Goal: Information Seeking & Learning: Learn about a topic

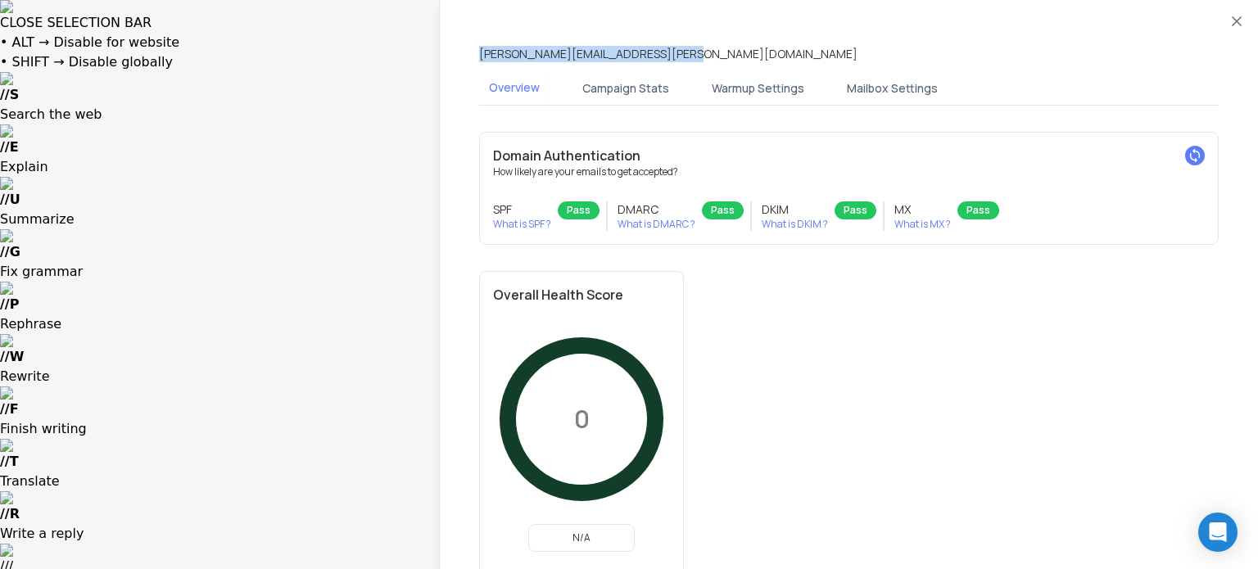
drag, startPoint x: 478, startPoint y: 49, endPoint x: 673, endPoint y: 54, distance: 195.8
click at [673, 54] on div "[PERSON_NAME][EMAIL_ADDRESS][PERSON_NAME][DOMAIN_NAME] Overview Campaign Stats …" at bounding box center [849, 322] width 779 height 605
copy p "[PERSON_NAME][EMAIL_ADDRESS][PERSON_NAME][DOMAIN_NAME]"
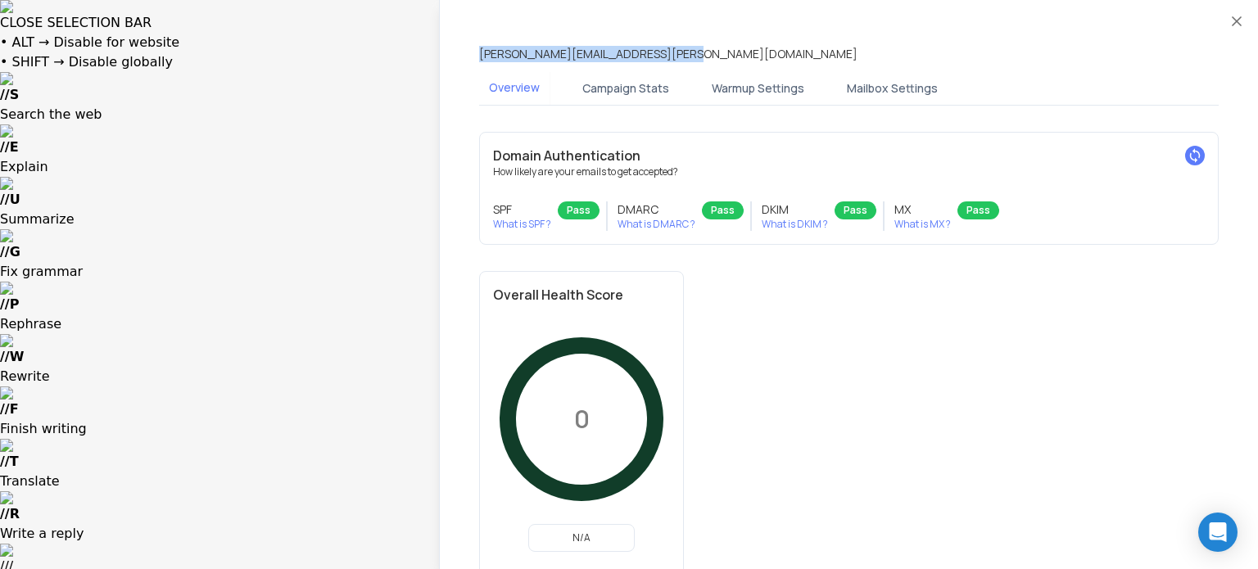
copy p "[PERSON_NAME][EMAIL_ADDRESS][PERSON_NAME][DOMAIN_NAME]"
click at [1233, 24] on icon "button" at bounding box center [1237, 21] width 8 height 8
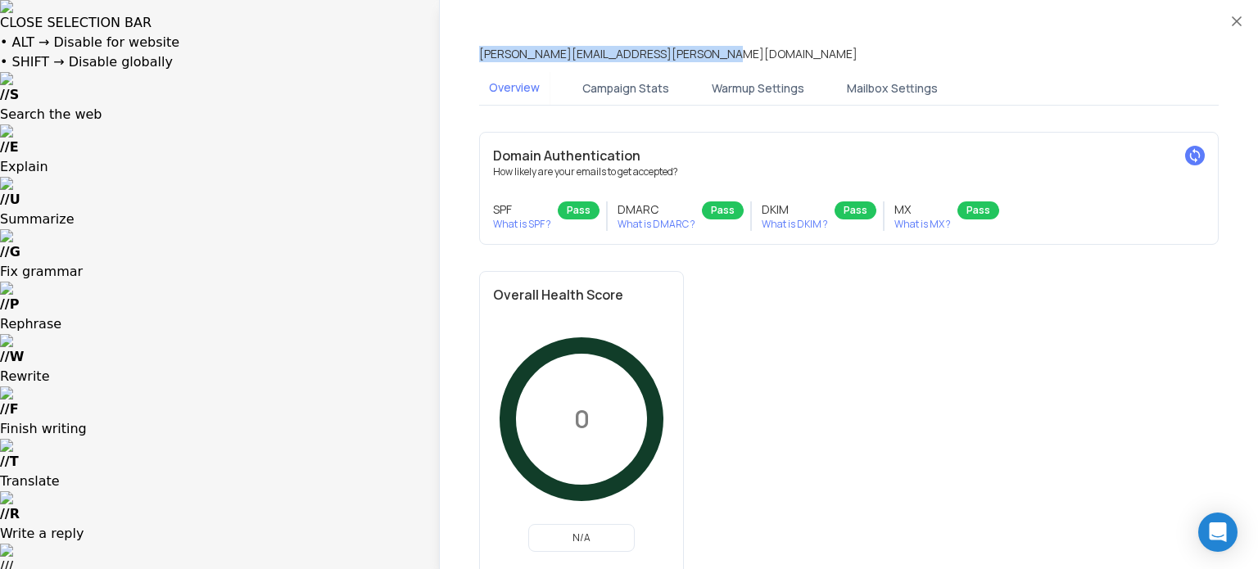
drag, startPoint x: 734, startPoint y: 52, endPoint x: 477, endPoint y: 47, distance: 257.3
click at [477, 47] on div "[PERSON_NAME][EMAIL_ADDRESS][PERSON_NAME][DOMAIN_NAME] Overview Campaign Stats …" at bounding box center [849, 322] width 779 height 605
copy p "[PERSON_NAME][EMAIL_ADDRESS][PERSON_NAME][DOMAIN_NAME]"
click at [1233, 20] on icon "button" at bounding box center [1237, 21] width 8 height 8
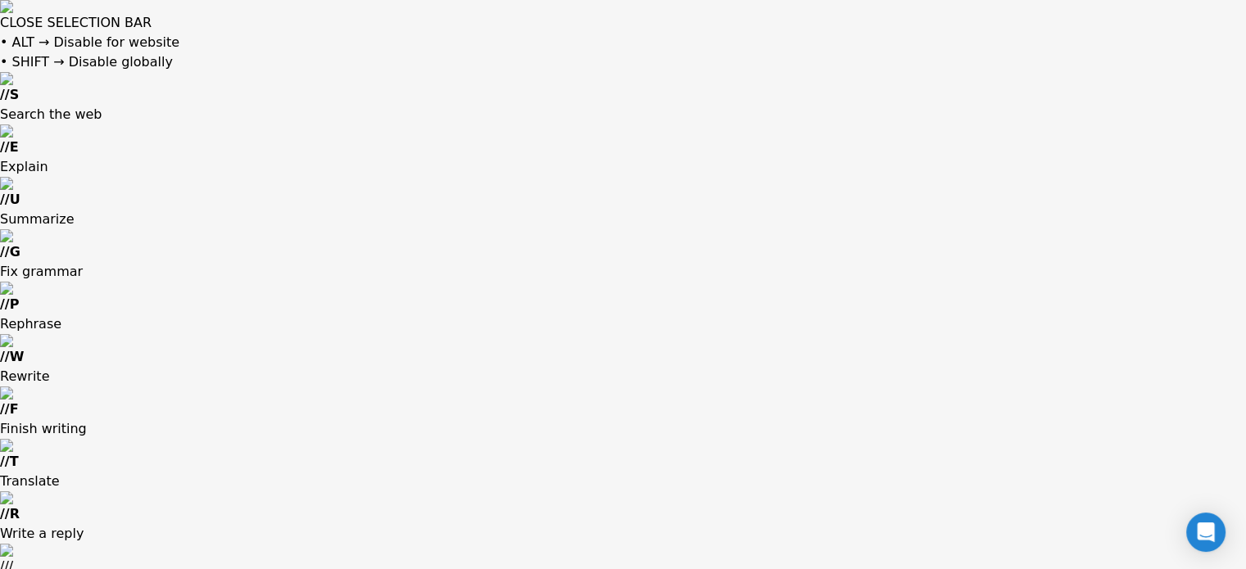
scroll to position [102, 0]
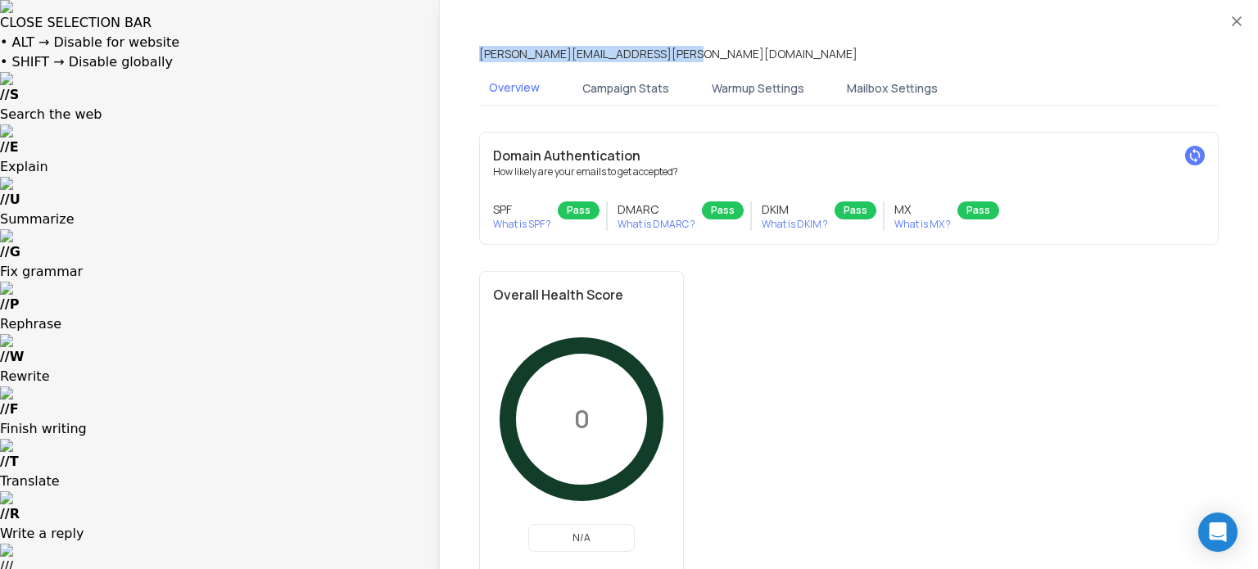
drag, startPoint x: 717, startPoint y: 54, endPoint x: 452, endPoint y: 55, distance: 264.6
click at [452, 55] on div "Multi Select Table Sheet [PERSON_NAME][EMAIL_ADDRESS][PERSON_NAME][DOMAIN_NAME]…" at bounding box center [848, 284] width 819 height 569
copy p "[PERSON_NAME][EMAIL_ADDRESS][PERSON_NAME][DOMAIN_NAME]"
click at [1229, 17] on icon "button" at bounding box center [1237, 21] width 16 height 16
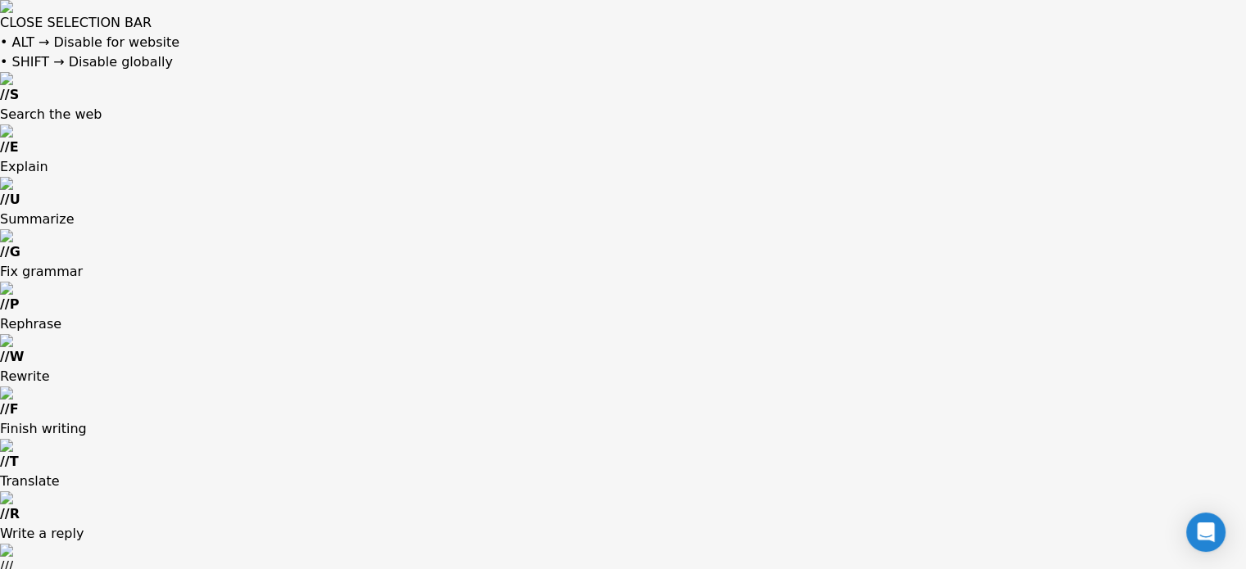
scroll to position [149, 0]
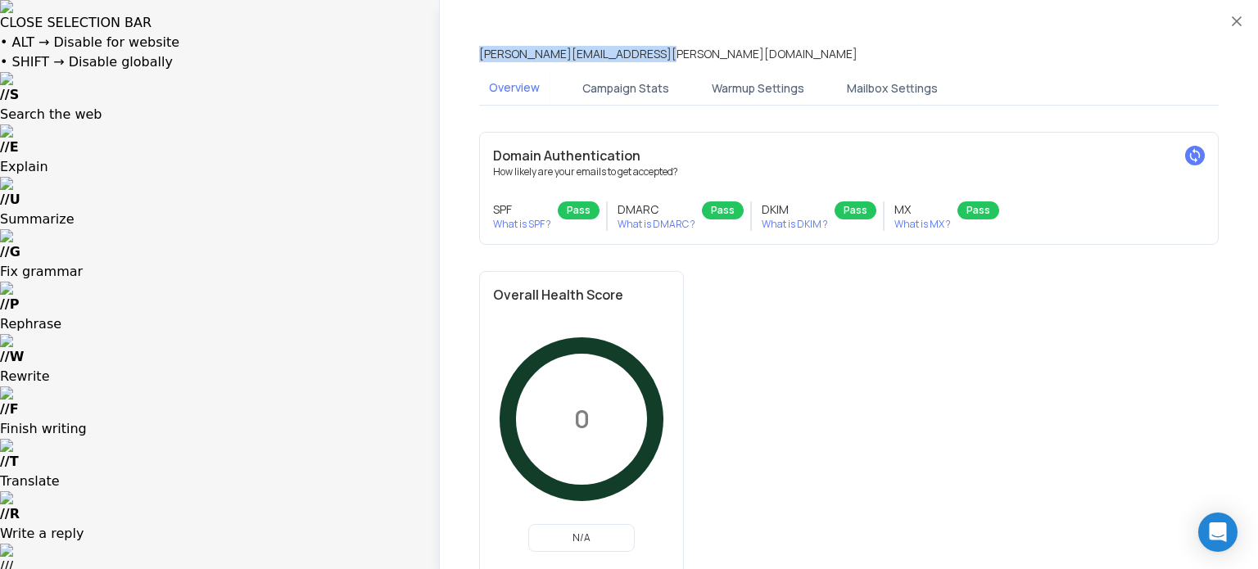
drag, startPoint x: 675, startPoint y: 48, endPoint x: 478, endPoint y: 50, distance: 196.6
click at [479, 50] on div "[PERSON_NAME][EMAIL_ADDRESS][PERSON_NAME][DOMAIN_NAME]" at bounding box center [849, 54] width 740 height 16
copy p "[PERSON_NAME][EMAIL_ADDRESS][PERSON_NAME][DOMAIN_NAME]"
click at [870, 396] on section "Overall Health Score 0 N/A" at bounding box center [849, 435] width 740 height 328
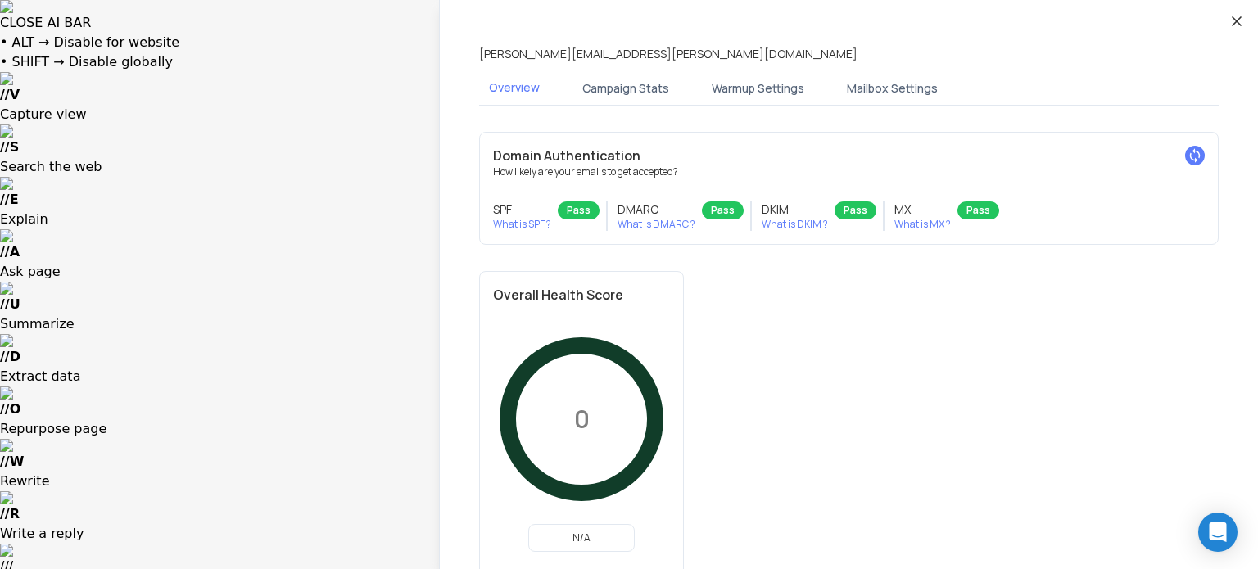
click at [1236, 20] on icon "button" at bounding box center [1237, 21] width 16 height 16
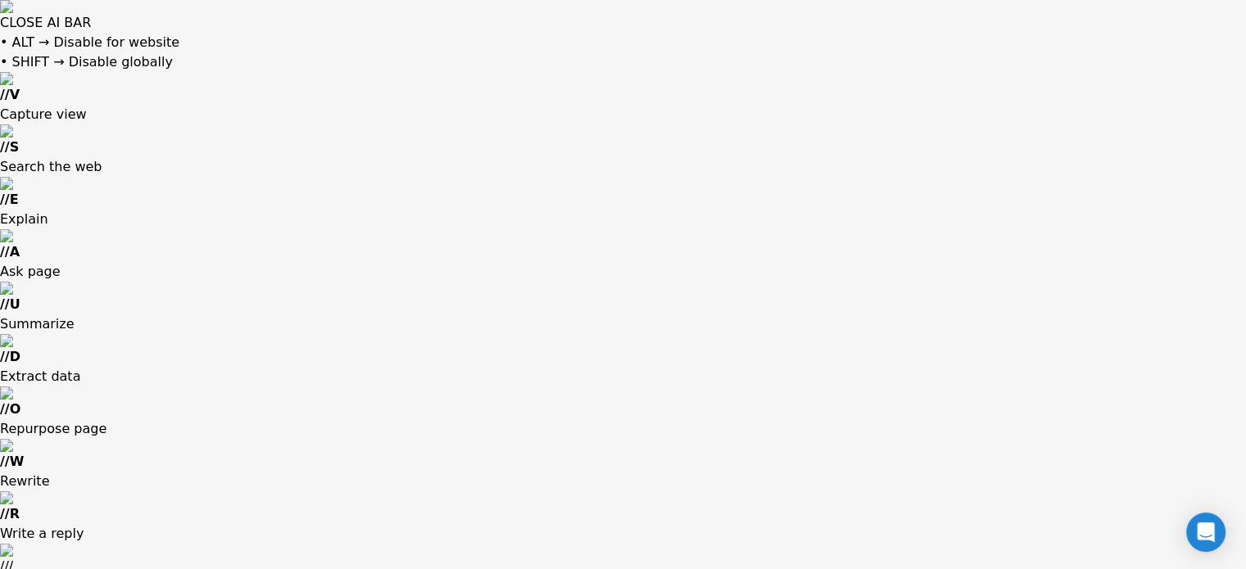
scroll to position [214, 0]
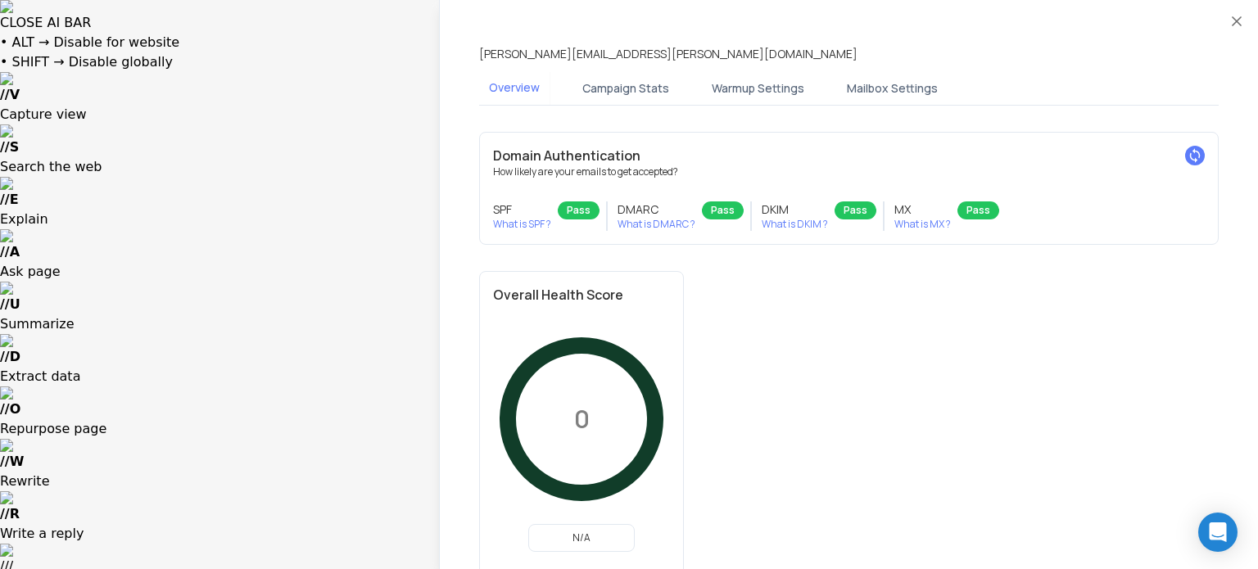
click at [675, 59] on div "[PERSON_NAME][EMAIL_ADDRESS][PERSON_NAME][DOMAIN_NAME]" at bounding box center [849, 54] width 740 height 16
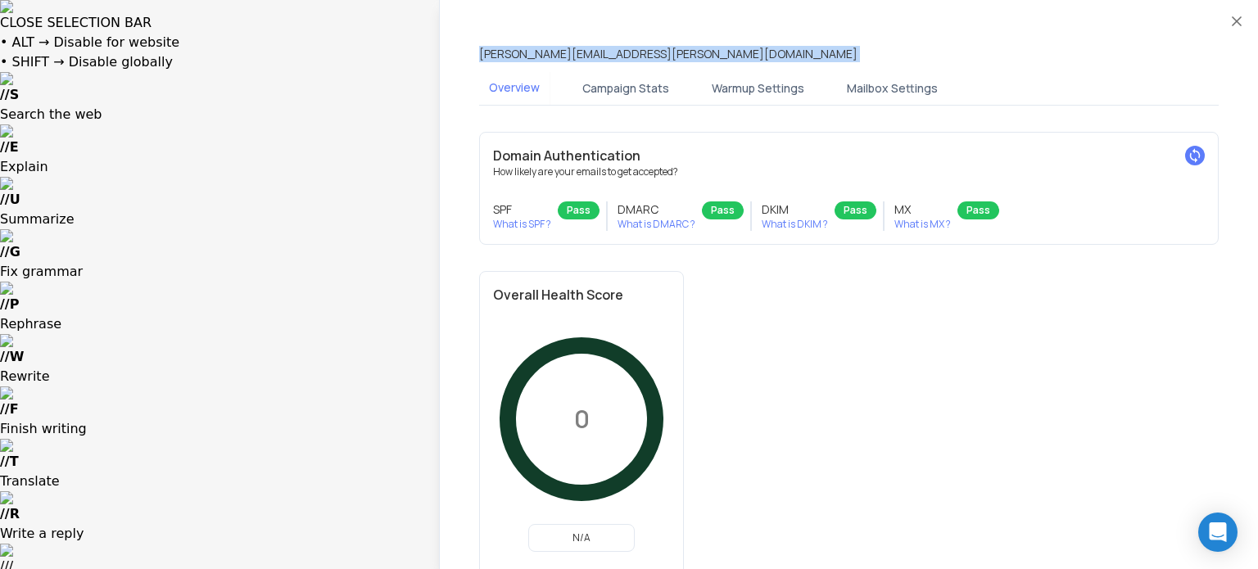
click at [675, 59] on div "[PERSON_NAME][EMAIL_ADDRESS][PERSON_NAME][DOMAIN_NAME]" at bounding box center [849, 54] width 740 height 16
copy p "[PERSON_NAME][EMAIL_ADDRESS][PERSON_NAME][DOMAIN_NAME]"
click at [1232, 16] on icon "button" at bounding box center [1237, 21] width 16 height 16
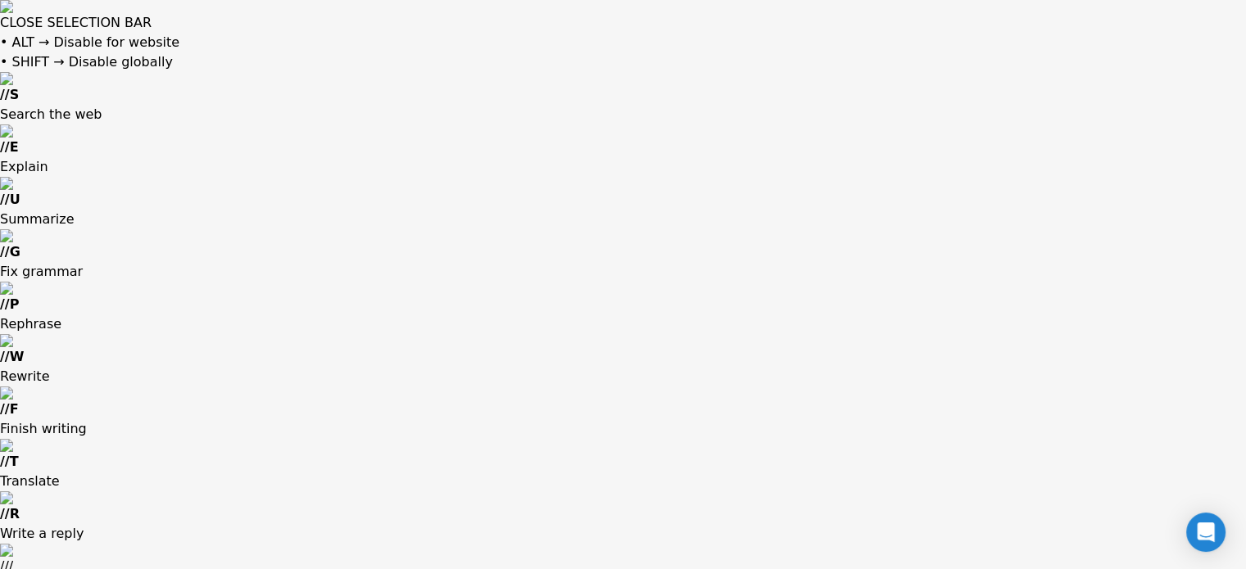
scroll to position [272, 0]
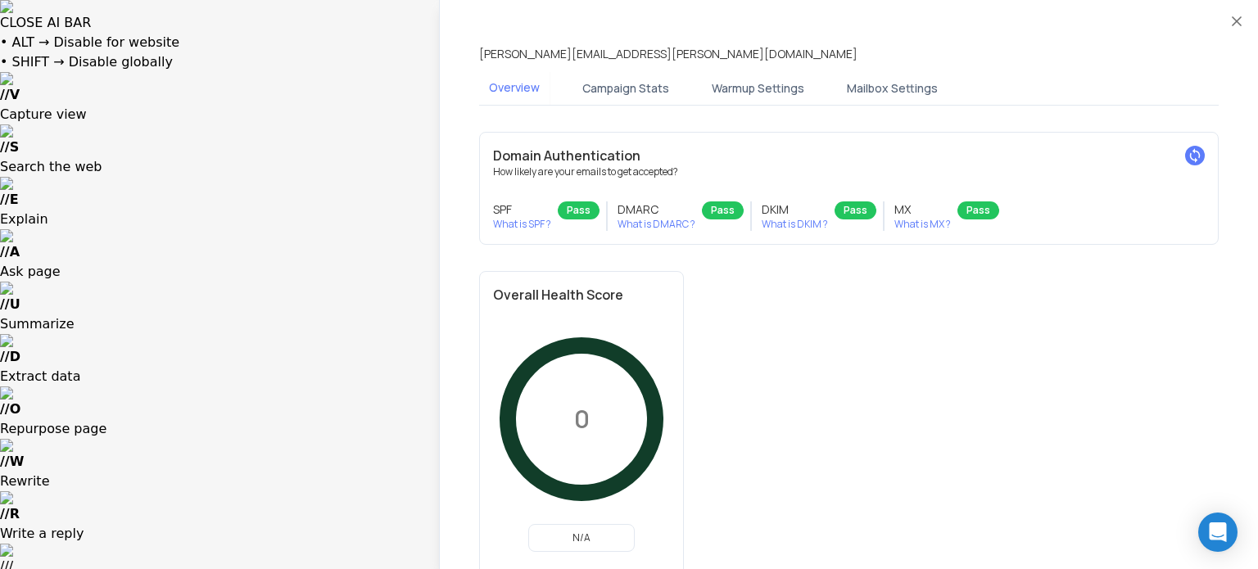
click at [664, 60] on div "[PERSON_NAME][EMAIL_ADDRESS][PERSON_NAME][DOMAIN_NAME]" at bounding box center [849, 54] width 740 height 16
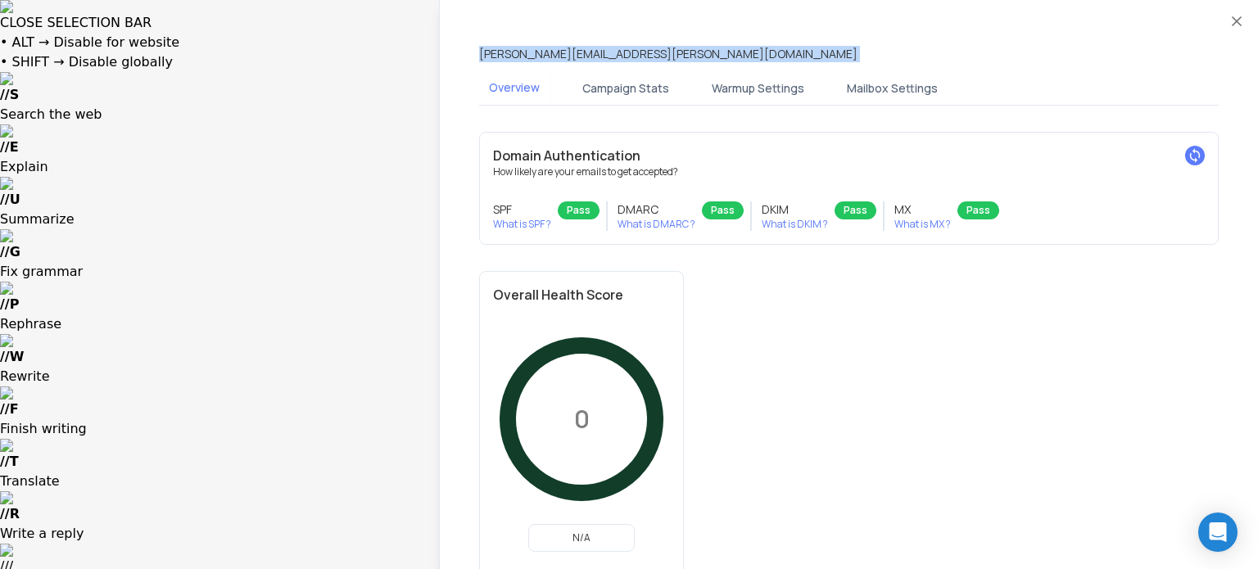
click at [664, 60] on div "[PERSON_NAME][EMAIL_ADDRESS][PERSON_NAME][DOMAIN_NAME]" at bounding box center [849, 54] width 740 height 16
copy p "[PERSON_NAME][EMAIL_ADDRESS][PERSON_NAME][DOMAIN_NAME]"
click at [1233, 21] on icon "button" at bounding box center [1237, 21] width 8 height 8
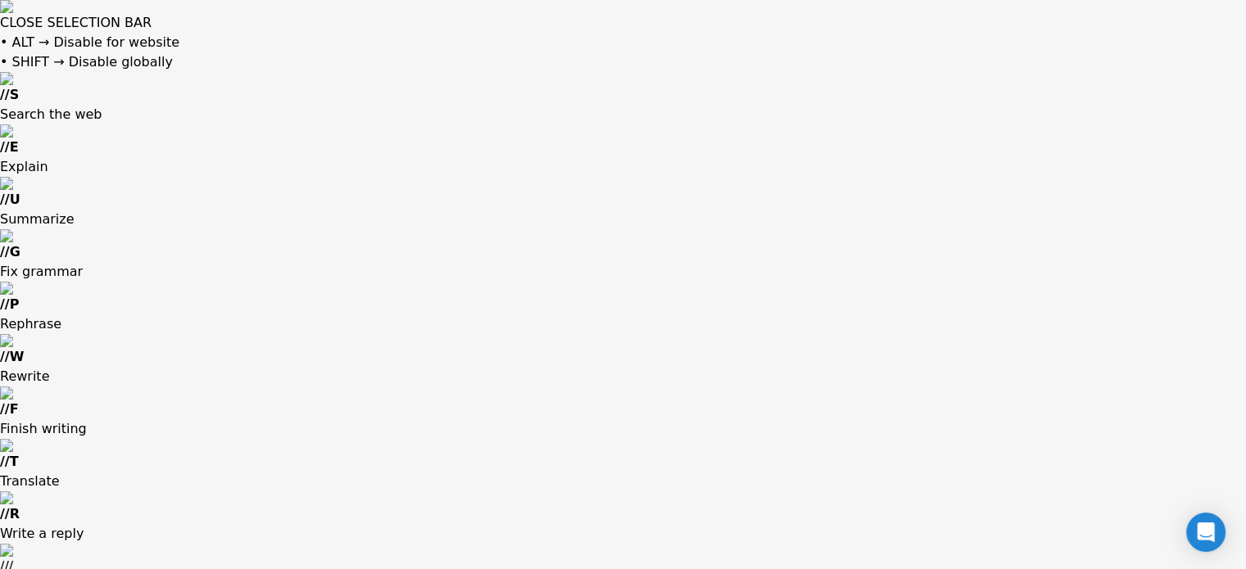
scroll to position [325, 0]
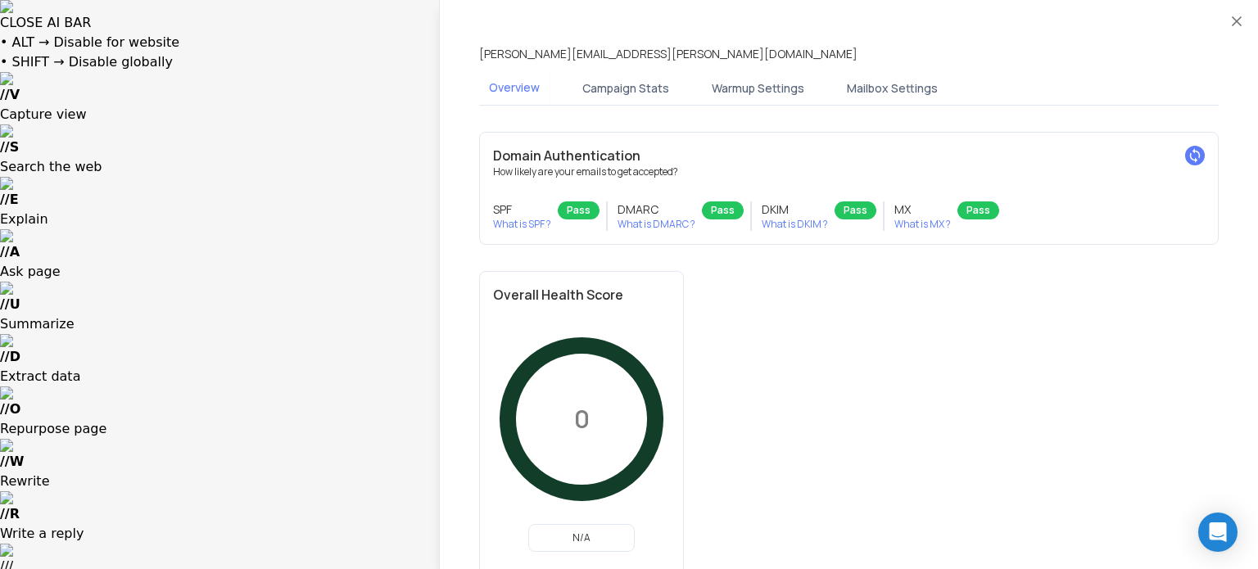
click at [678, 52] on div "[PERSON_NAME][EMAIL_ADDRESS][PERSON_NAME][DOMAIN_NAME]" at bounding box center [849, 54] width 740 height 16
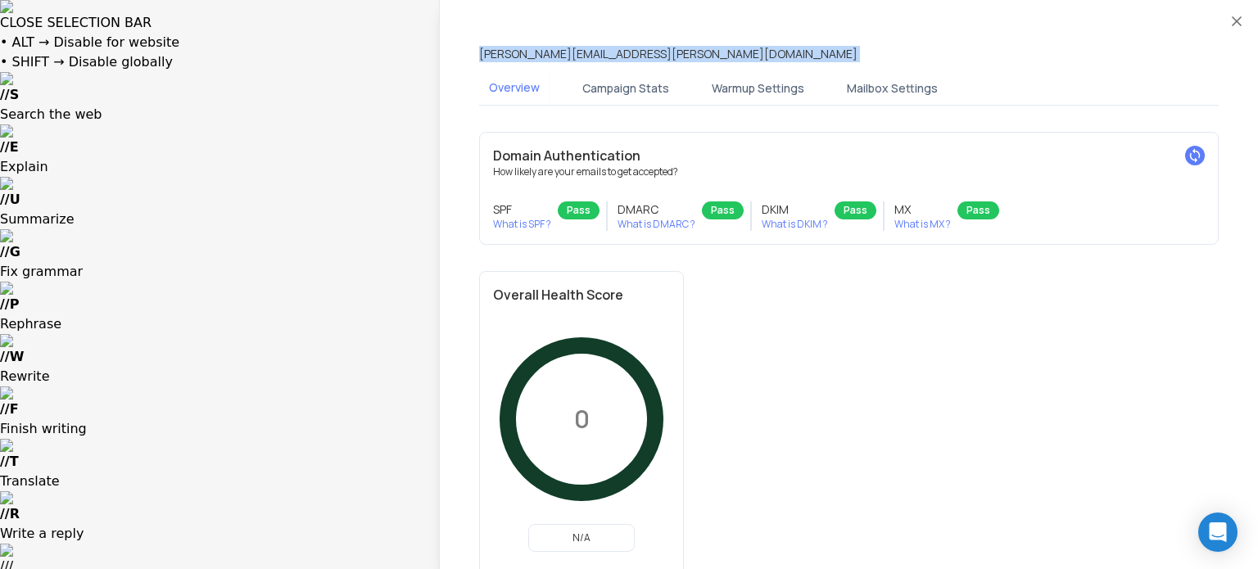
copy p "[PERSON_NAME][EMAIL_ADDRESS][PERSON_NAME][DOMAIN_NAME]"
click at [1233, 22] on icon "button" at bounding box center [1237, 21] width 8 height 8
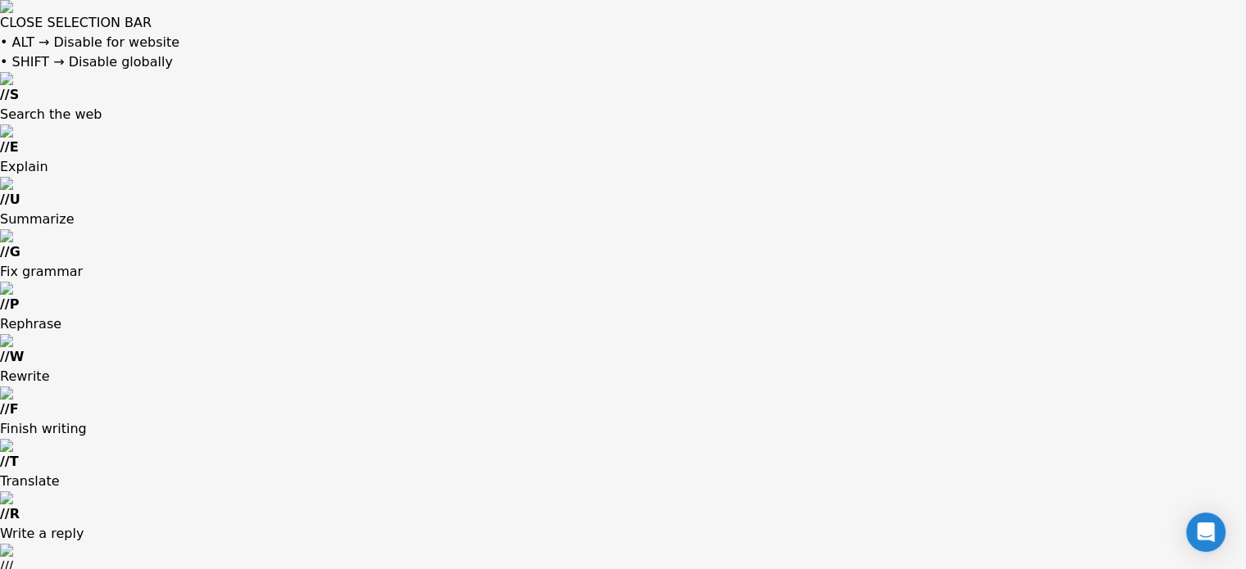
scroll to position [364, 0]
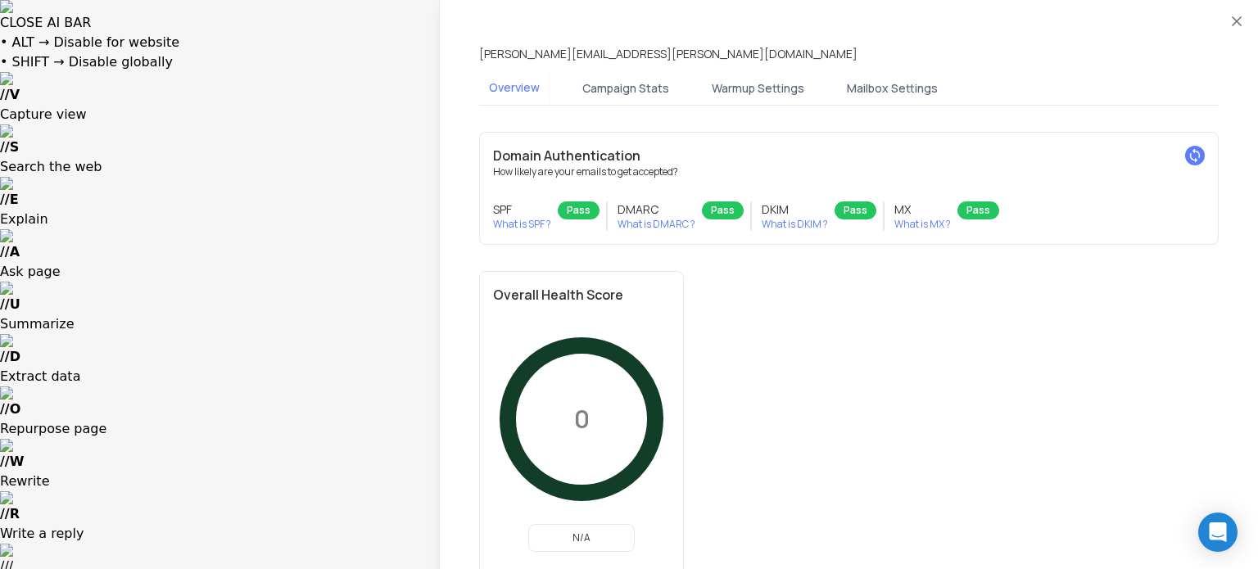
click at [670, 58] on p "[PERSON_NAME][EMAIL_ADDRESS][PERSON_NAME][DOMAIN_NAME]" at bounding box center [668, 54] width 378 height 16
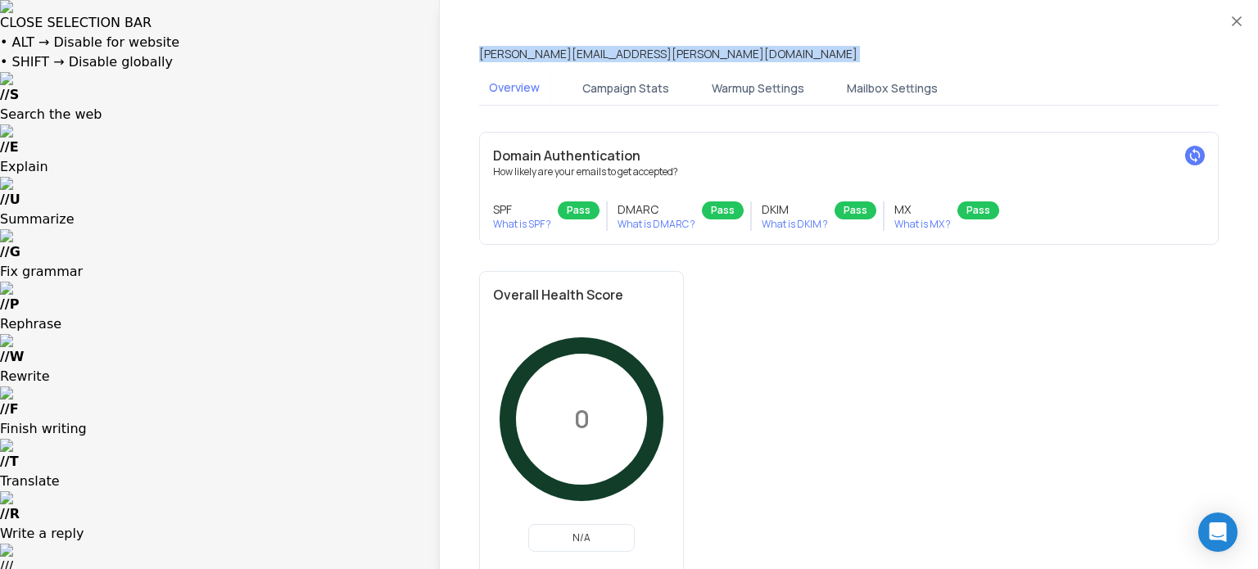
click at [670, 58] on p "[PERSON_NAME][EMAIL_ADDRESS][PERSON_NAME][DOMAIN_NAME]" at bounding box center [668, 54] width 378 height 16
click at [1230, 18] on icon "button" at bounding box center [1237, 21] width 16 height 16
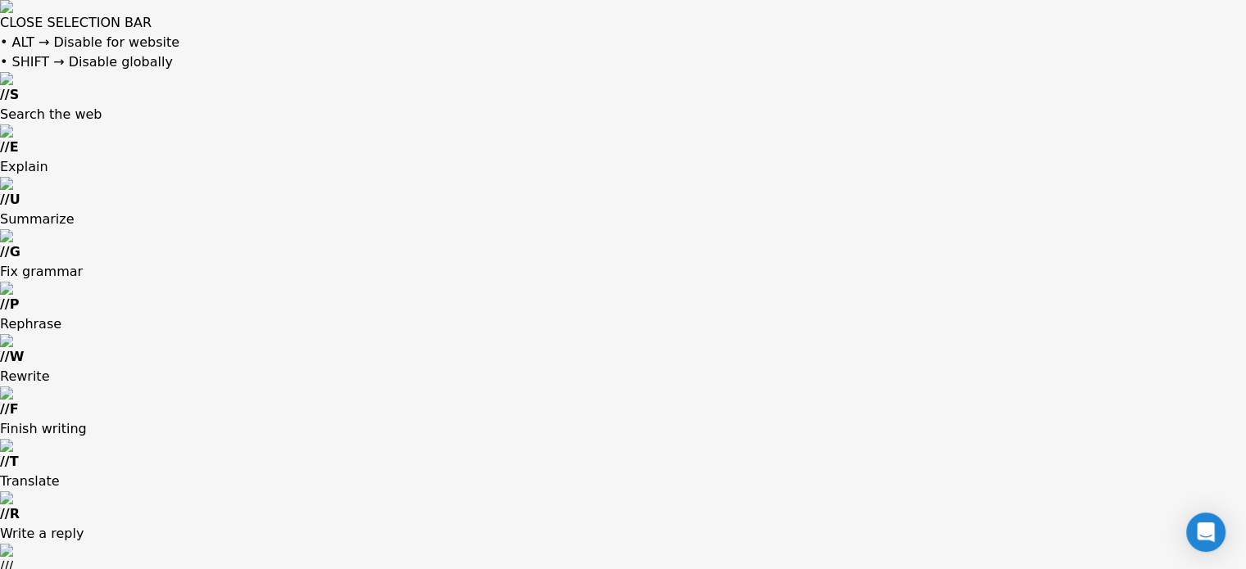
scroll to position [423, 0]
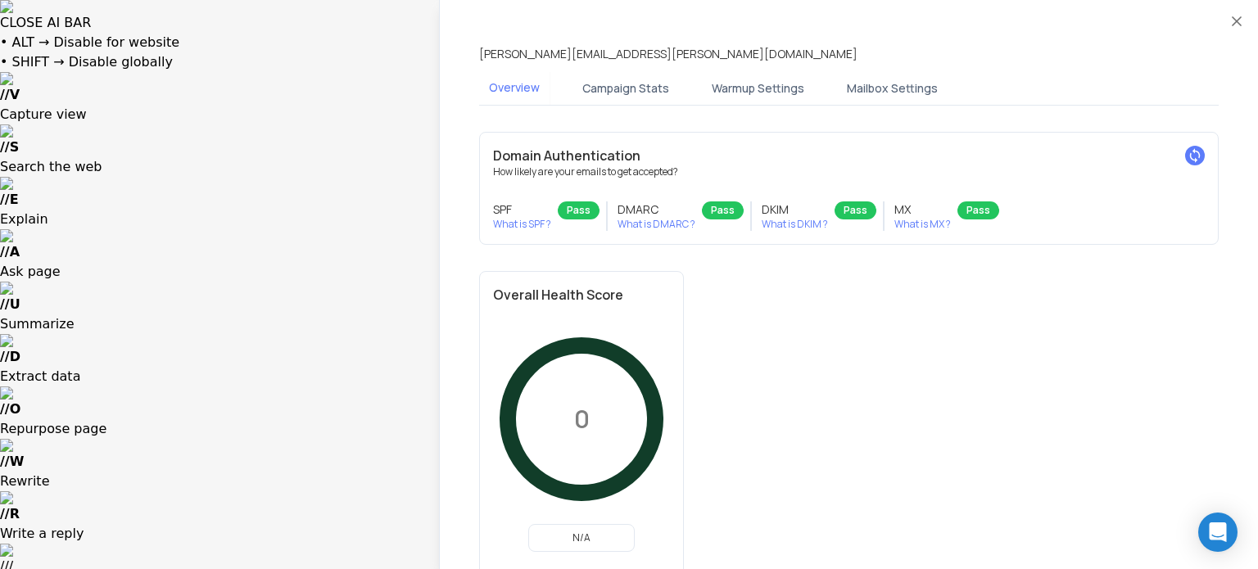
click at [630, 47] on p "[PERSON_NAME][EMAIL_ADDRESS][PERSON_NAME][DOMAIN_NAME]" at bounding box center [668, 54] width 378 height 16
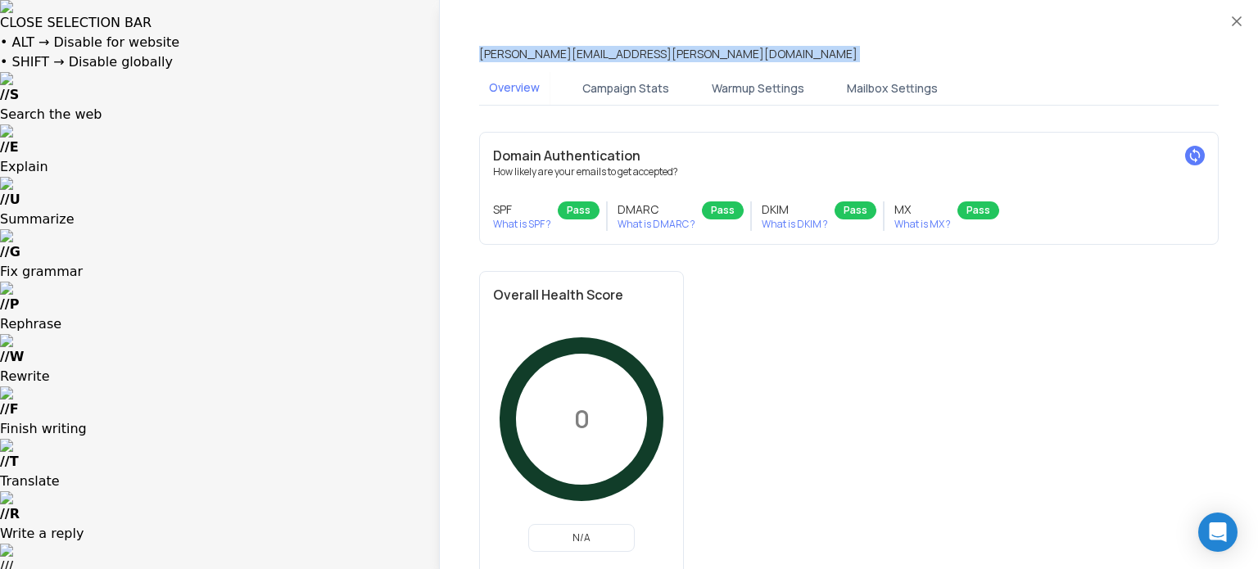
click at [630, 47] on p "[PERSON_NAME][EMAIL_ADDRESS][PERSON_NAME][DOMAIN_NAME]" at bounding box center [668, 54] width 378 height 16
click at [1233, 21] on icon "button" at bounding box center [1237, 21] width 8 height 8
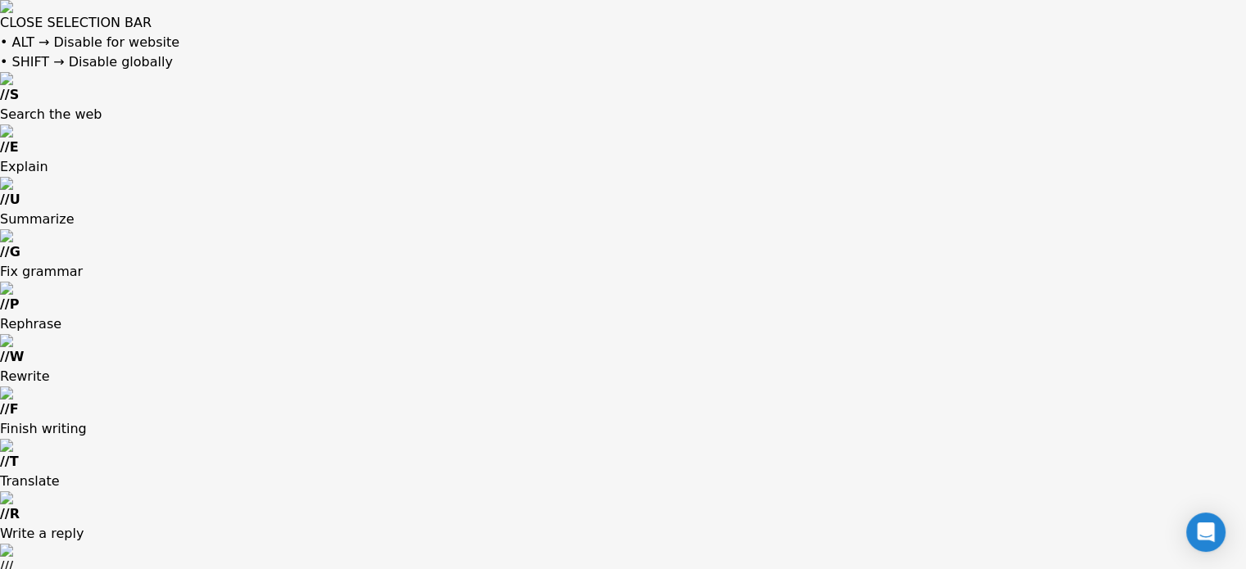
scroll to position [475, 0]
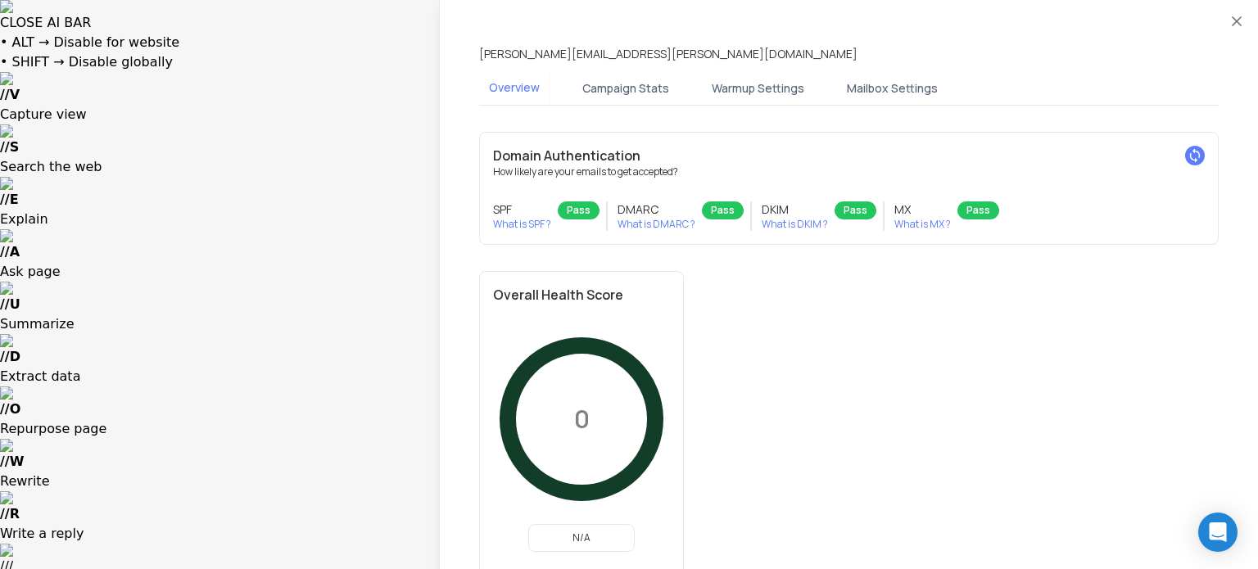
click at [659, 52] on div "[PERSON_NAME][EMAIL_ADDRESS][PERSON_NAME][DOMAIN_NAME]" at bounding box center [849, 54] width 740 height 16
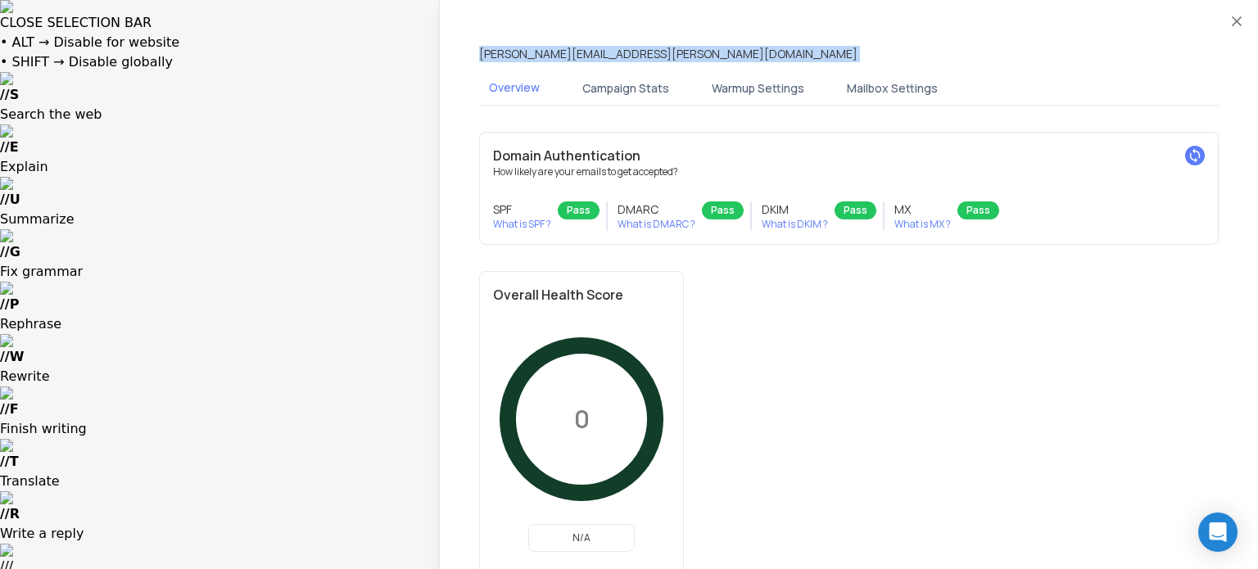
click at [659, 52] on div "[PERSON_NAME][EMAIL_ADDRESS][PERSON_NAME][DOMAIN_NAME]" at bounding box center [849, 54] width 740 height 16
click at [1235, 22] on icon "button" at bounding box center [1237, 21] width 16 height 16
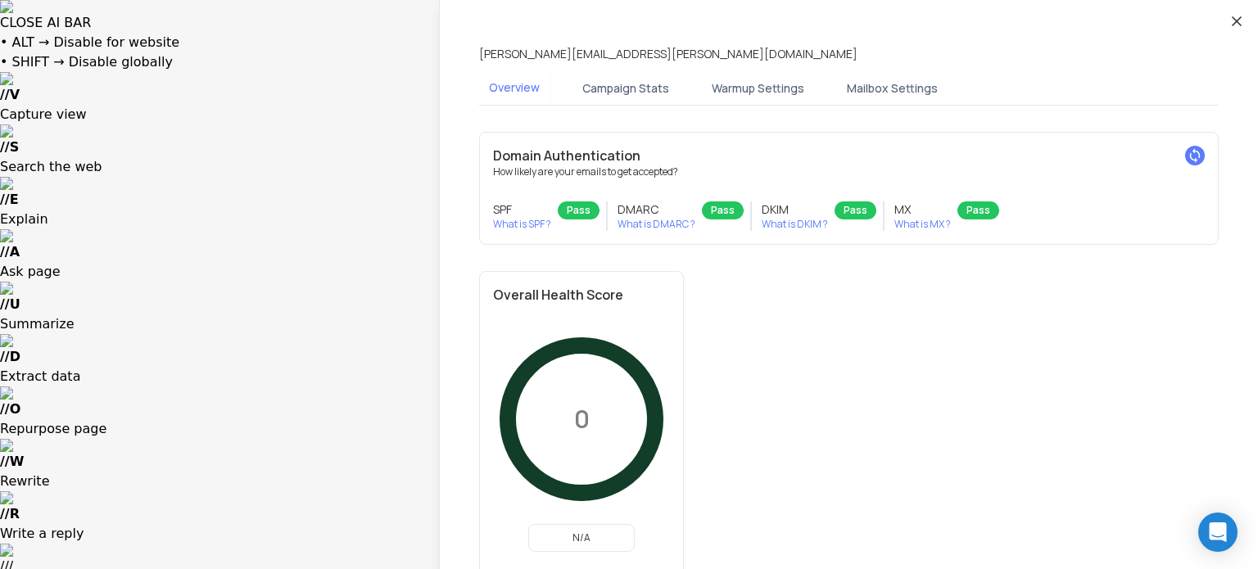
click at [1234, 17] on icon "button" at bounding box center [1237, 21] width 16 height 16
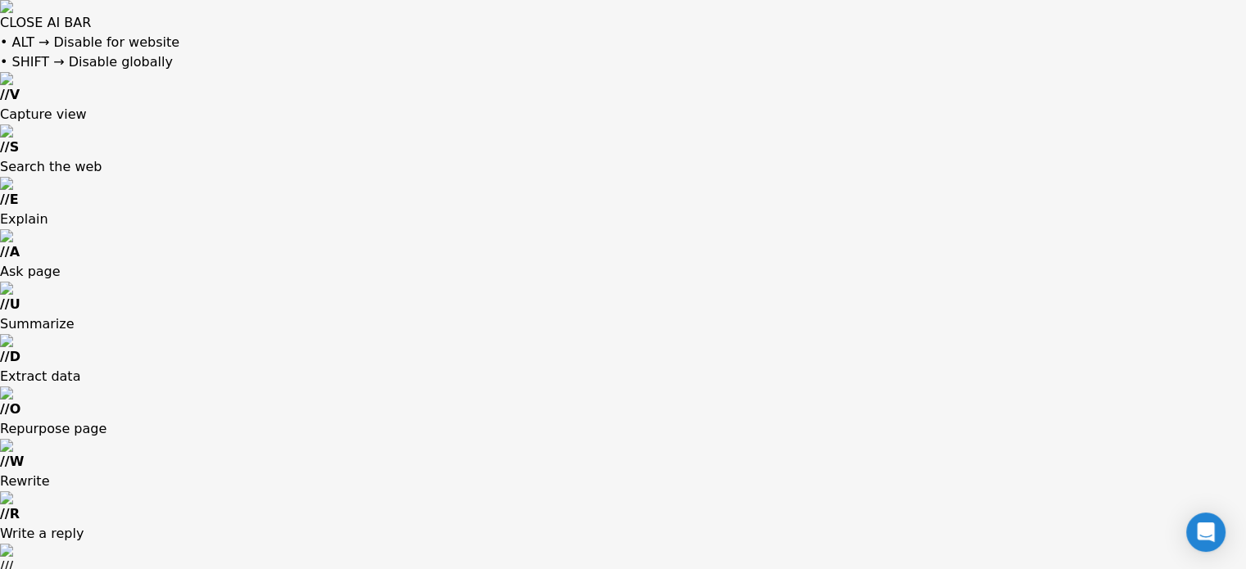
scroll to position [472, 0]
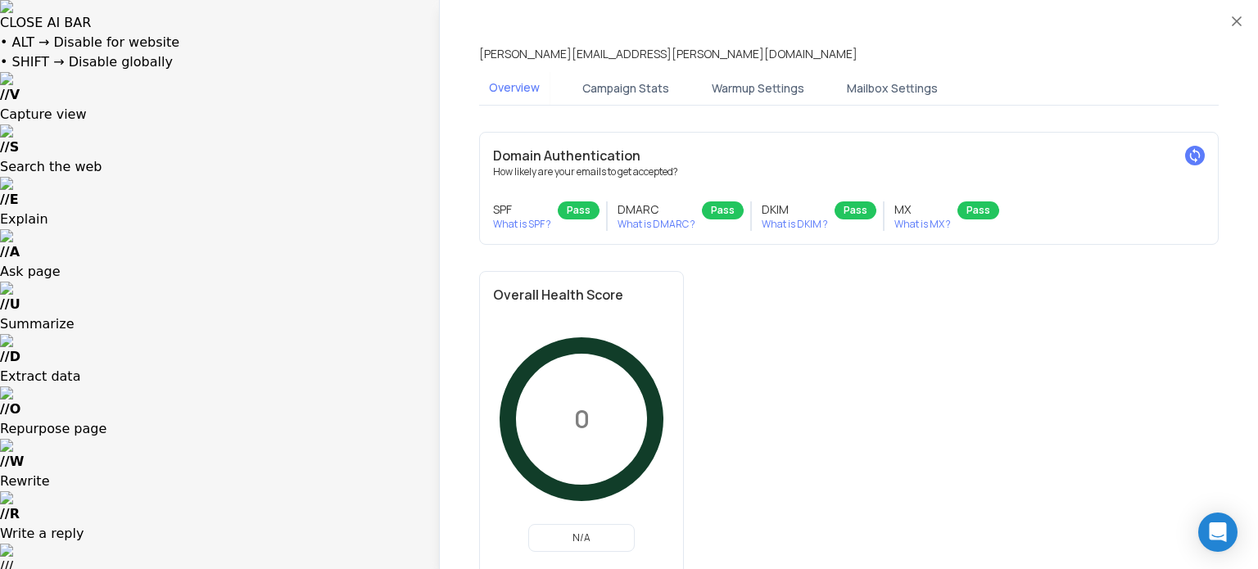
click at [652, 58] on div "[PERSON_NAME][EMAIL_ADDRESS][PERSON_NAME][DOMAIN_NAME]" at bounding box center [849, 54] width 740 height 16
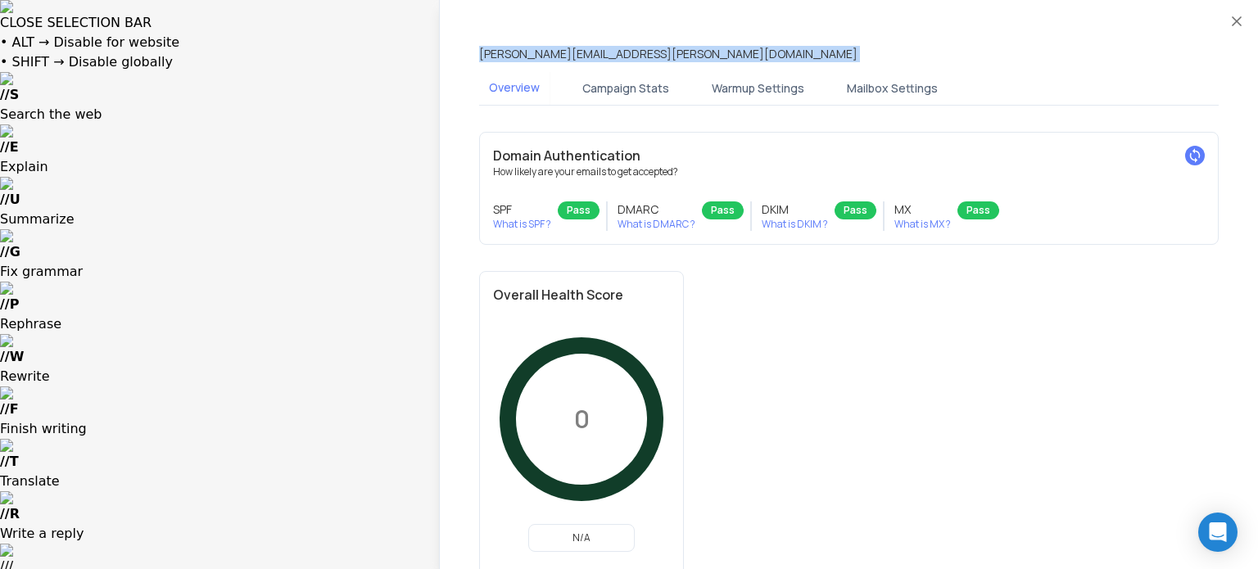
click at [652, 58] on div "[PERSON_NAME][EMAIL_ADDRESS][PERSON_NAME][DOMAIN_NAME]" at bounding box center [849, 54] width 740 height 16
click at [1235, 20] on icon "button" at bounding box center [1237, 21] width 16 height 16
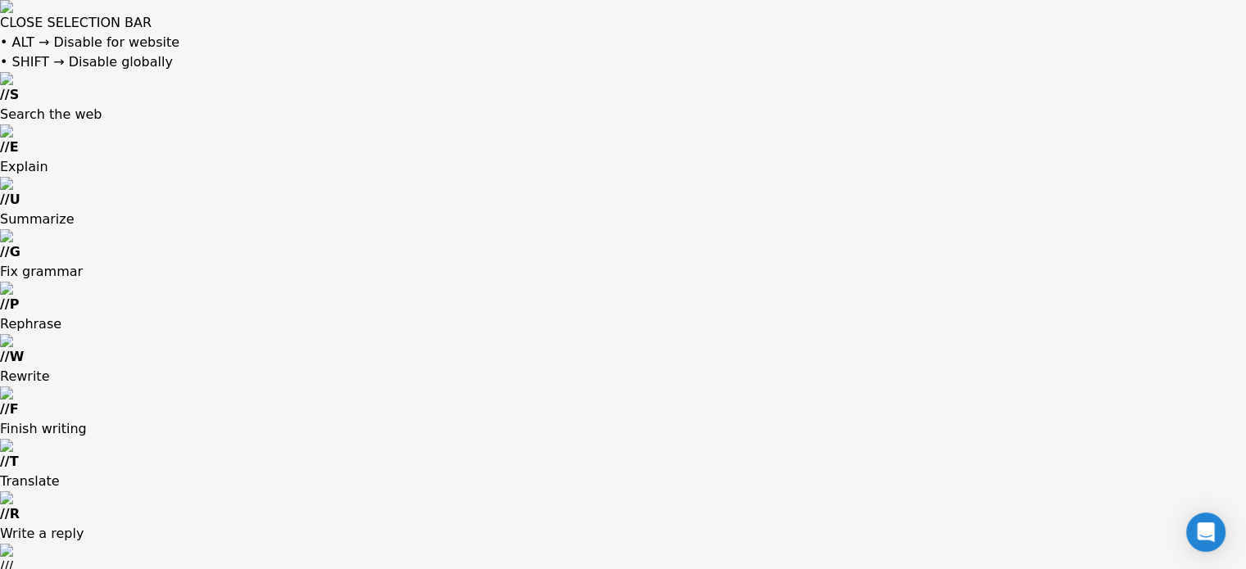
scroll to position [547, 0]
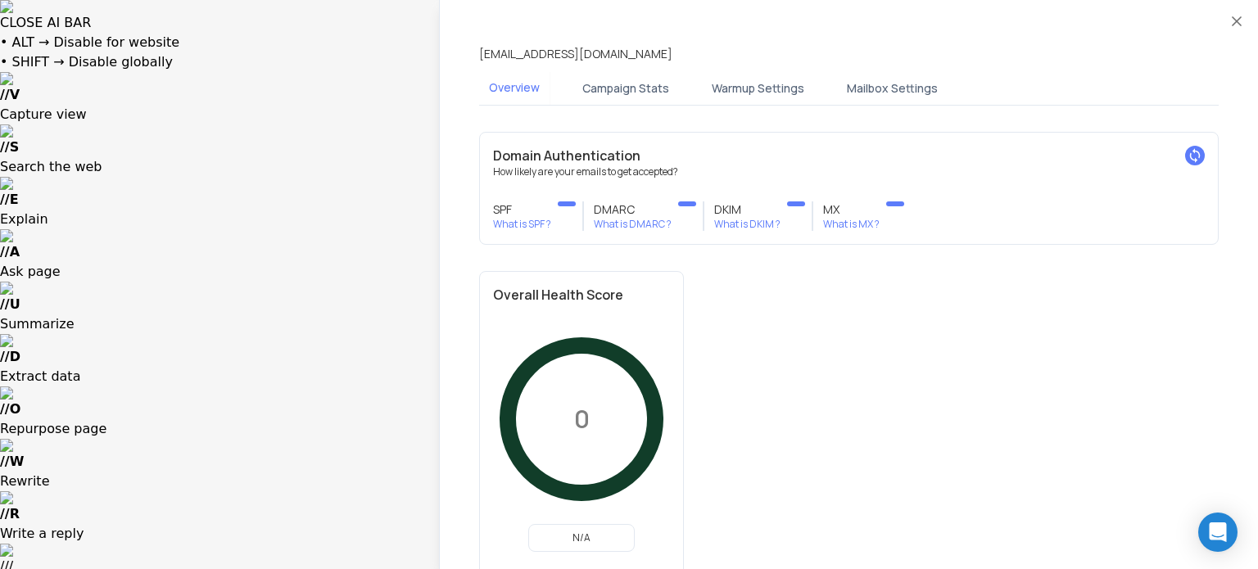
click at [646, 55] on p "[EMAIL_ADDRESS][DOMAIN_NAME]" at bounding box center [575, 54] width 193 height 16
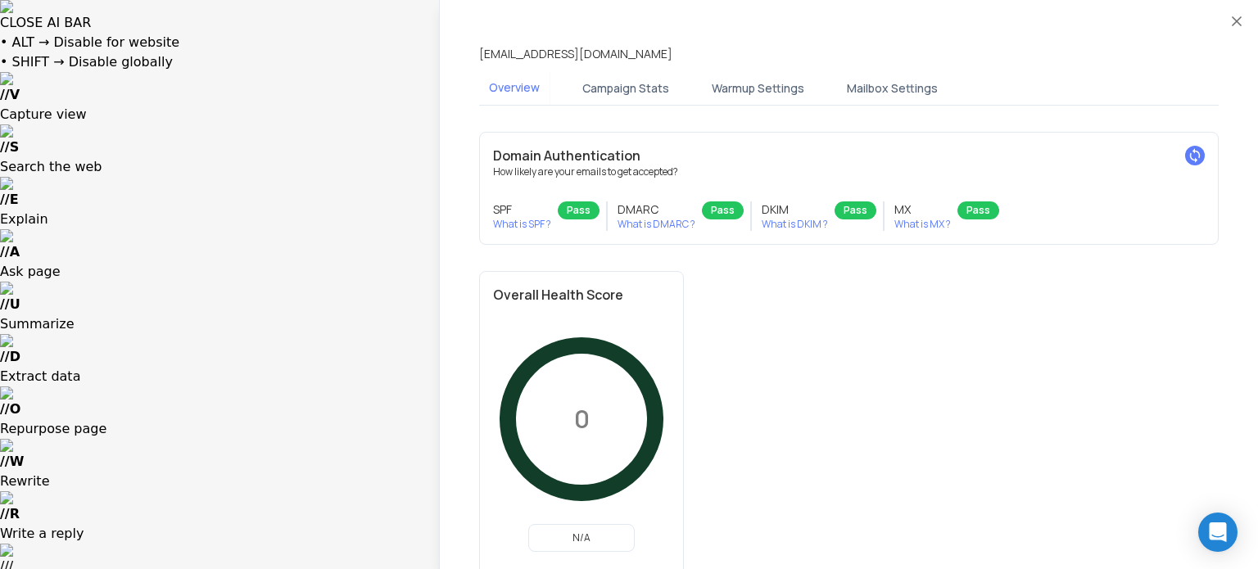
click at [646, 55] on p "[EMAIL_ADDRESS][DOMAIN_NAME]" at bounding box center [575, 54] width 193 height 16
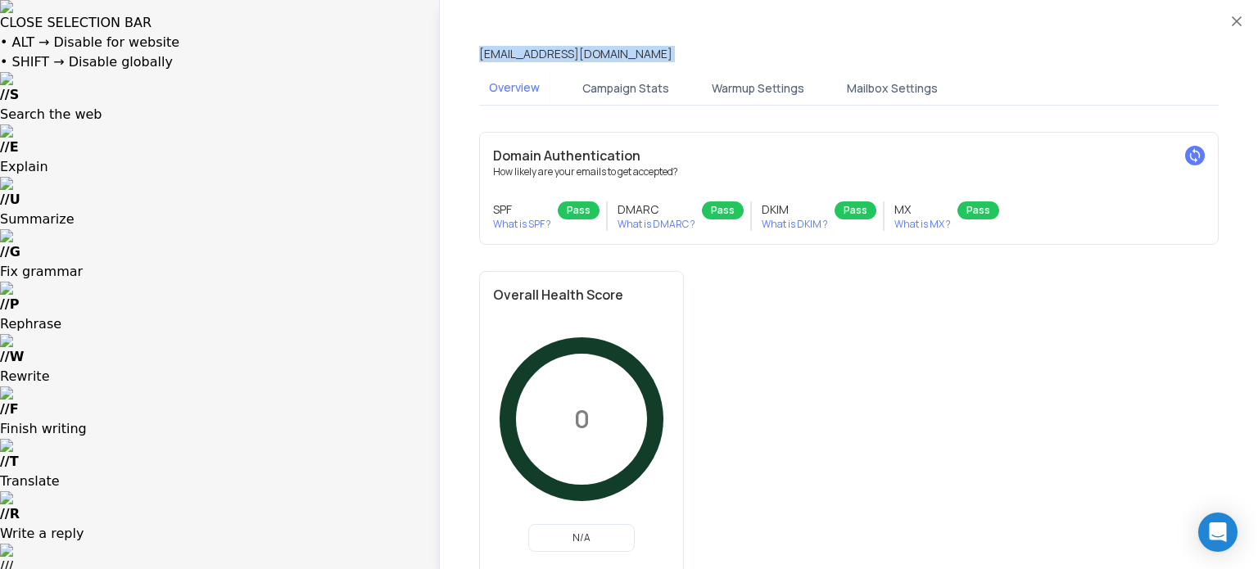
click at [646, 55] on p "[EMAIL_ADDRESS][DOMAIN_NAME]" at bounding box center [575, 54] width 193 height 16
click at [1236, 23] on icon "button" at bounding box center [1237, 21] width 16 height 16
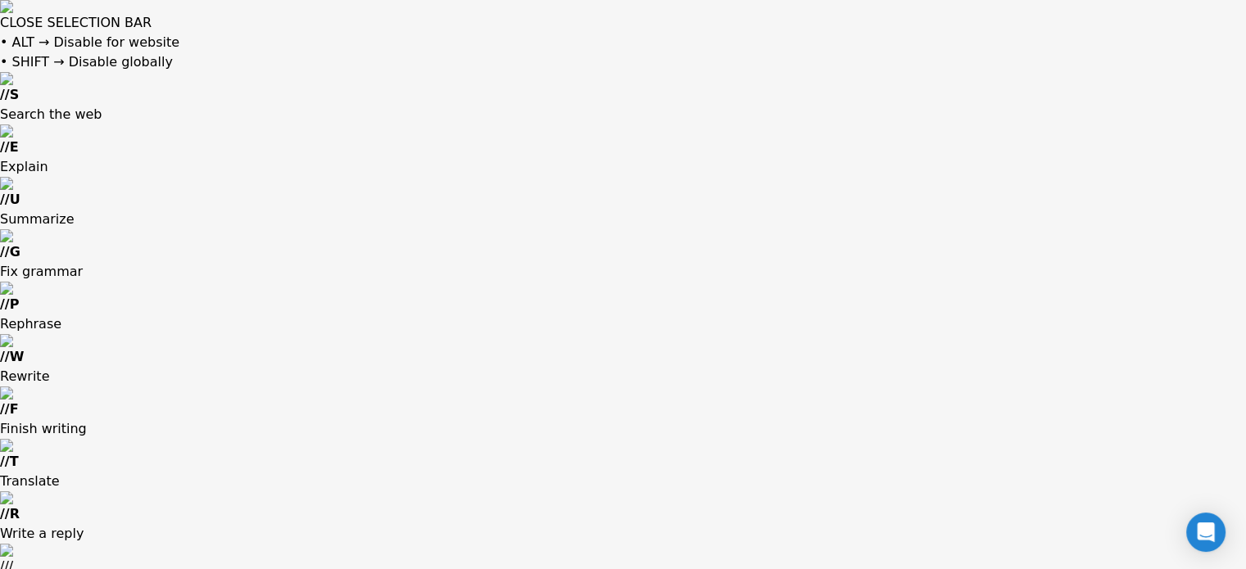
scroll to position [577, 0]
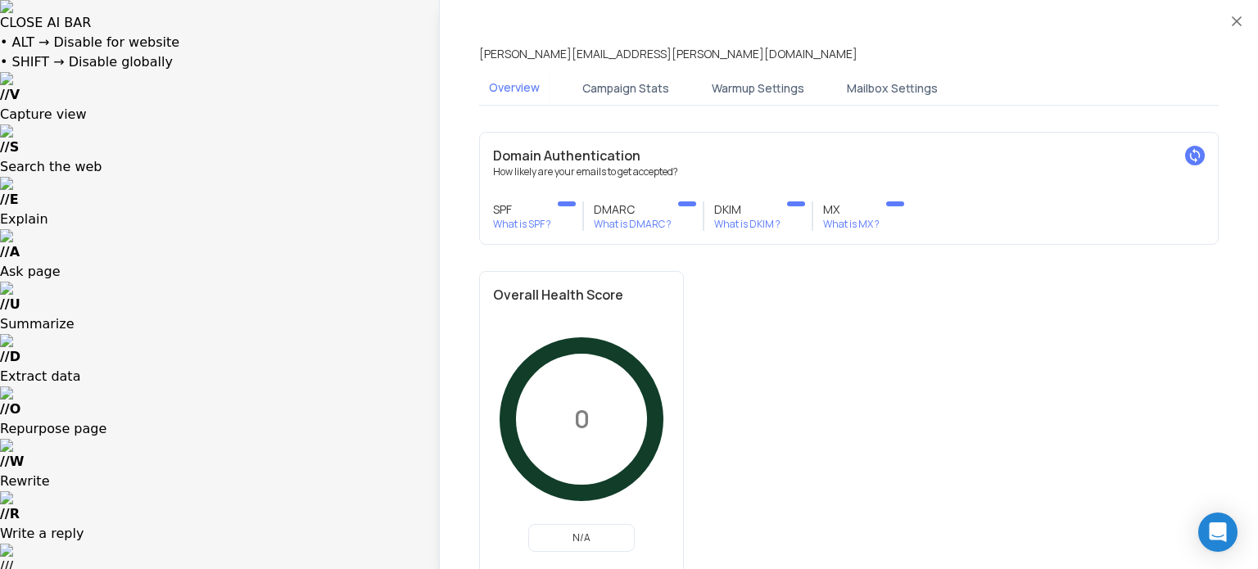
click at [591, 58] on p "[PERSON_NAME][EMAIL_ADDRESS][PERSON_NAME][DOMAIN_NAME]" at bounding box center [668, 54] width 378 height 16
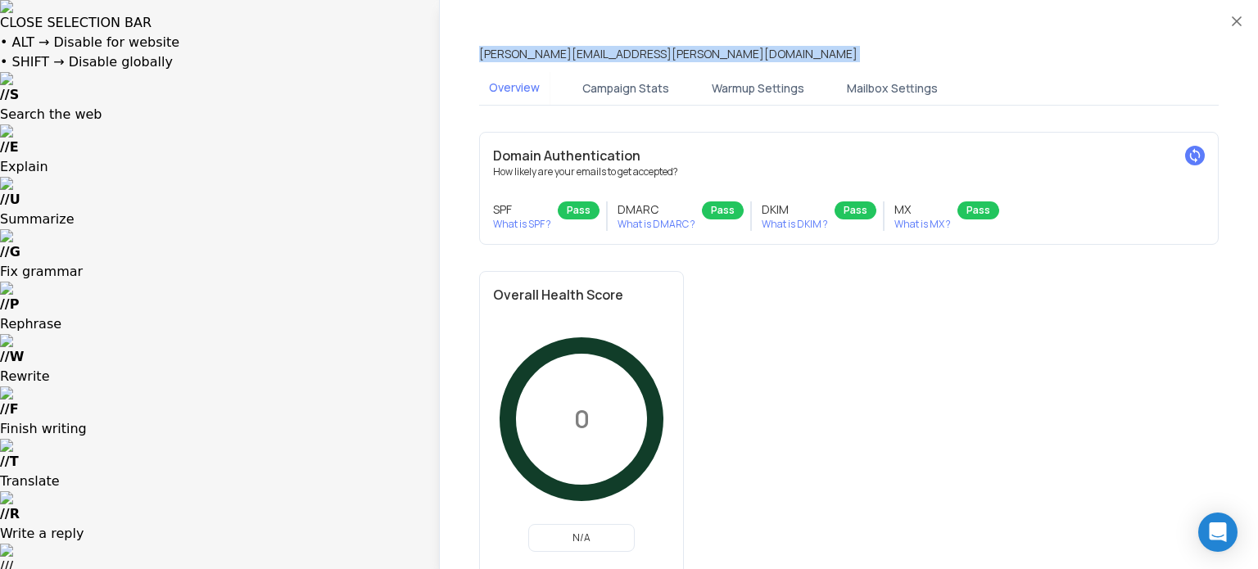
click at [591, 58] on p "[PERSON_NAME][EMAIL_ADDRESS][PERSON_NAME][DOMAIN_NAME]" at bounding box center [668, 54] width 378 height 16
click at [1229, 19] on icon "button" at bounding box center [1237, 21] width 16 height 16
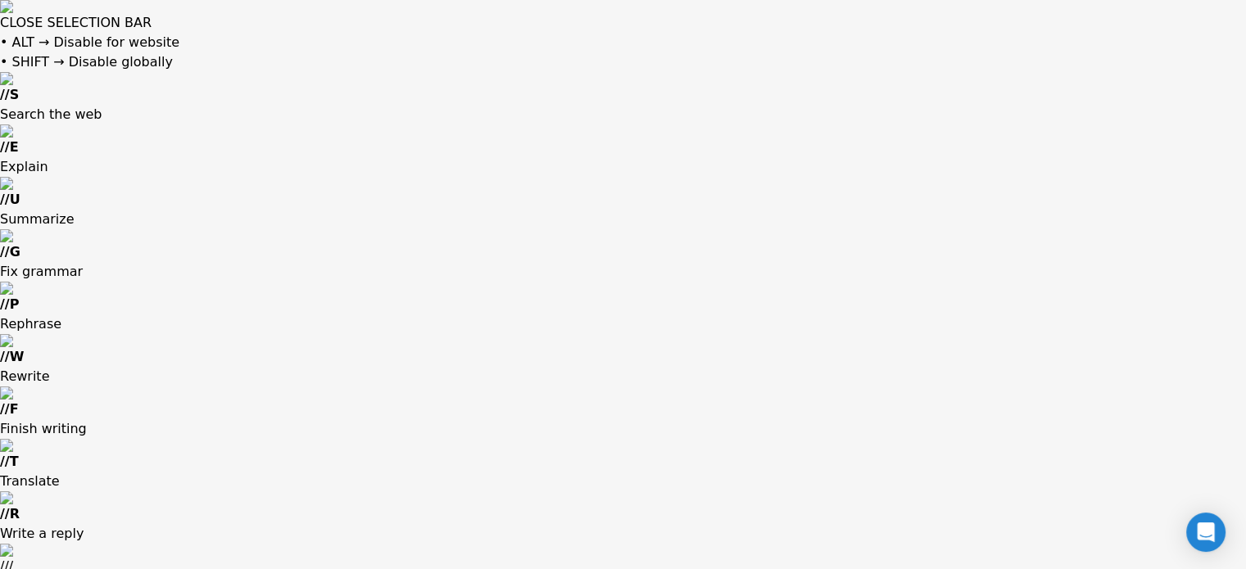
scroll to position [656, 0]
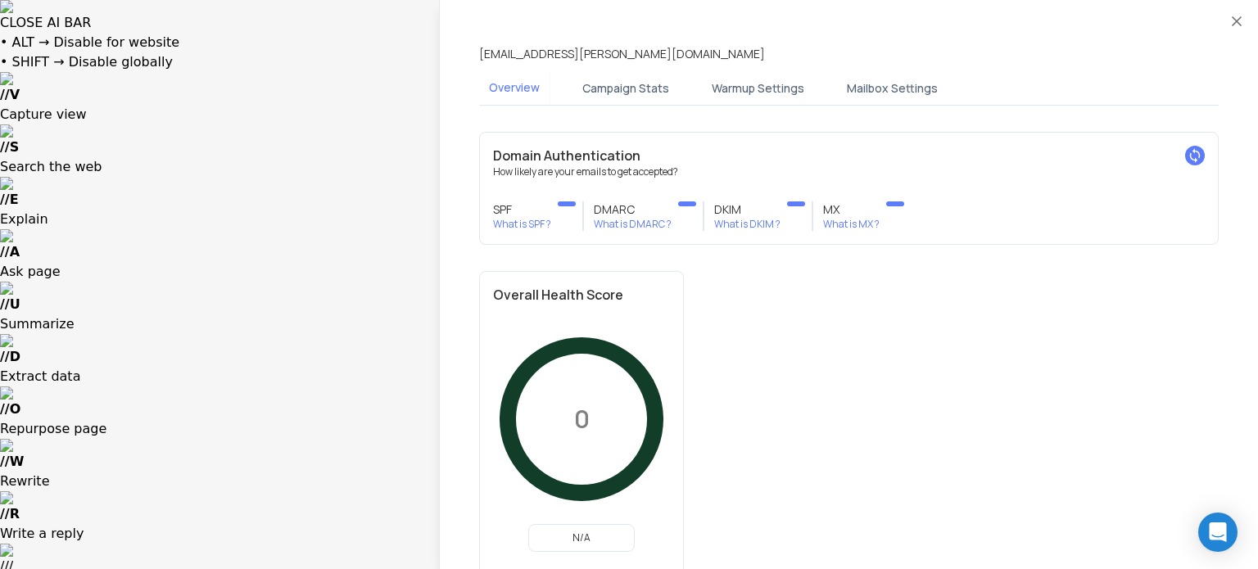
click at [595, 52] on p "[EMAIL_ADDRESS][PERSON_NAME][DOMAIN_NAME]" at bounding box center [622, 54] width 286 height 16
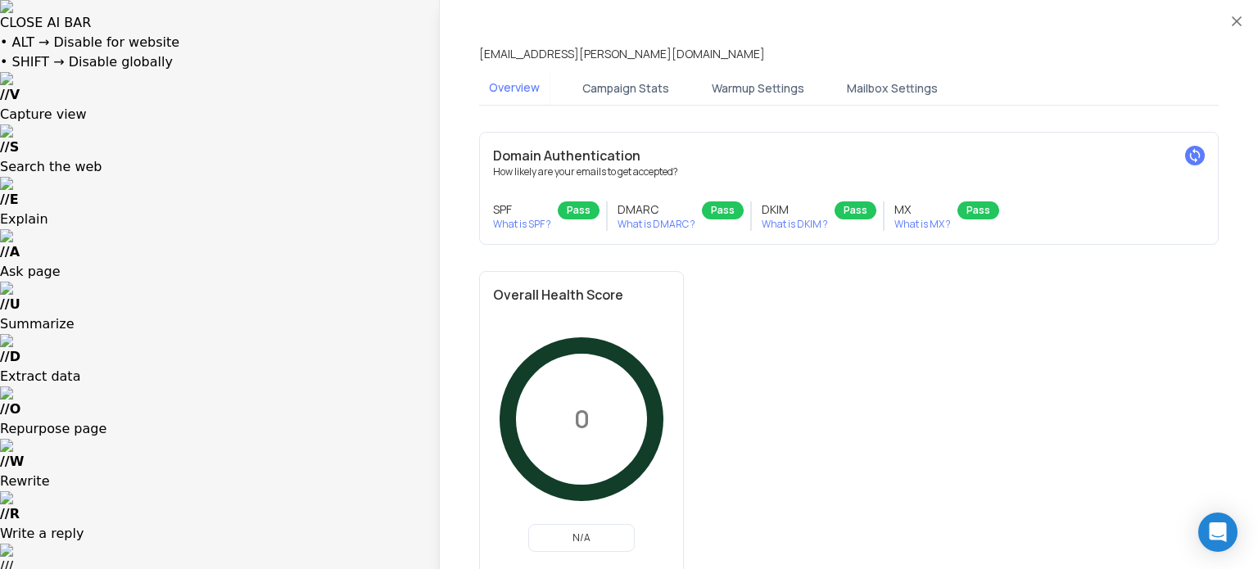
click at [595, 52] on p "[EMAIL_ADDRESS][PERSON_NAME][DOMAIN_NAME]" at bounding box center [622, 54] width 286 height 16
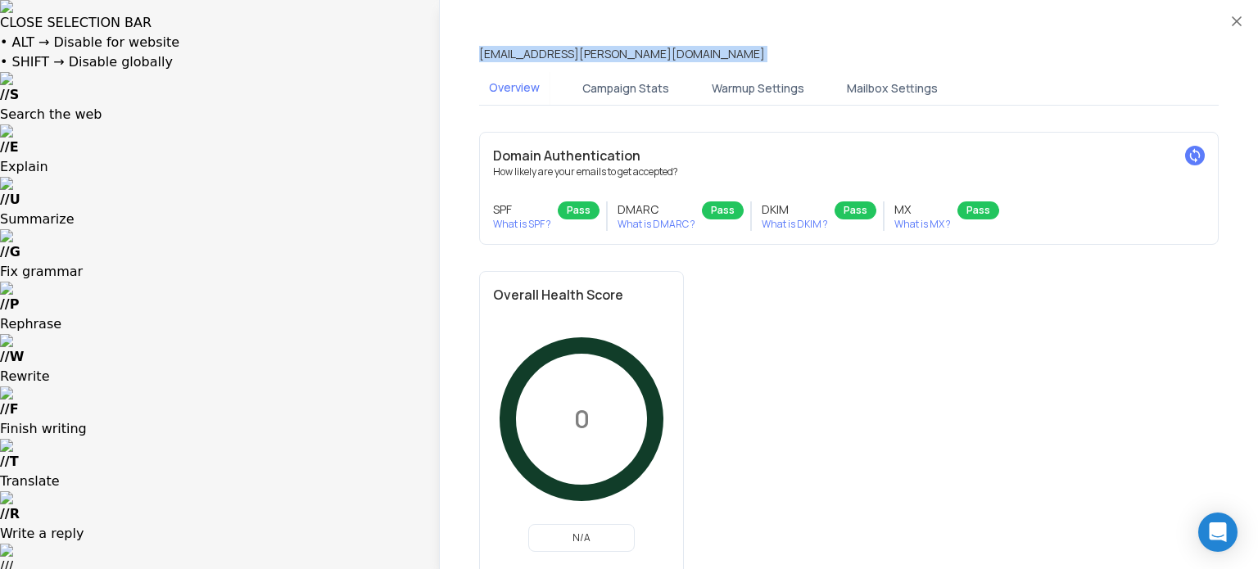
click at [595, 52] on p "[EMAIL_ADDRESS][PERSON_NAME][DOMAIN_NAME]" at bounding box center [622, 54] width 286 height 16
click at [1237, 16] on icon "button" at bounding box center [1237, 21] width 16 height 16
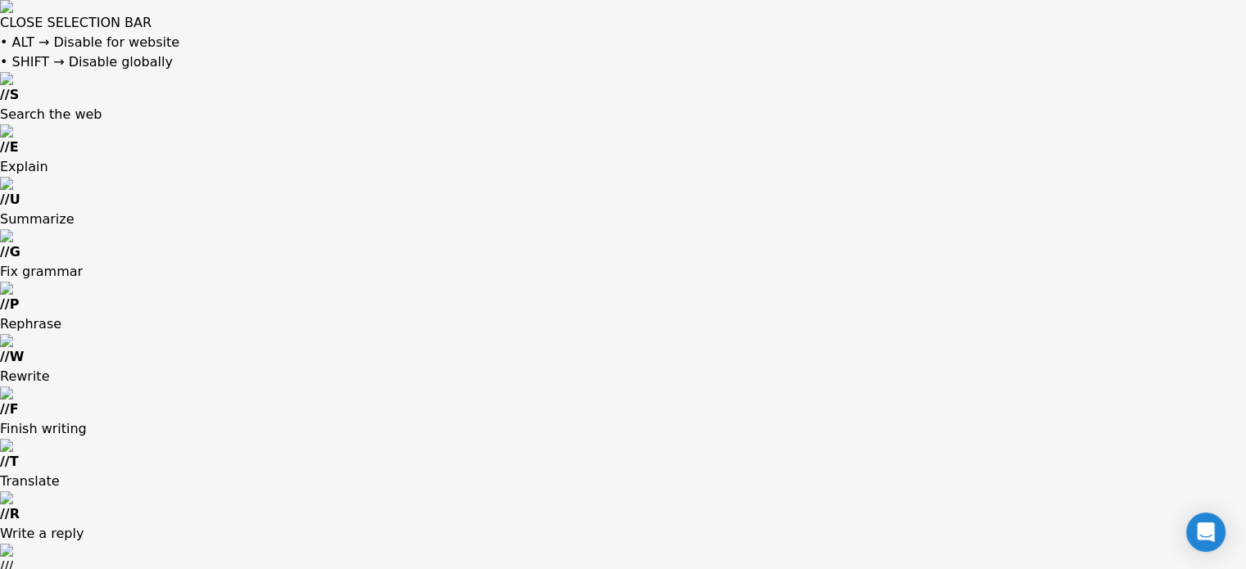
scroll to position [683, 0]
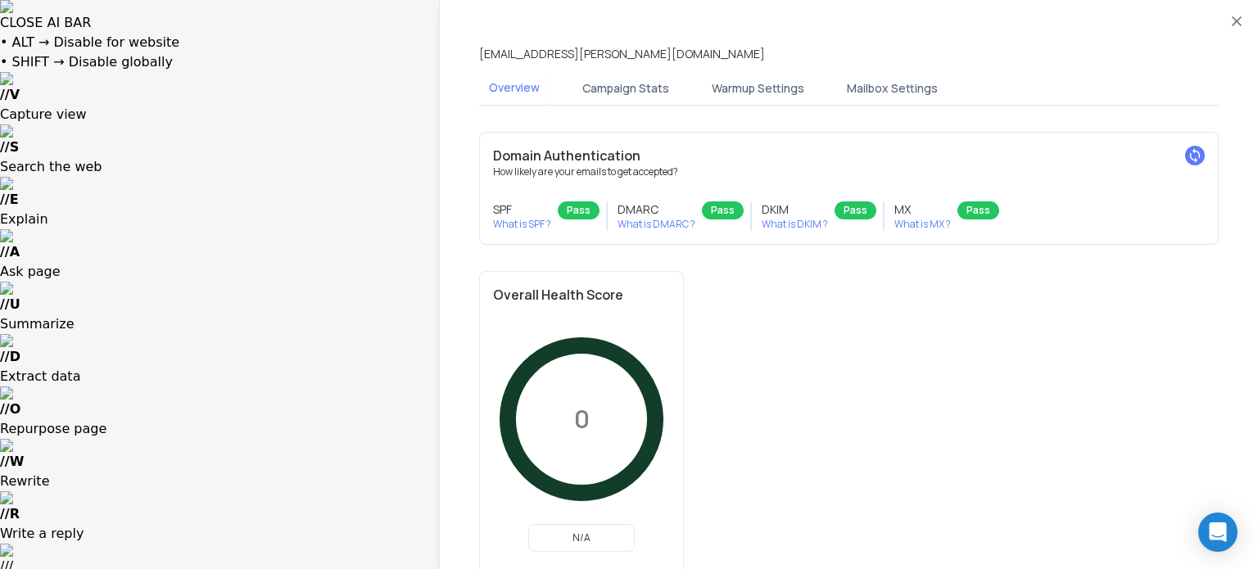
click at [600, 52] on p "[EMAIL_ADDRESS][PERSON_NAME][DOMAIN_NAME]" at bounding box center [622, 54] width 286 height 16
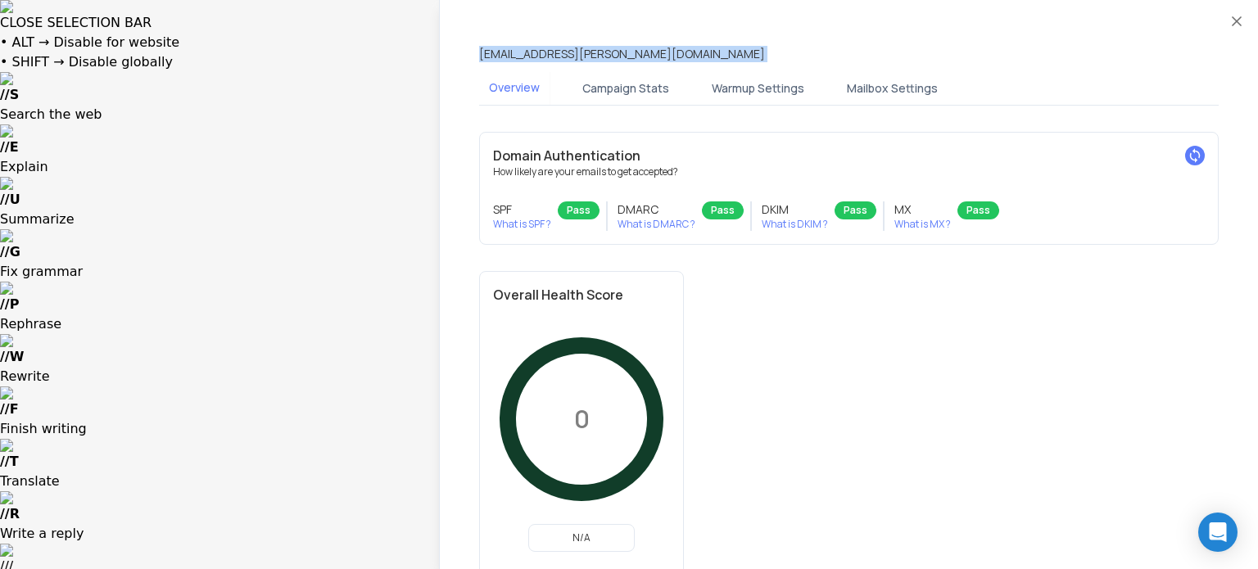
click at [600, 52] on p "[EMAIL_ADDRESS][PERSON_NAME][DOMAIN_NAME]" at bounding box center [622, 54] width 286 height 16
click at [1233, 22] on icon "button" at bounding box center [1237, 21] width 8 height 8
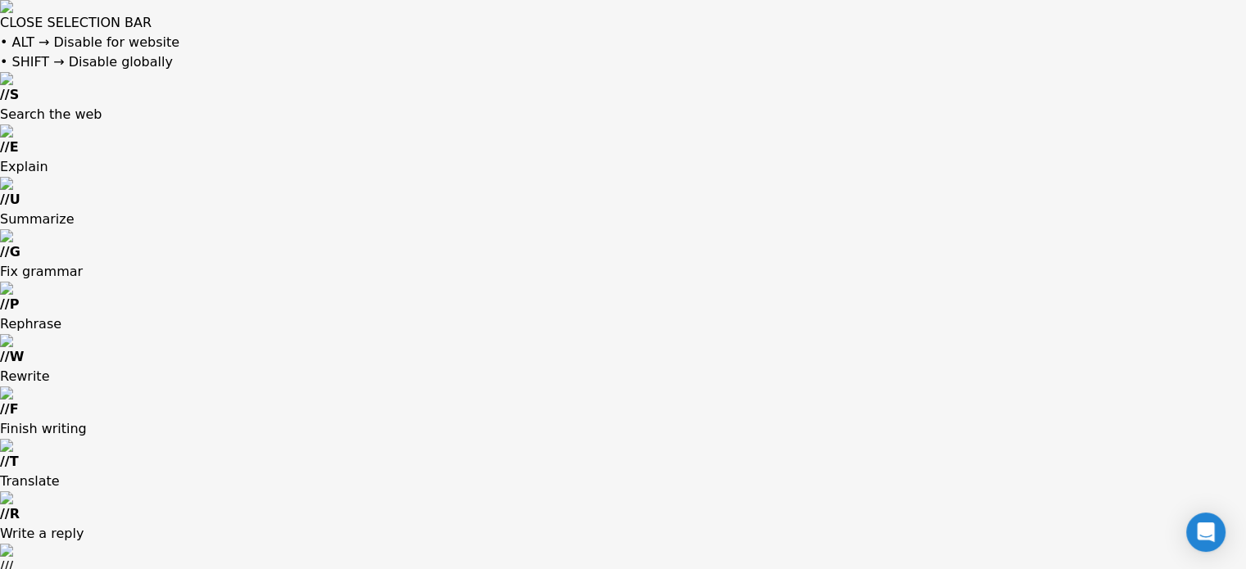
scroll to position [750, 0]
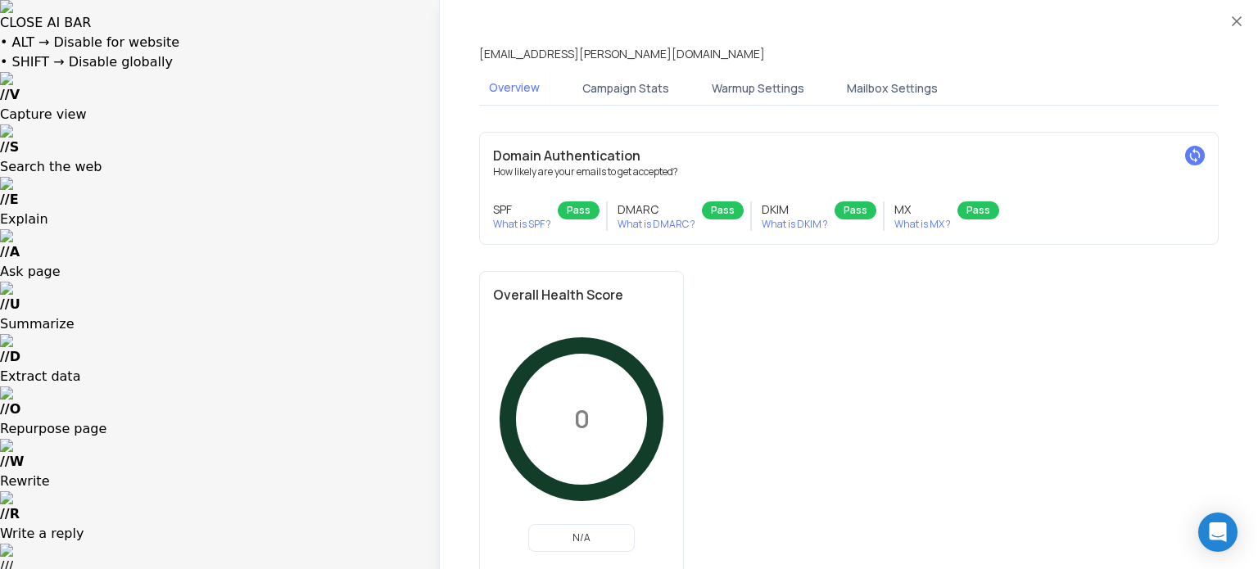
click at [627, 49] on p "[EMAIL_ADDRESS][PERSON_NAME][DOMAIN_NAME]" at bounding box center [622, 54] width 286 height 16
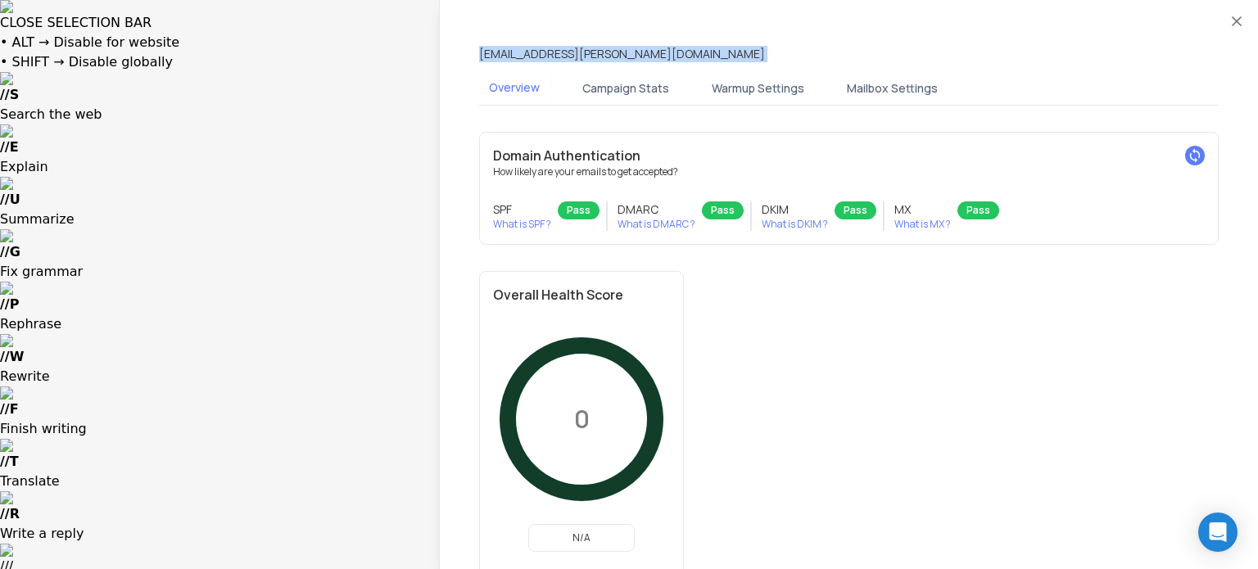
click at [627, 49] on p "[EMAIL_ADDRESS][PERSON_NAME][DOMAIN_NAME]" at bounding box center [622, 54] width 286 height 16
click at [1234, 20] on icon "button" at bounding box center [1237, 21] width 16 height 16
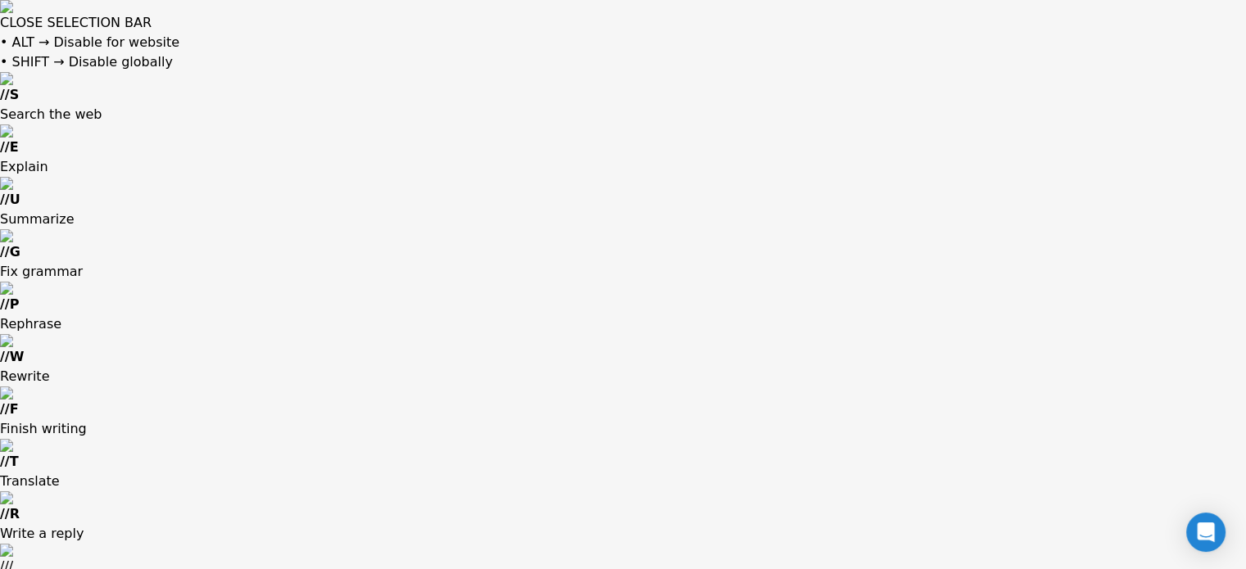
scroll to position [815, 0]
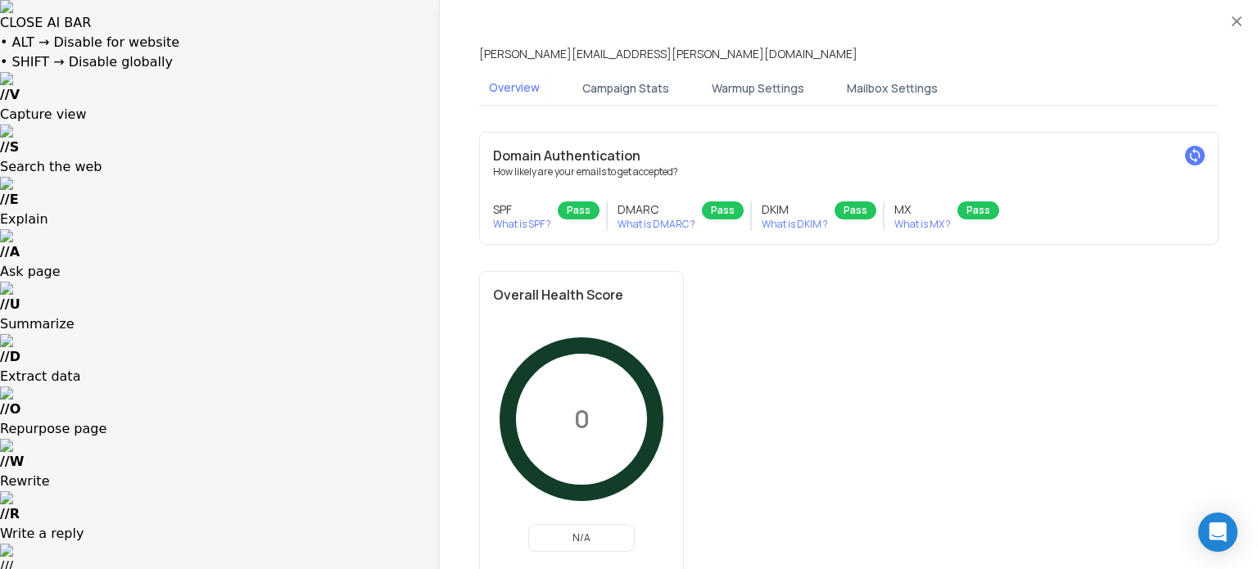
click at [560, 50] on p "[PERSON_NAME][EMAIL_ADDRESS][PERSON_NAME][DOMAIN_NAME]" at bounding box center [668, 54] width 378 height 16
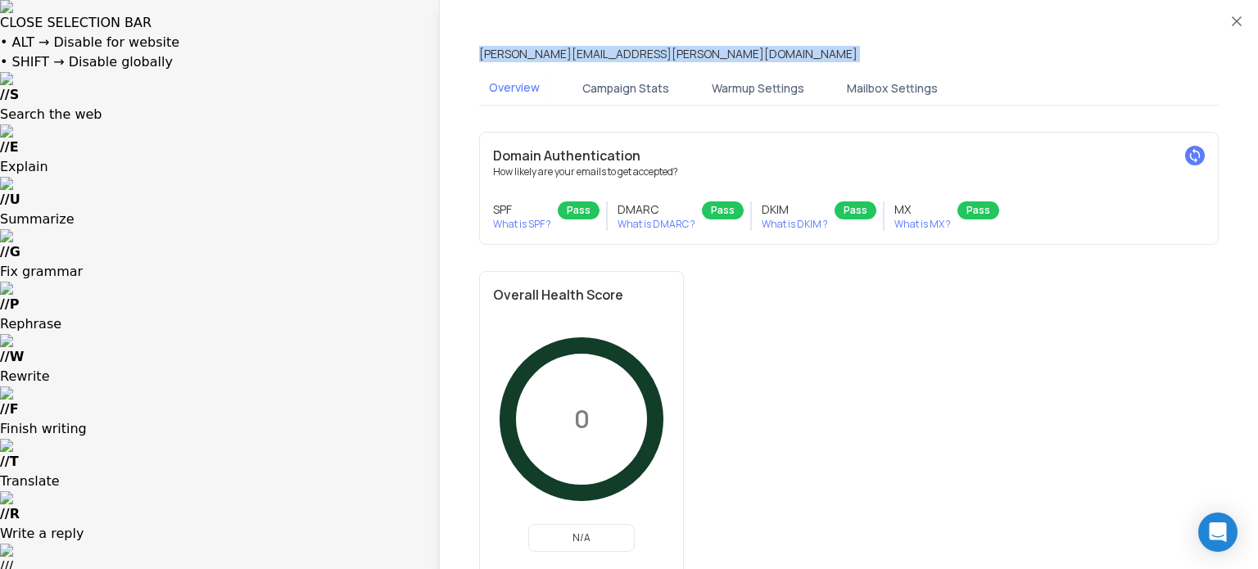
click at [560, 50] on p "[PERSON_NAME][EMAIL_ADDRESS][PERSON_NAME][DOMAIN_NAME]" at bounding box center [668, 54] width 378 height 16
click at [1234, 23] on icon "button" at bounding box center [1237, 21] width 8 height 8
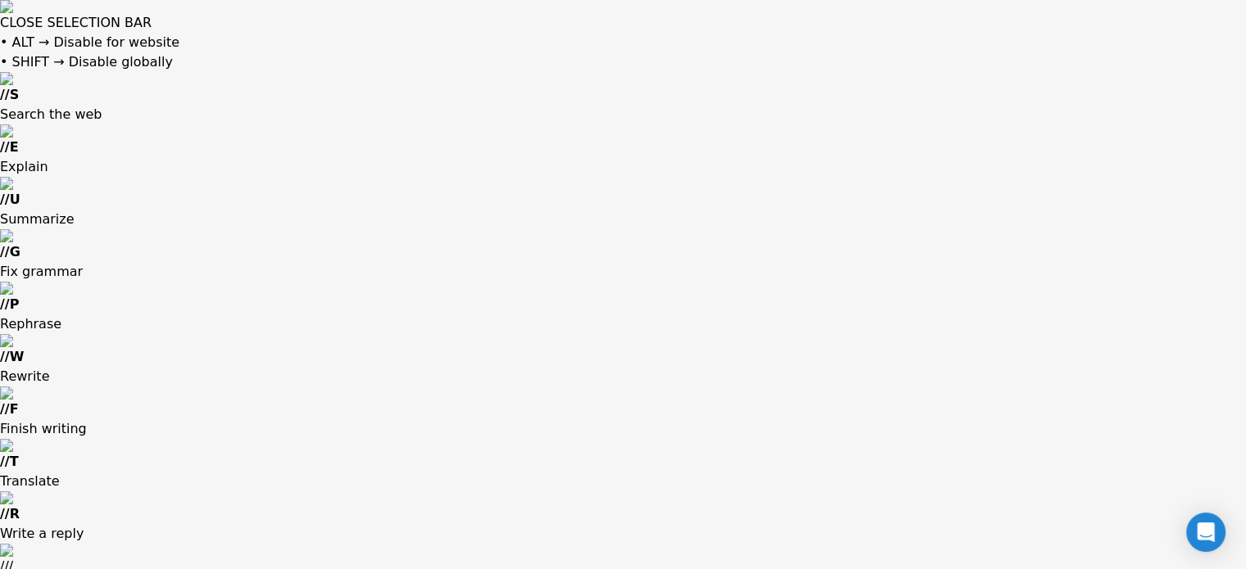
scroll to position [862, 0]
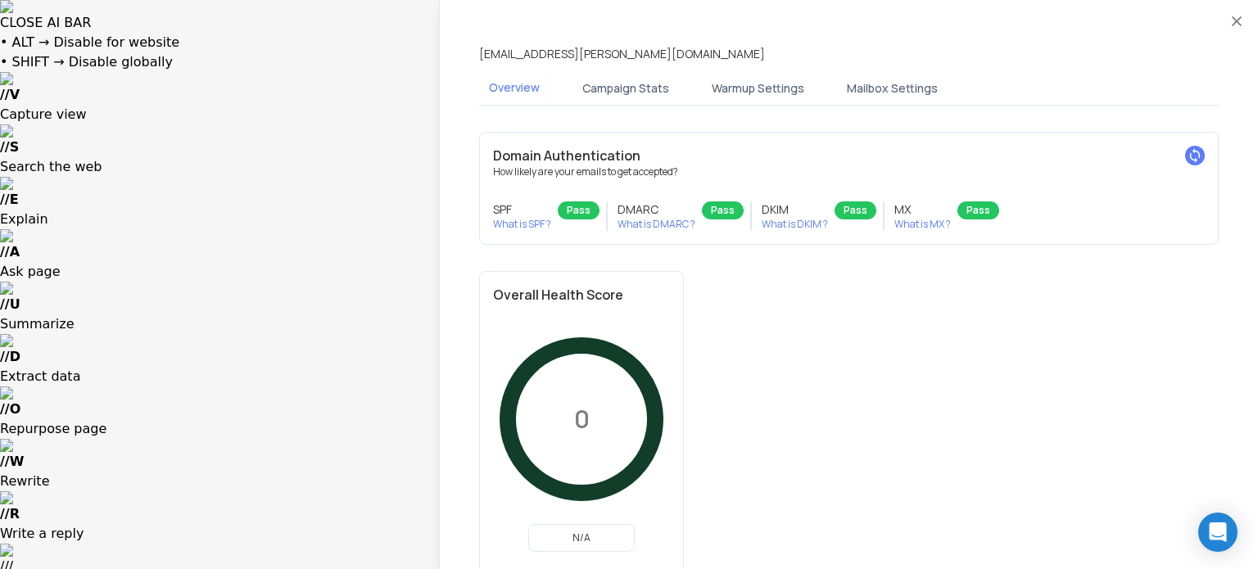
click at [645, 57] on p "[EMAIL_ADDRESS][PERSON_NAME][DOMAIN_NAME]" at bounding box center [622, 54] width 286 height 16
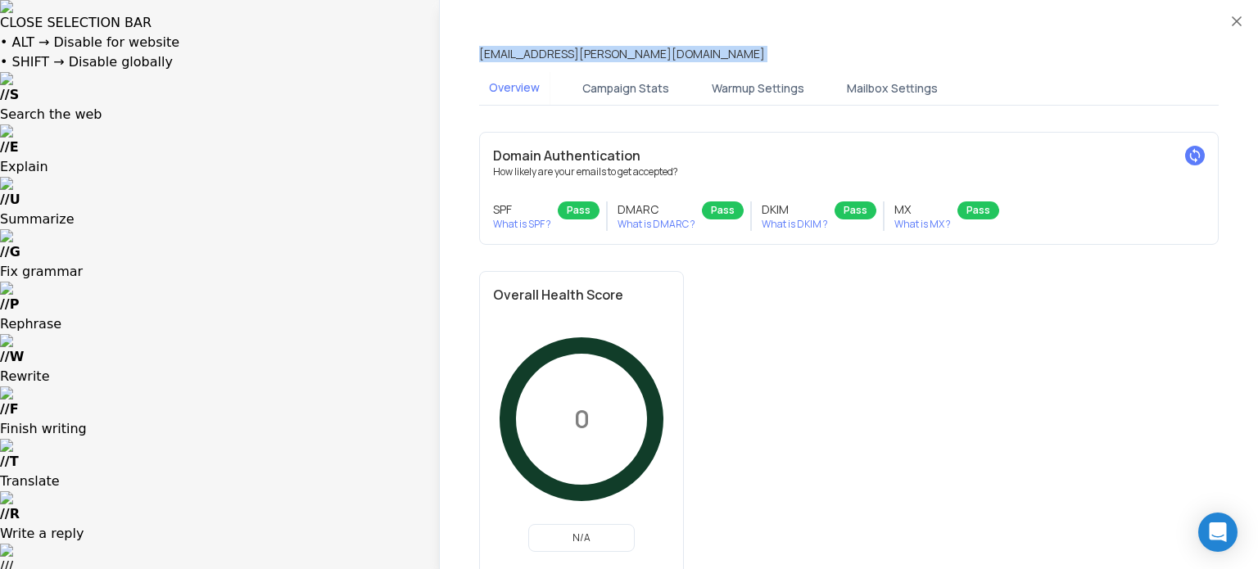
click at [645, 57] on p "[EMAIL_ADDRESS][PERSON_NAME][DOMAIN_NAME]" at bounding box center [622, 54] width 286 height 16
click at [1231, 24] on icon "button" at bounding box center [1237, 21] width 16 height 16
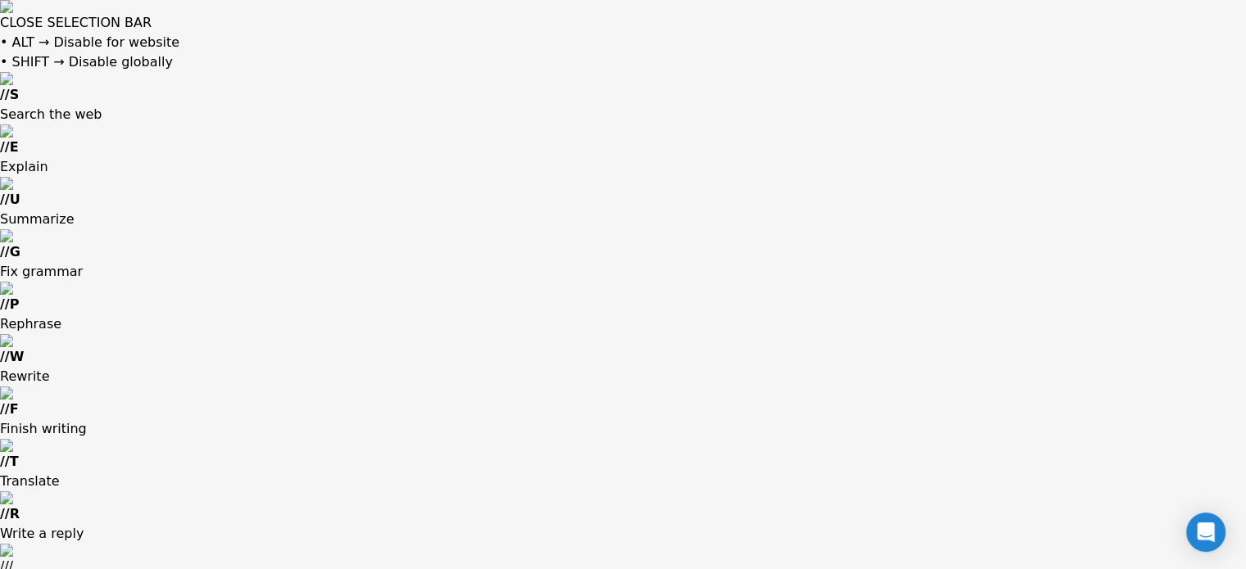
scroll to position [909, 0]
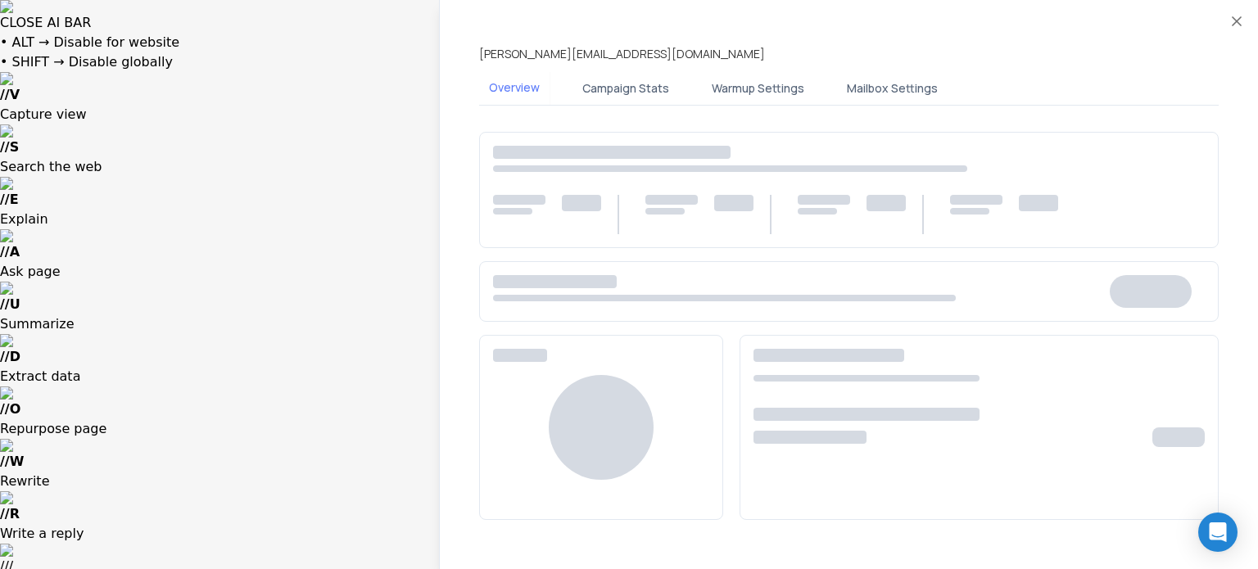
click at [590, 45] on div "[PERSON_NAME][EMAIL_ADDRESS][DOMAIN_NAME] Overview Campaign Stats Warmup Settin…" at bounding box center [849, 283] width 779 height 527
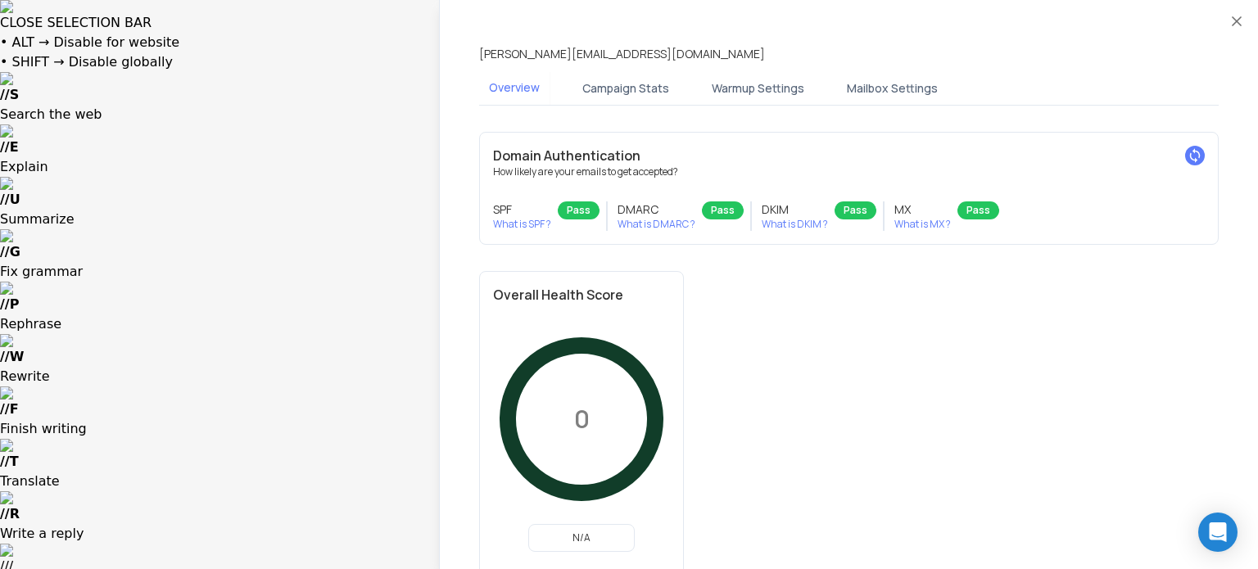
click at [590, 45] on div "[PERSON_NAME][EMAIL_ADDRESS][DOMAIN_NAME] Overview Campaign Stats Warmup Settin…" at bounding box center [849, 322] width 779 height 605
click at [1235, 21] on icon "button" at bounding box center [1237, 21] width 16 height 16
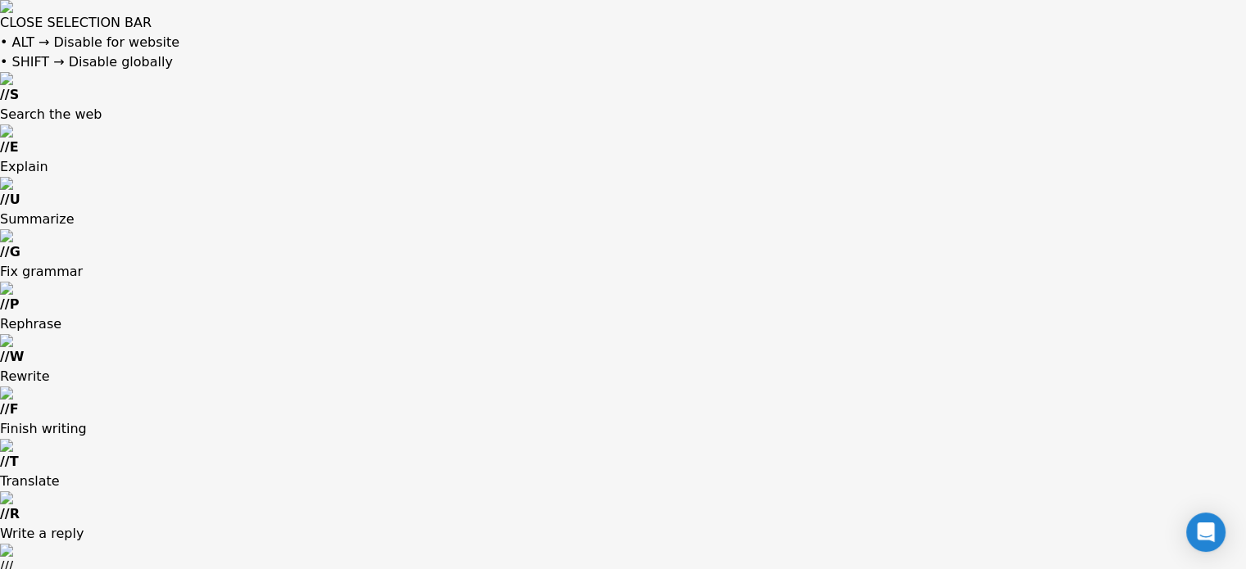
scroll to position [960, 0]
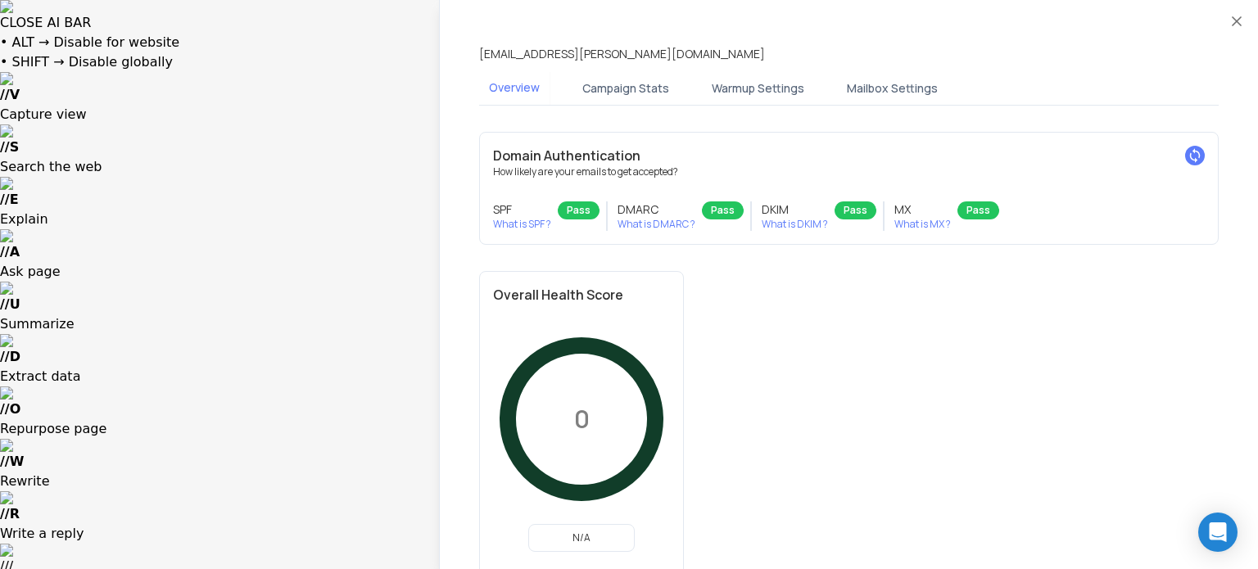
click at [652, 48] on div "[EMAIL_ADDRESS][PERSON_NAME][DOMAIN_NAME]" at bounding box center [849, 54] width 740 height 16
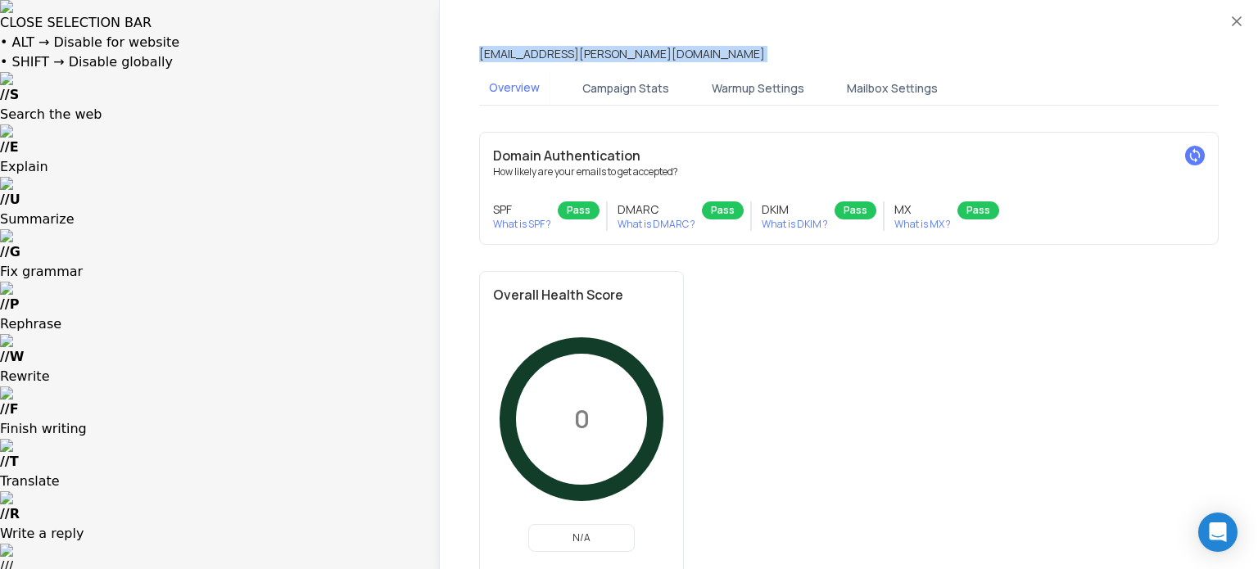
click at [652, 48] on div "[EMAIL_ADDRESS][PERSON_NAME][DOMAIN_NAME]" at bounding box center [849, 54] width 740 height 16
click at [1229, 22] on icon "button" at bounding box center [1237, 21] width 16 height 16
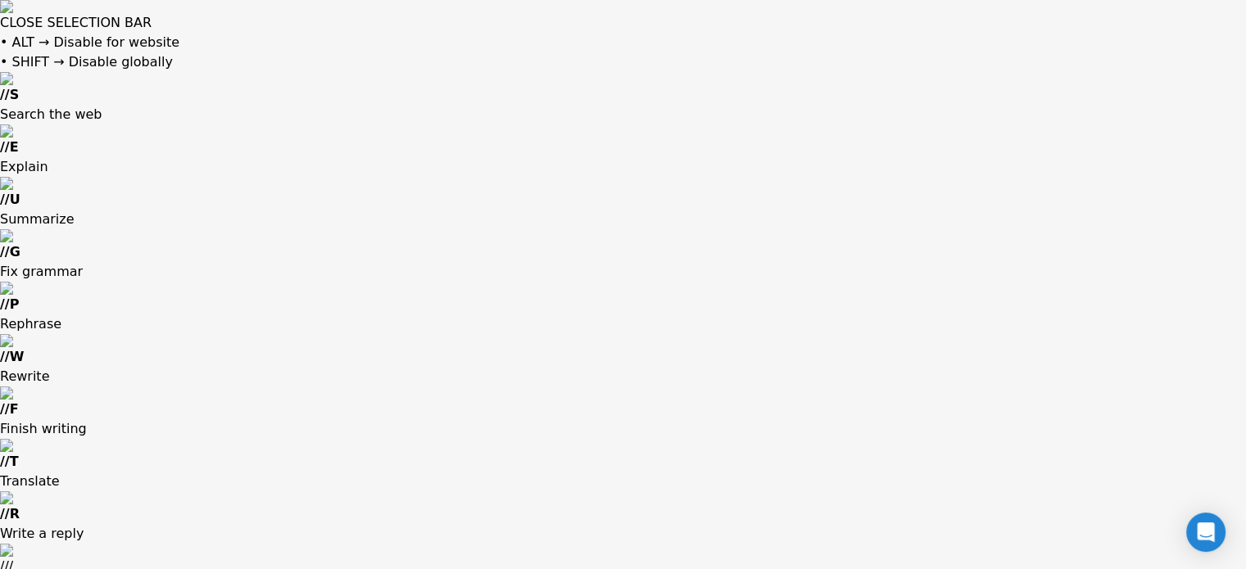
scroll to position [964, 0]
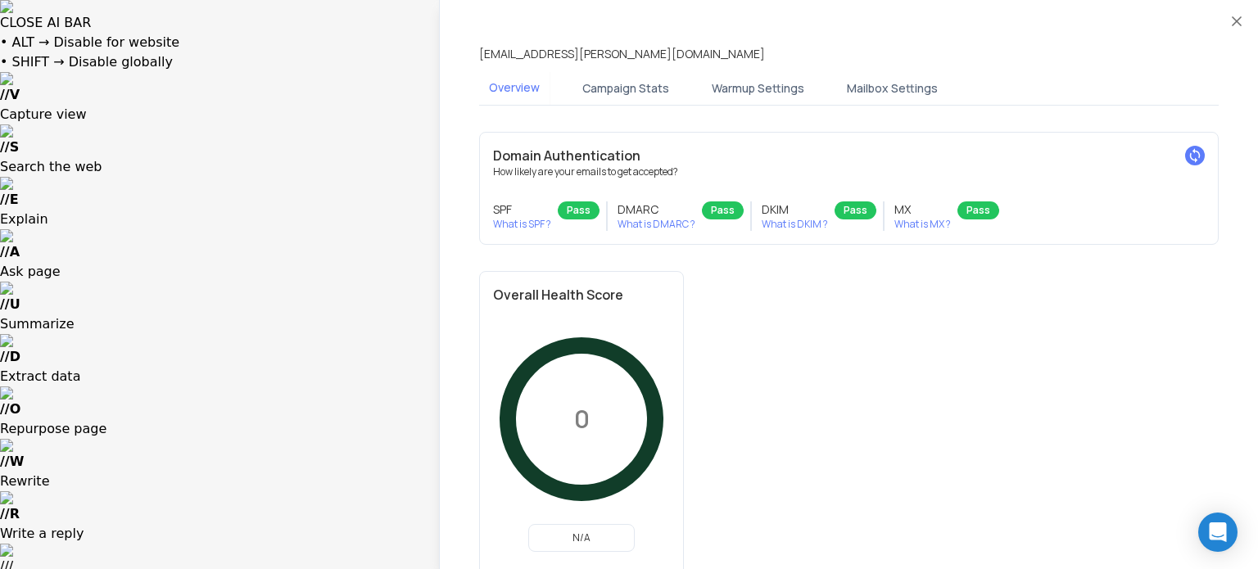
click at [639, 58] on p "[EMAIL_ADDRESS][PERSON_NAME][DOMAIN_NAME]" at bounding box center [622, 54] width 286 height 16
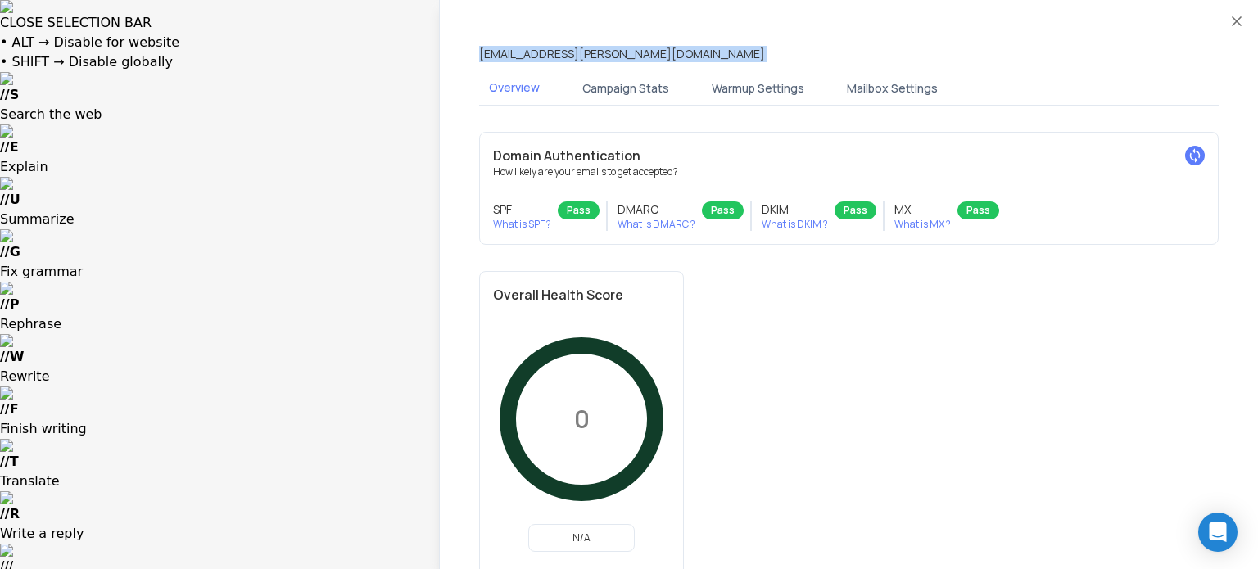
click at [639, 58] on p "[EMAIL_ADDRESS][PERSON_NAME][DOMAIN_NAME]" at bounding box center [622, 54] width 286 height 16
click at [1234, 22] on icon "button" at bounding box center [1237, 21] width 8 height 8
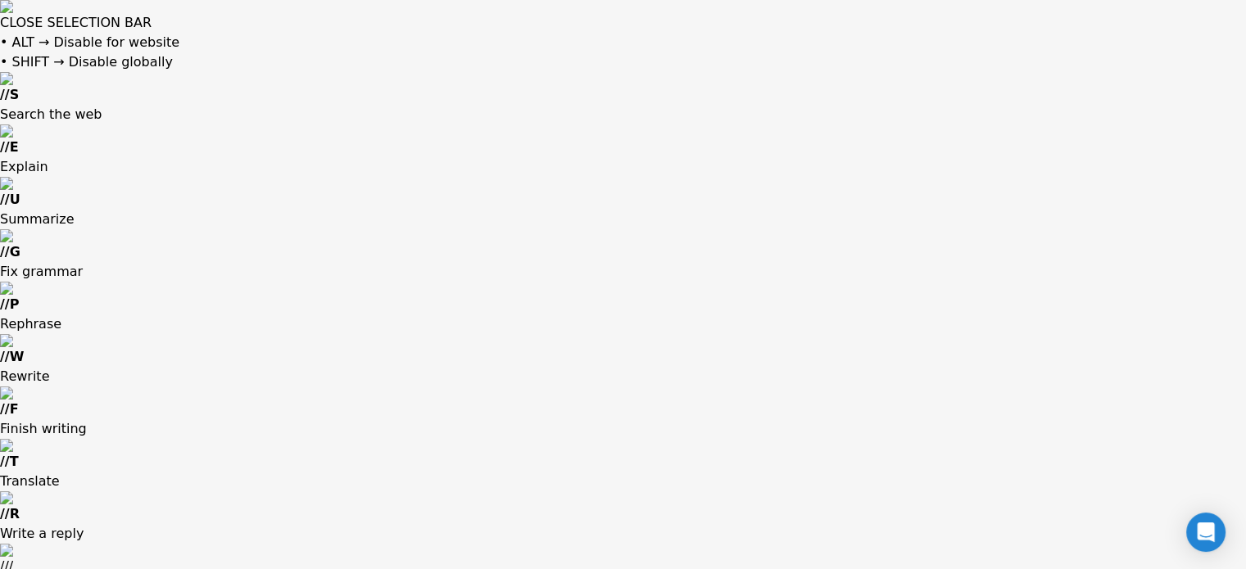
scroll to position [1023, 0]
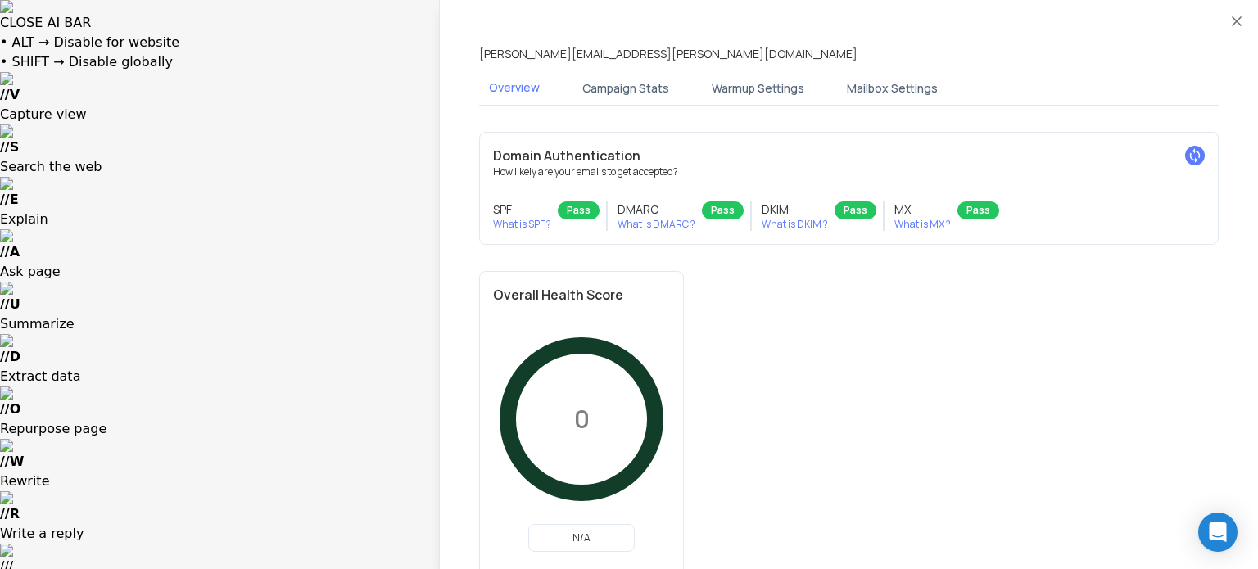
click at [600, 53] on p "[PERSON_NAME][EMAIL_ADDRESS][PERSON_NAME][DOMAIN_NAME]" at bounding box center [668, 54] width 378 height 16
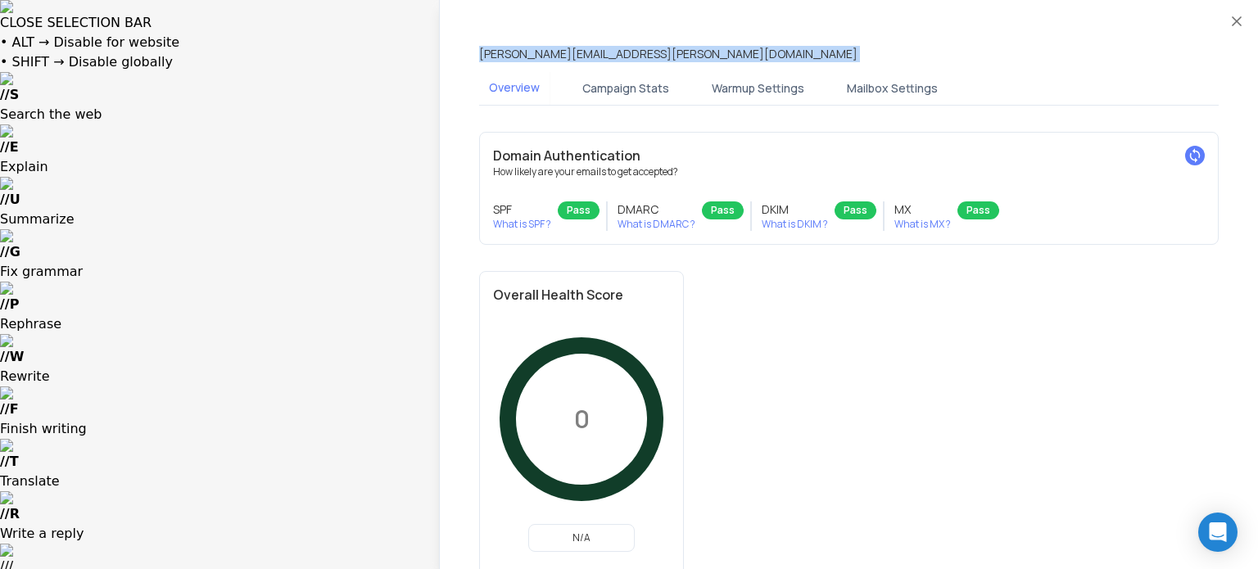
click at [600, 53] on p "[PERSON_NAME][EMAIL_ADDRESS][PERSON_NAME][DOMAIN_NAME]" at bounding box center [668, 54] width 378 height 16
click at [1236, 19] on icon "button" at bounding box center [1237, 21] width 16 height 16
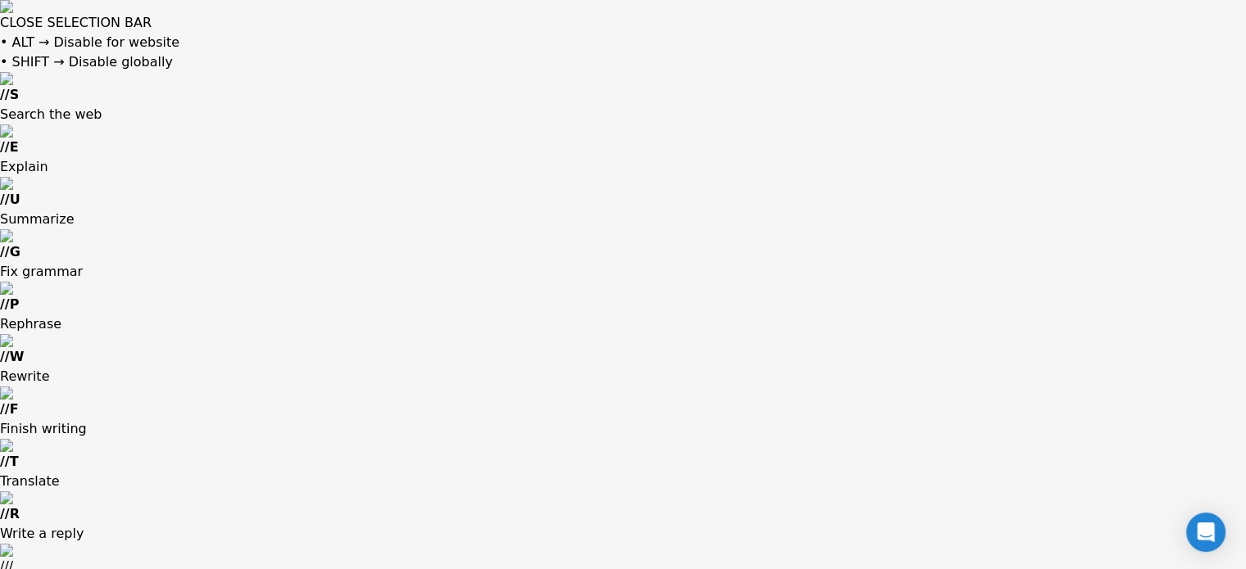
scroll to position [1079, 0]
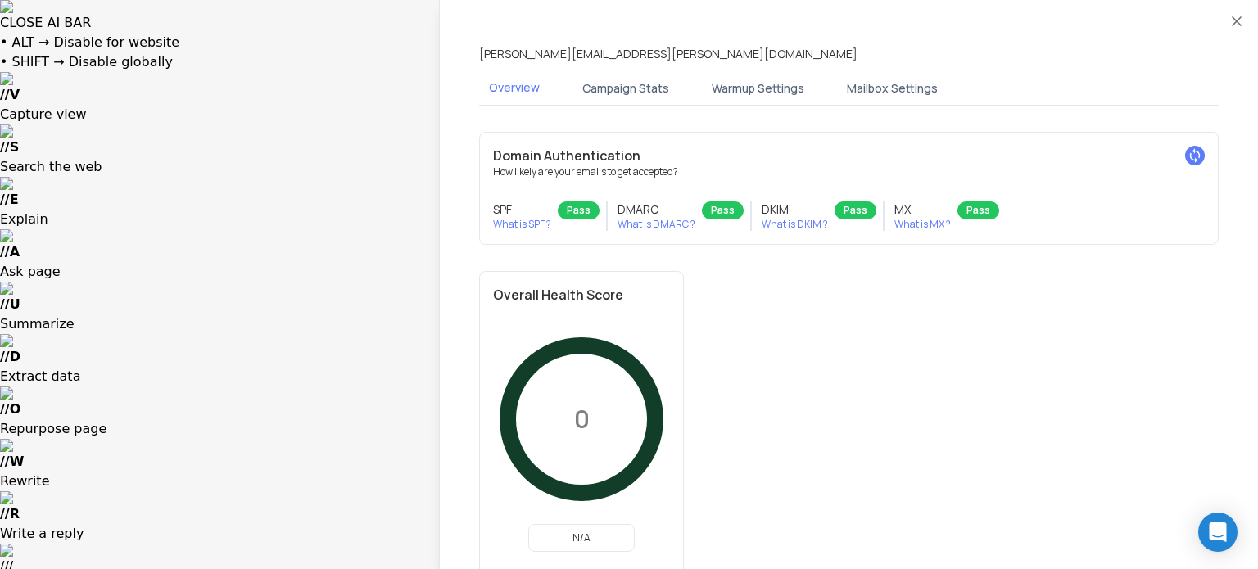
click at [615, 52] on p "[PERSON_NAME][EMAIL_ADDRESS][PERSON_NAME][DOMAIN_NAME]" at bounding box center [668, 54] width 378 height 16
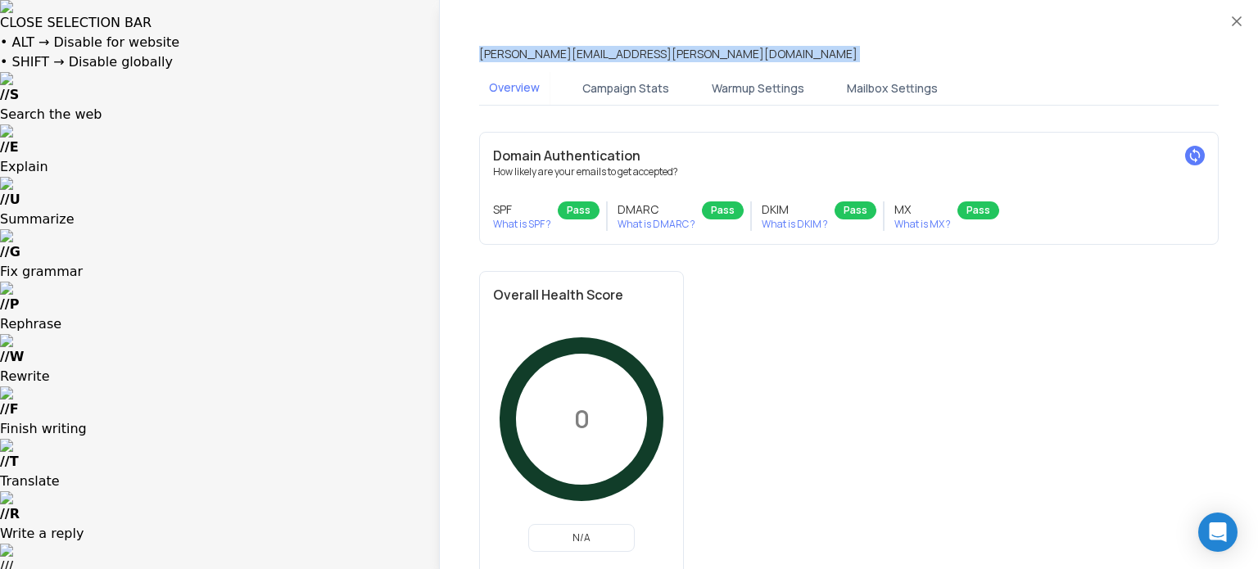
click at [615, 52] on p "[PERSON_NAME][EMAIL_ADDRESS][PERSON_NAME][DOMAIN_NAME]" at bounding box center [668, 54] width 378 height 16
click at [1232, 29] on icon "button" at bounding box center [1237, 21] width 16 height 16
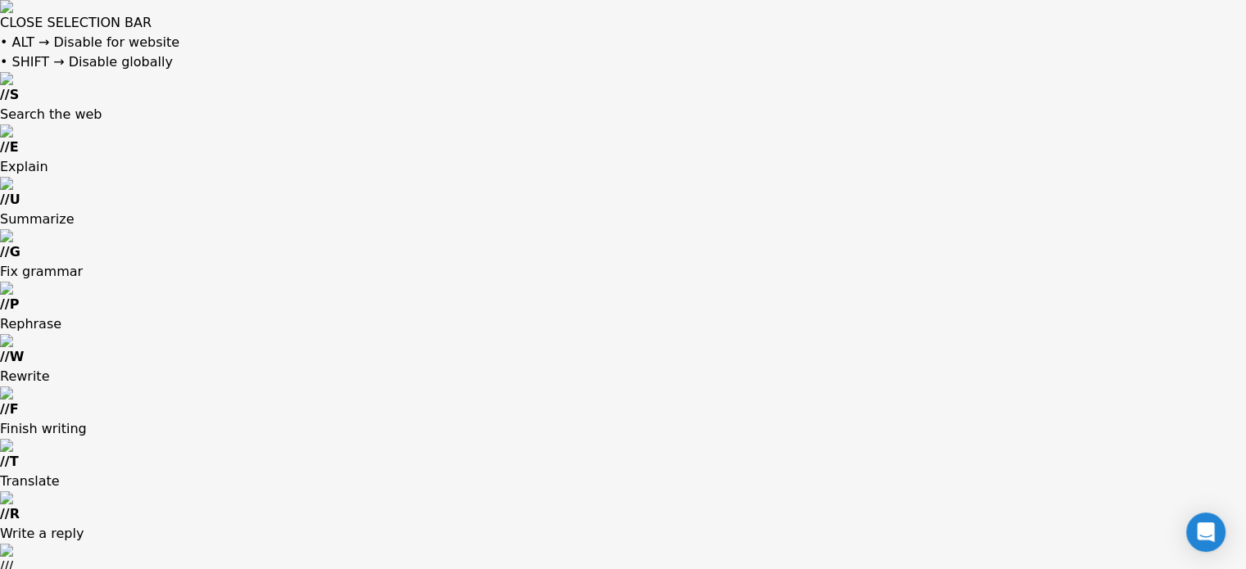
scroll to position [1132, 0]
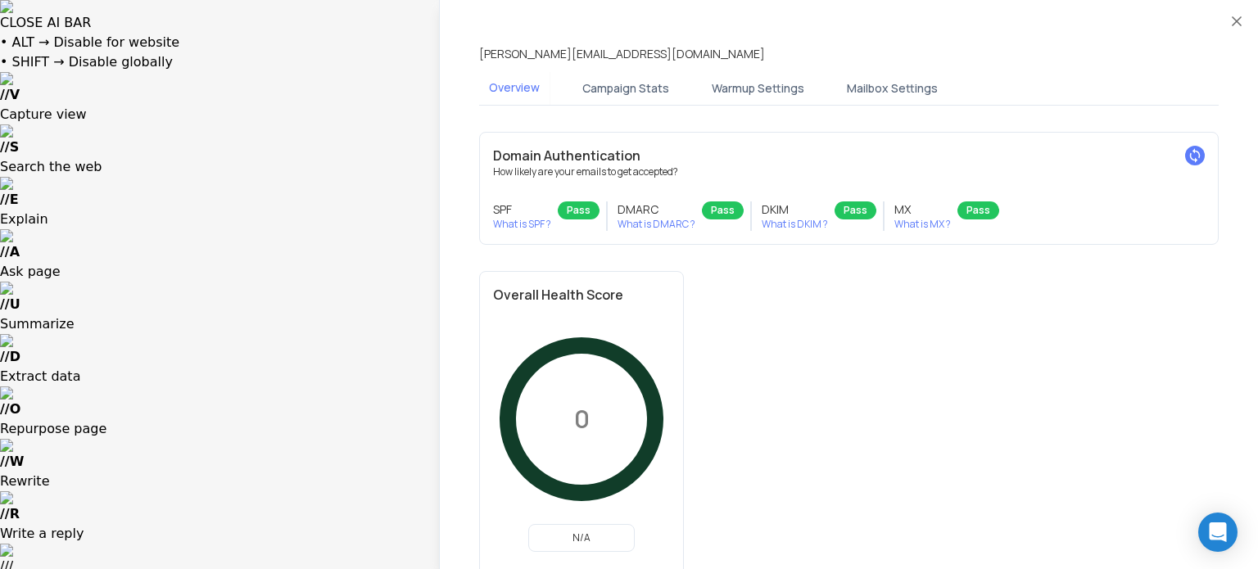
click at [639, 52] on p "[PERSON_NAME][EMAIL_ADDRESS][DOMAIN_NAME]" at bounding box center [622, 54] width 286 height 16
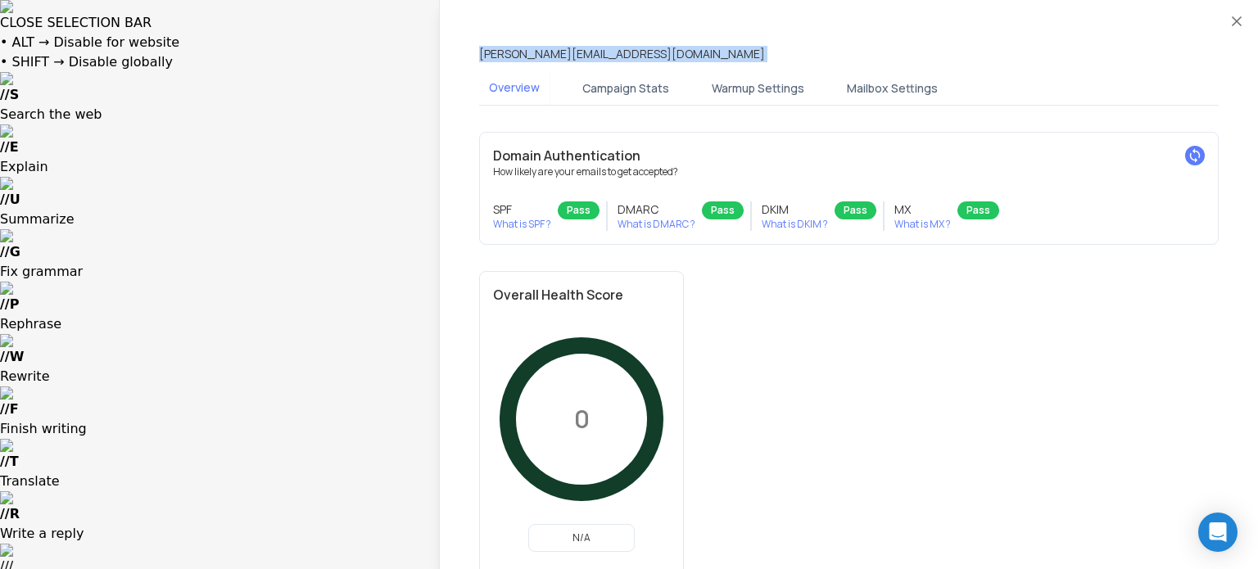
click at [639, 52] on p "[PERSON_NAME][EMAIL_ADDRESS][DOMAIN_NAME]" at bounding box center [622, 54] width 286 height 16
click at [1232, 27] on icon "button" at bounding box center [1237, 21] width 16 height 16
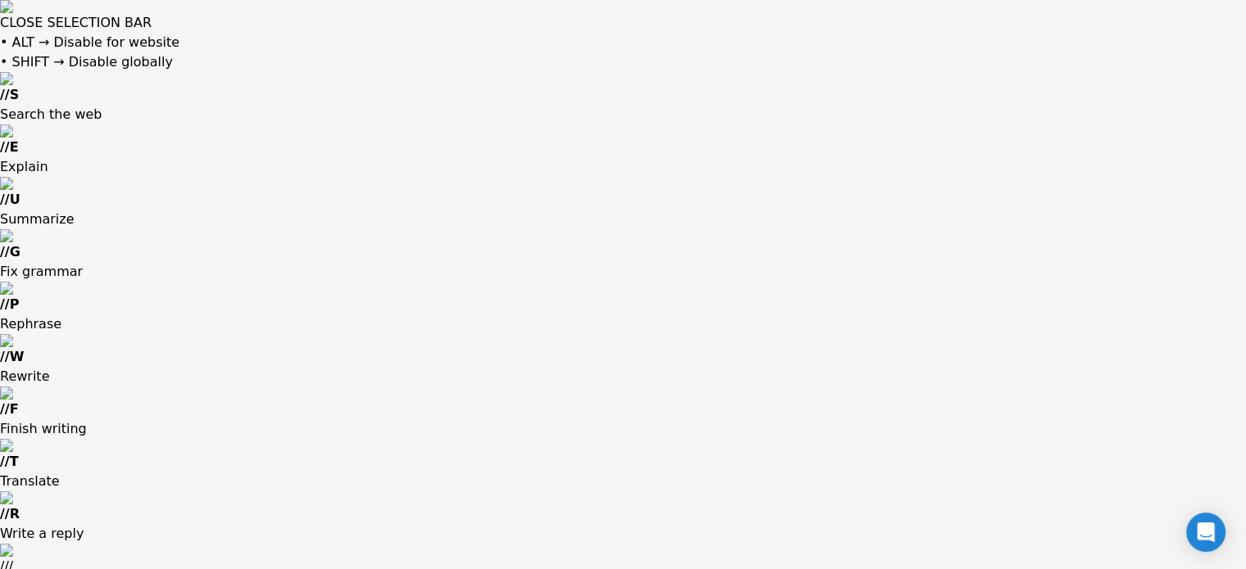
scroll to position [1157, 0]
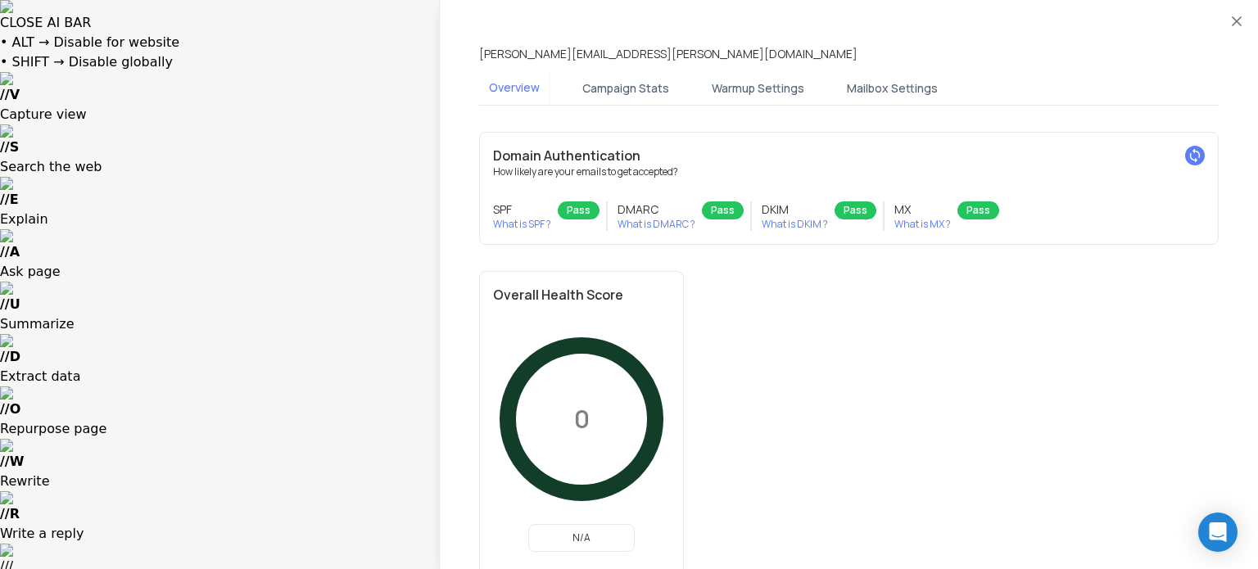
click at [664, 54] on div "[PERSON_NAME][EMAIL_ADDRESS][PERSON_NAME][DOMAIN_NAME]" at bounding box center [849, 54] width 740 height 16
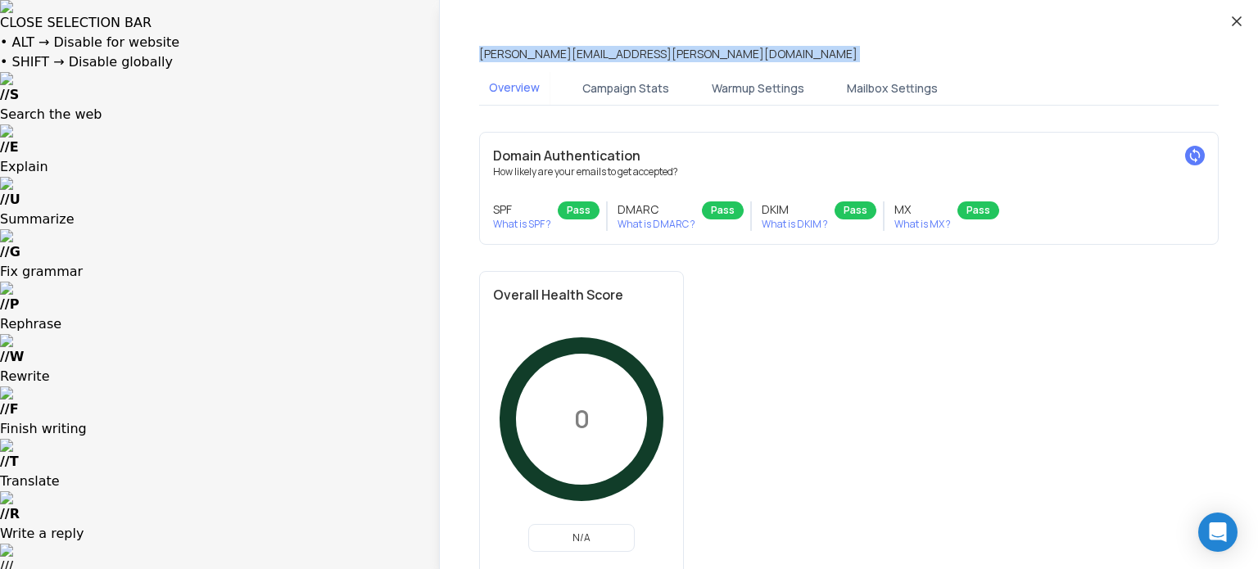
click at [1232, 22] on icon "button" at bounding box center [1237, 21] width 16 height 16
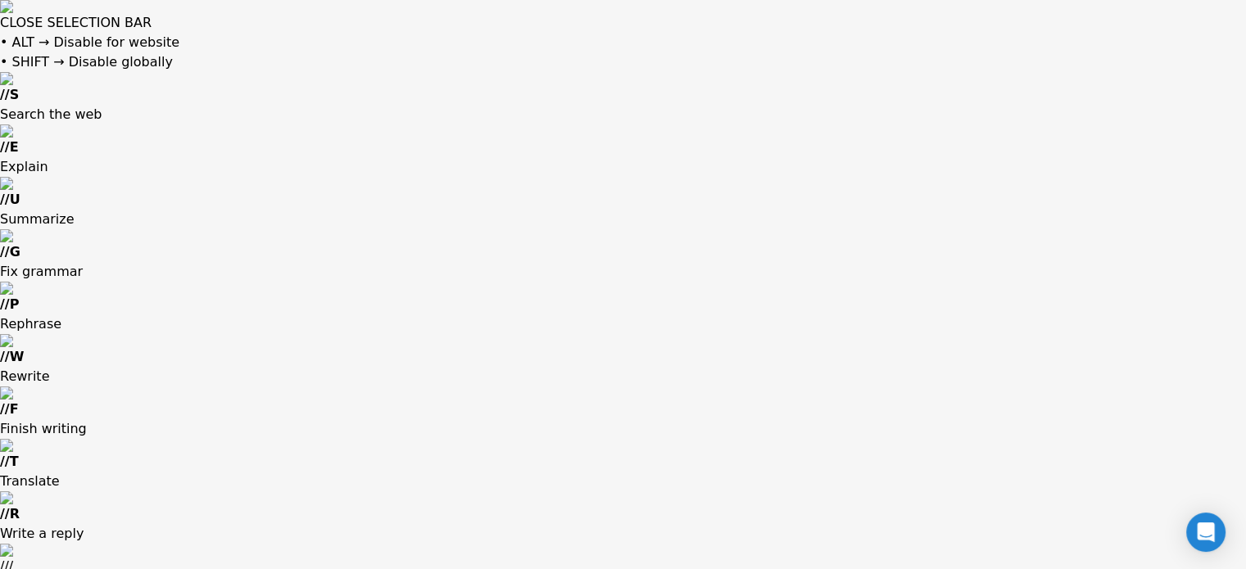
scroll to position [1218, 0]
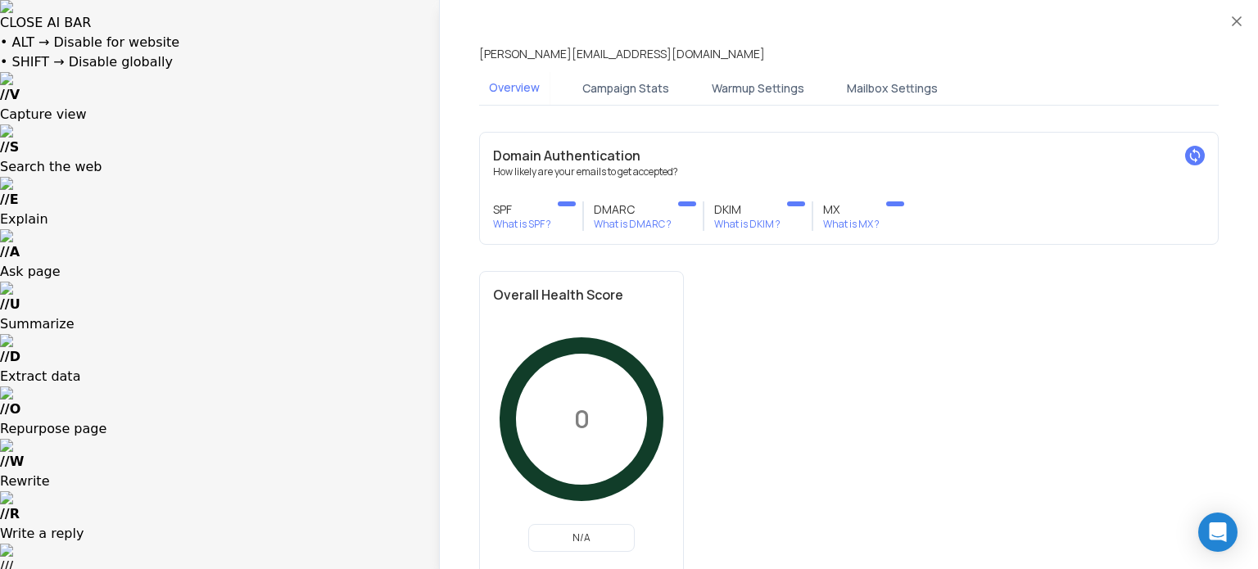
click at [553, 58] on p "[PERSON_NAME][EMAIL_ADDRESS][DOMAIN_NAME]" at bounding box center [622, 54] width 286 height 16
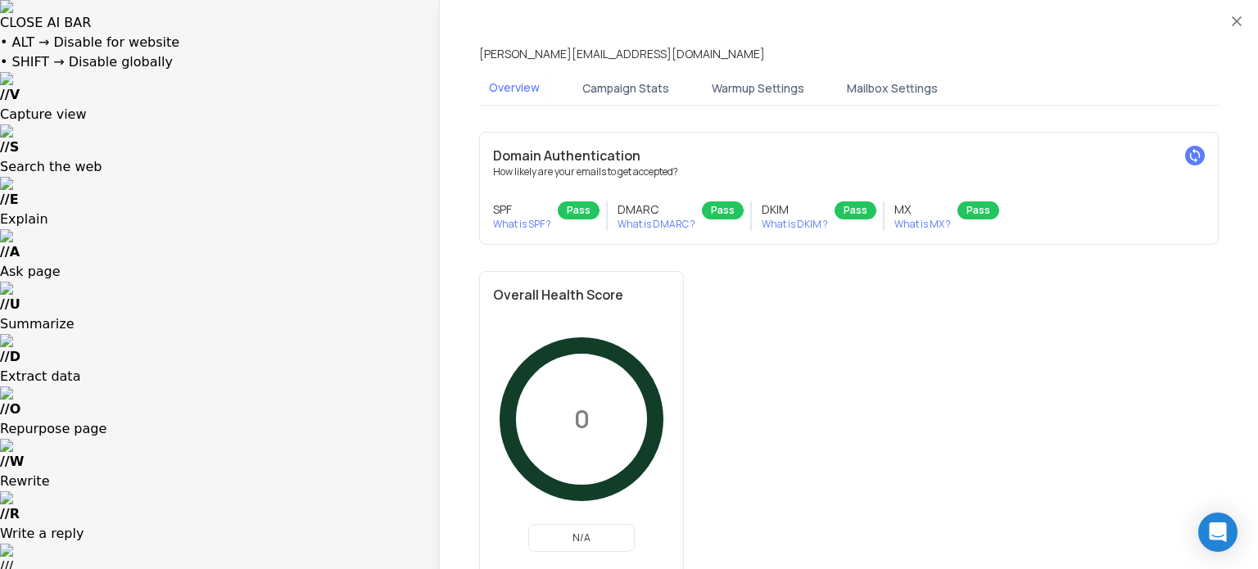
click at [553, 58] on p "[PERSON_NAME][EMAIL_ADDRESS][DOMAIN_NAME]" at bounding box center [622, 54] width 286 height 16
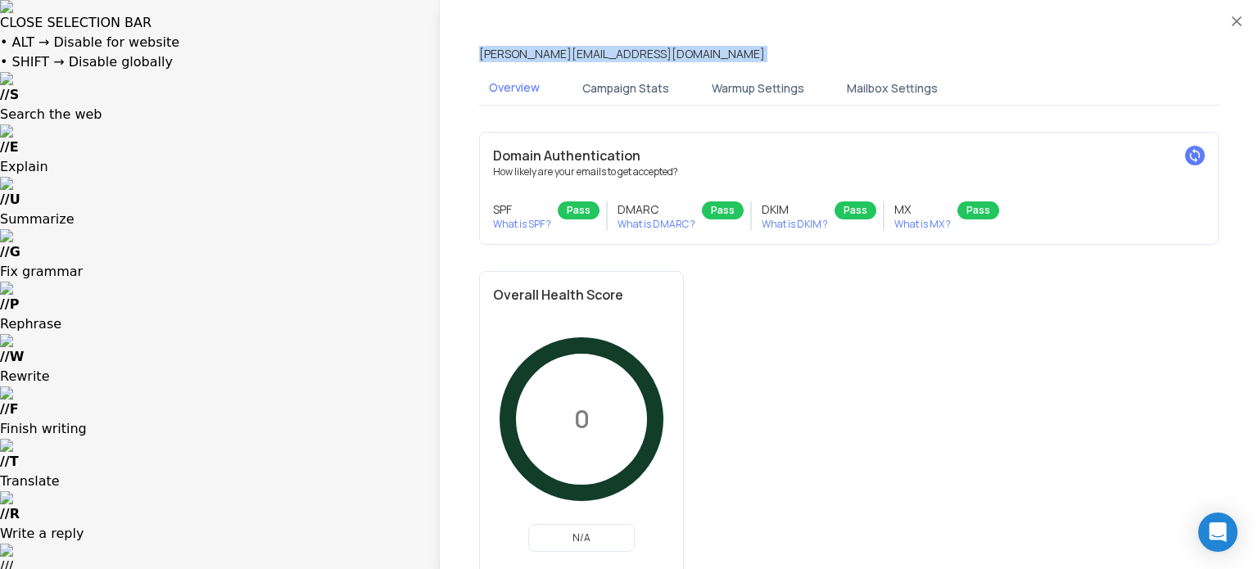
click at [553, 58] on p "[PERSON_NAME][EMAIL_ADDRESS][DOMAIN_NAME]" at bounding box center [622, 54] width 286 height 16
click at [1232, 24] on icon "button" at bounding box center [1237, 21] width 16 height 16
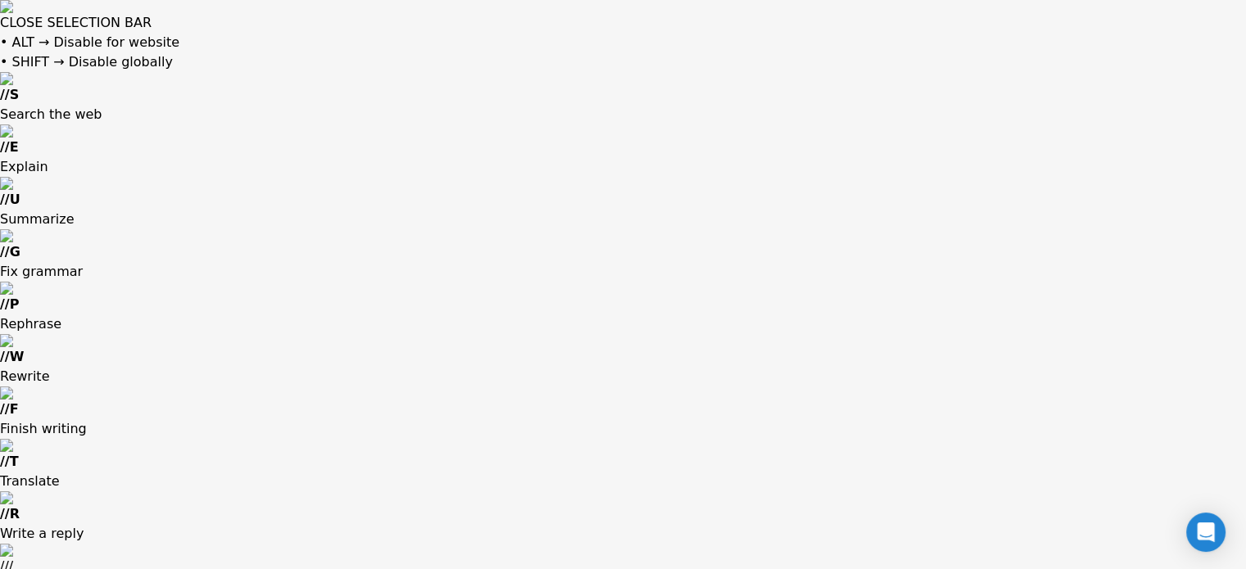
scroll to position [1253, 0]
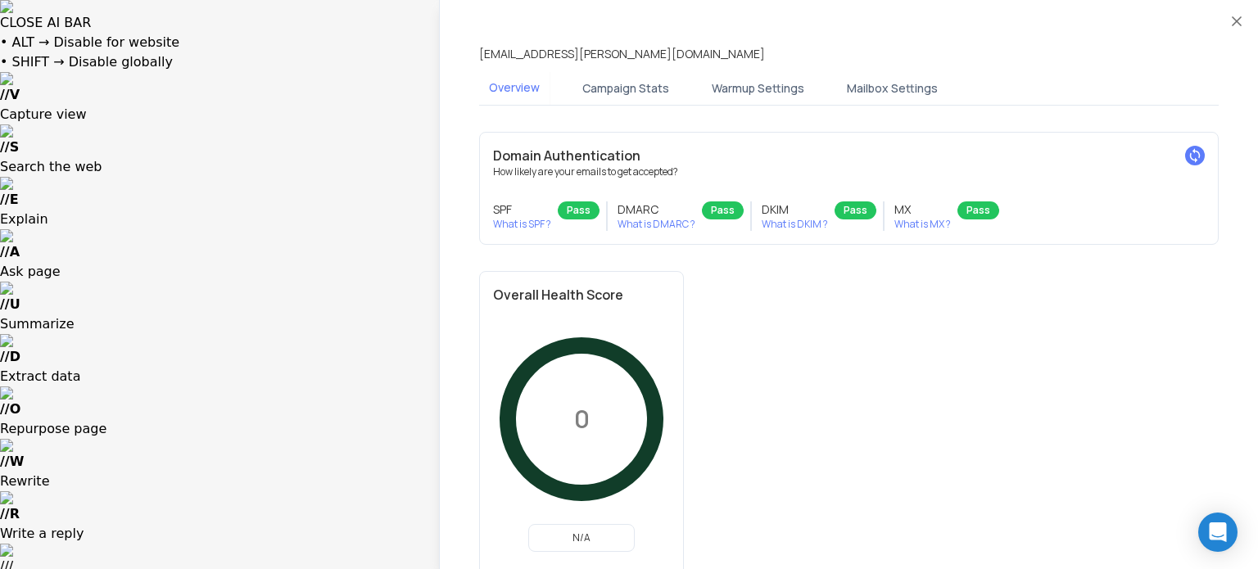
click at [547, 51] on p "[EMAIL_ADDRESS][PERSON_NAME][DOMAIN_NAME]" at bounding box center [622, 54] width 286 height 16
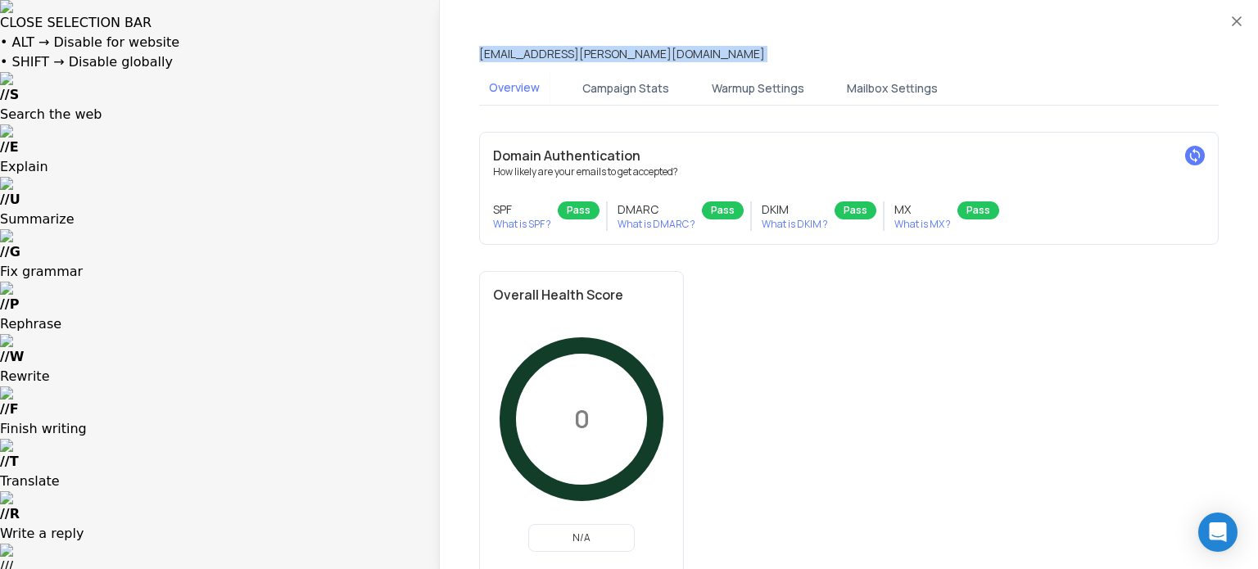
click at [547, 51] on p "[EMAIL_ADDRESS][PERSON_NAME][DOMAIN_NAME]" at bounding box center [622, 54] width 286 height 16
click at [1235, 19] on icon "button" at bounding box center [1237, 21] width 16 height 16
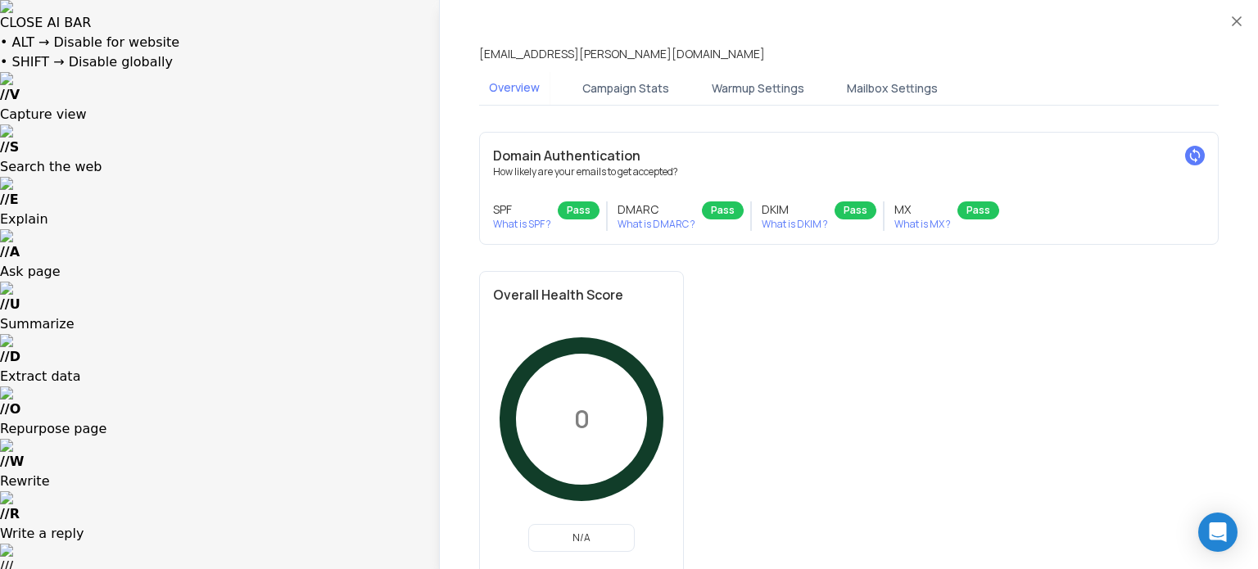
click at [541, 64] on div "[EMAIL_ADDRESS][PERSON_NAME][DOMAIN_NAME] Overview Campaign Stats Warmup Settin…" at bounding box center [849, 322] width 779 height 605
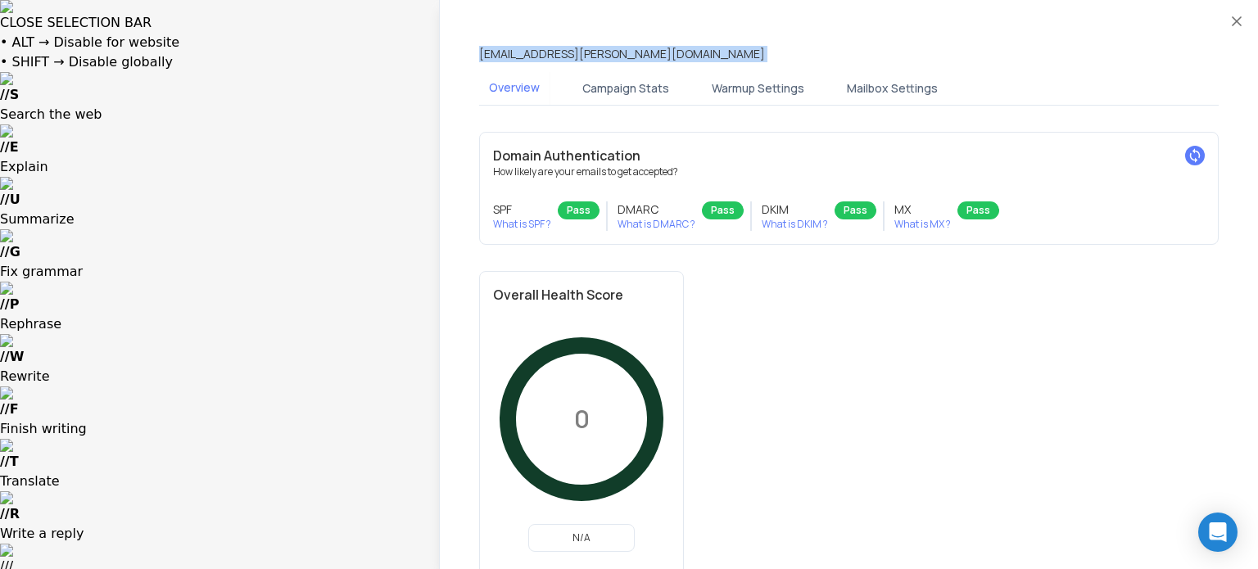
click at [541, 64] on div "[EMAIL_ADDRESS][PERSON_NAME][DOMAIN_NAME] Overview Campaign Stats Warmup Settin…" at bounding box center [849, 322] width 779 height 605
click at [1233, 25] on icon "button" at bounding box center [1237, 21] width 16 height 16
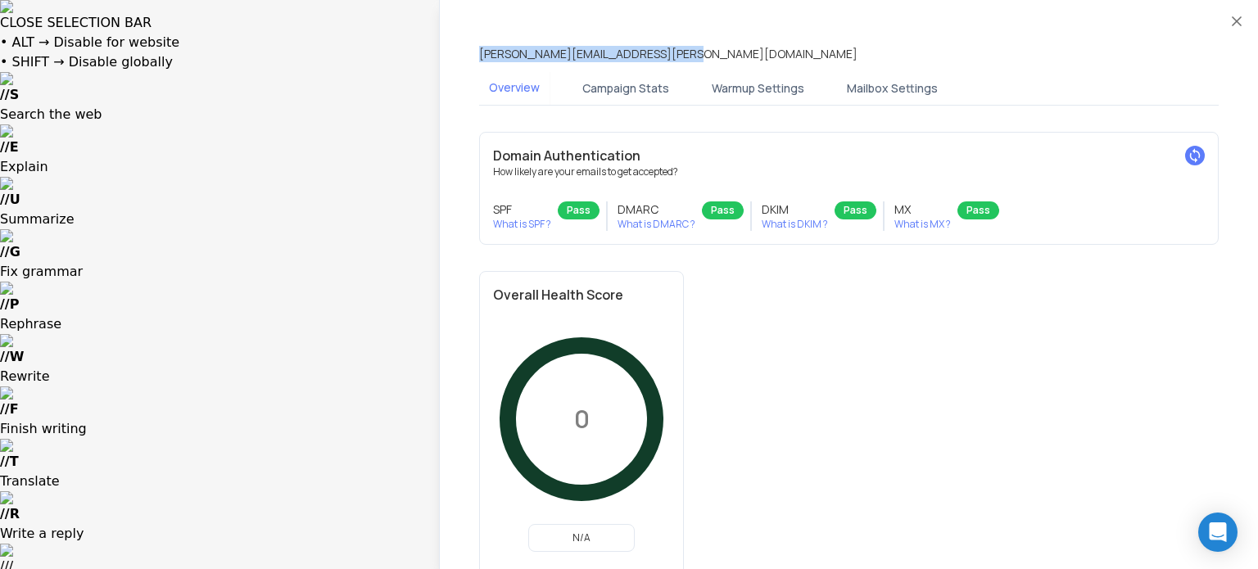
drag, startPoint x: 478, startPoint y: 52, endPoint x: 701, endPoint y: 58, distance: 222.9
click at [701, 58] on div "[PERSON_NAME][EMAIL_ADDRESS][PERSON_NAME][DOMAIN_NAME] Overview Campaign Stats …" at bounding box center [849, 322] width 779 height 605
click at [1229, 25] on icon "button" at bounding box center [1237, 21] width 16 height 16
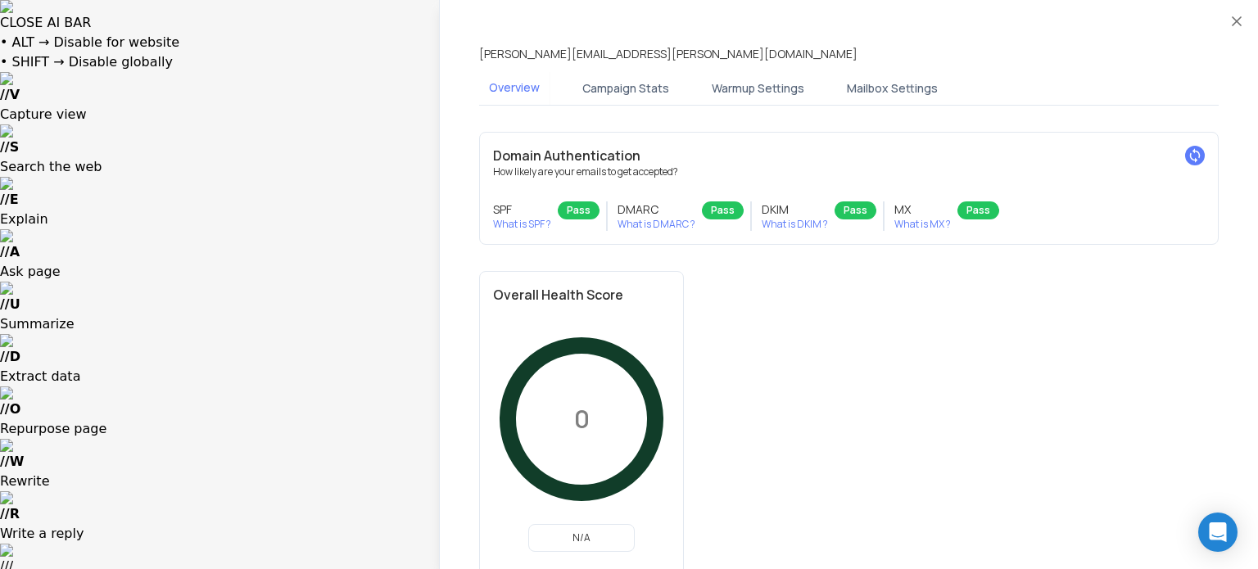
click at [659, 54] on div "[PERSON_NAME][EMAIL_ADDRESS][PERSON_NAME][DOMAIN_NAME]" at bounding box center [849, 54] width 740 height 16
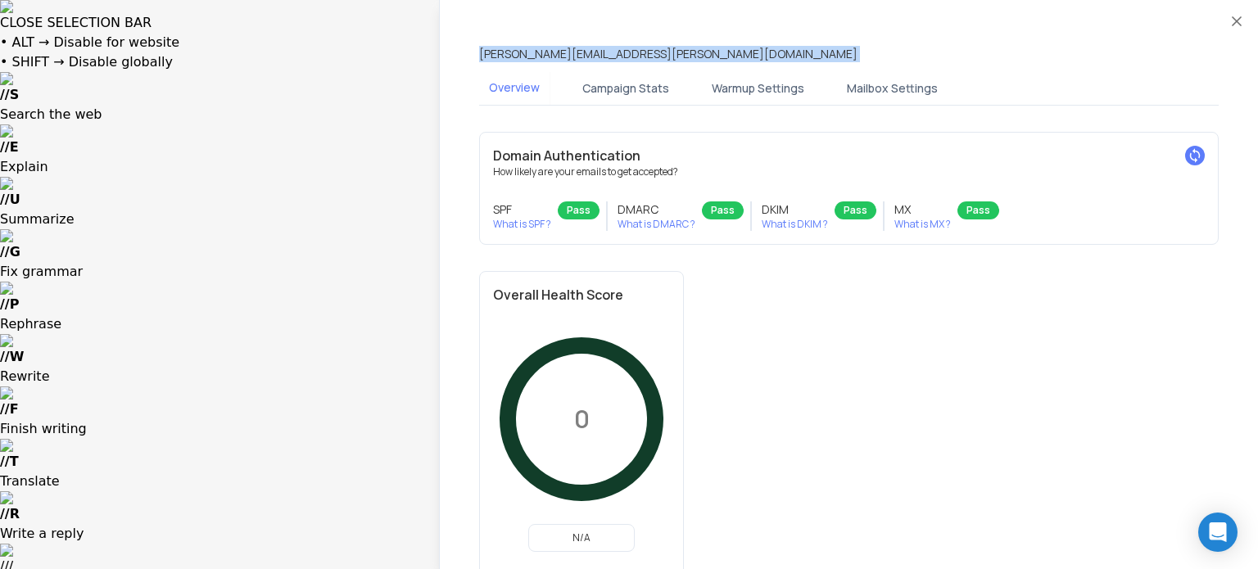
click at [659, 54] on div "[PERSON_NAME][EMAIL_ADDRESS][PERSON_NAME][DOMAIN_NAME]" at bounding box center [849, 54] width 740 height 16
click at [1233, 22] on icon "button" at bounding box center [1237, 21] width 8 height 8
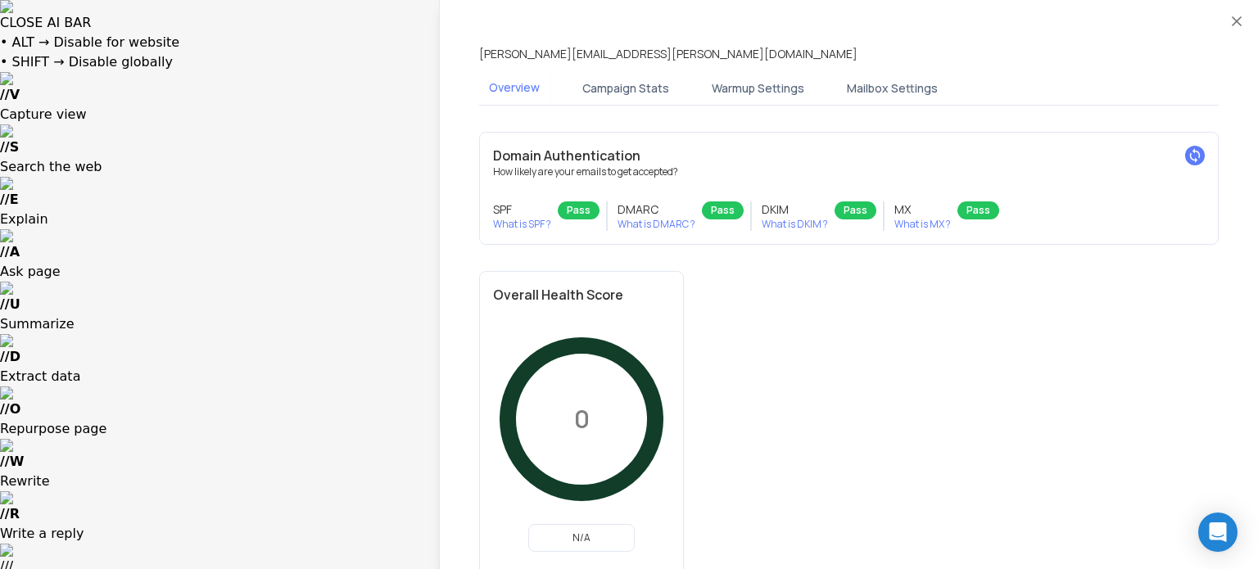
click at [661, 48] on div "[PERSON_NAME][EMAIL_ADDRESS][PERSON_NAME][DOMAIN_NAME]" at bounding box center [849, 54] width 740 height 16
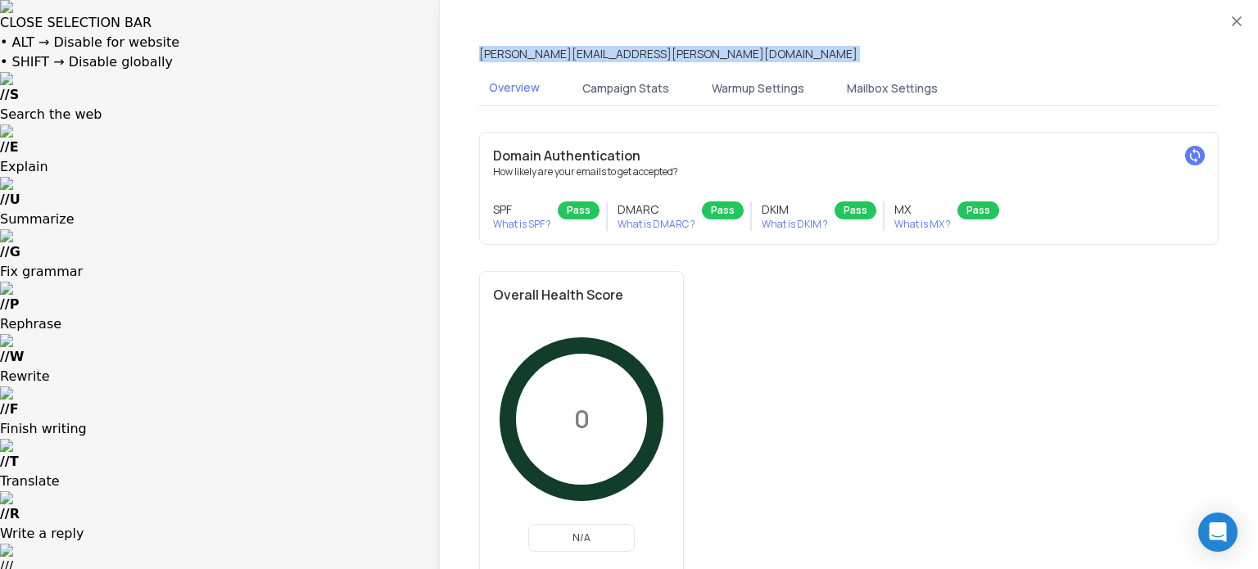
click at [661, 48] on div "[PERSON_NAME][EMAIL_ADDRESS][PERSON_NAME][DOMAIN_NAME]" at bounding box center [849, 54] width 740 height 16
click at [1230, 16] on icon "button" at bounding box center [1237, 21] width 16 height 16
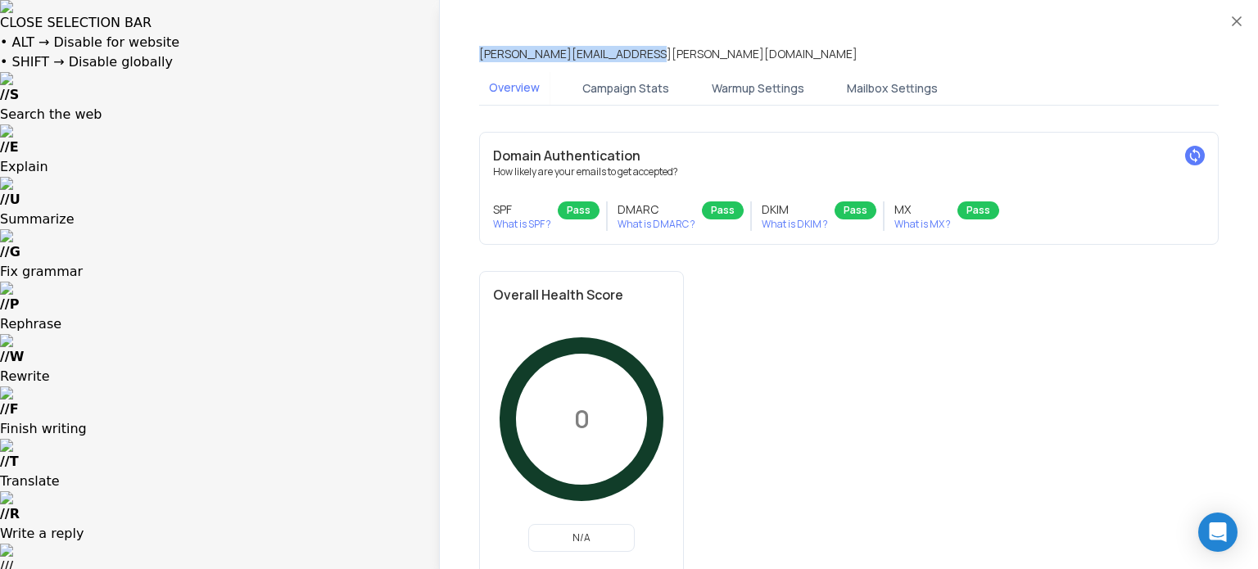
drag, startPoint x: 475, startPoint y: 52, endPoint x: 731, endPoint y: 67, distance: 256.0
click at [731, 67] on div "[PERSON_NAME][EMAIL_ADDRESS][PERSON_NAME][DOMAIN_NAME] Overview Campaign Stats …" at bounding box center [849, 322] width 779 height 605
click at [1233, 24] on icon "button" at bounding box center [1237, 21] width 8 height 8
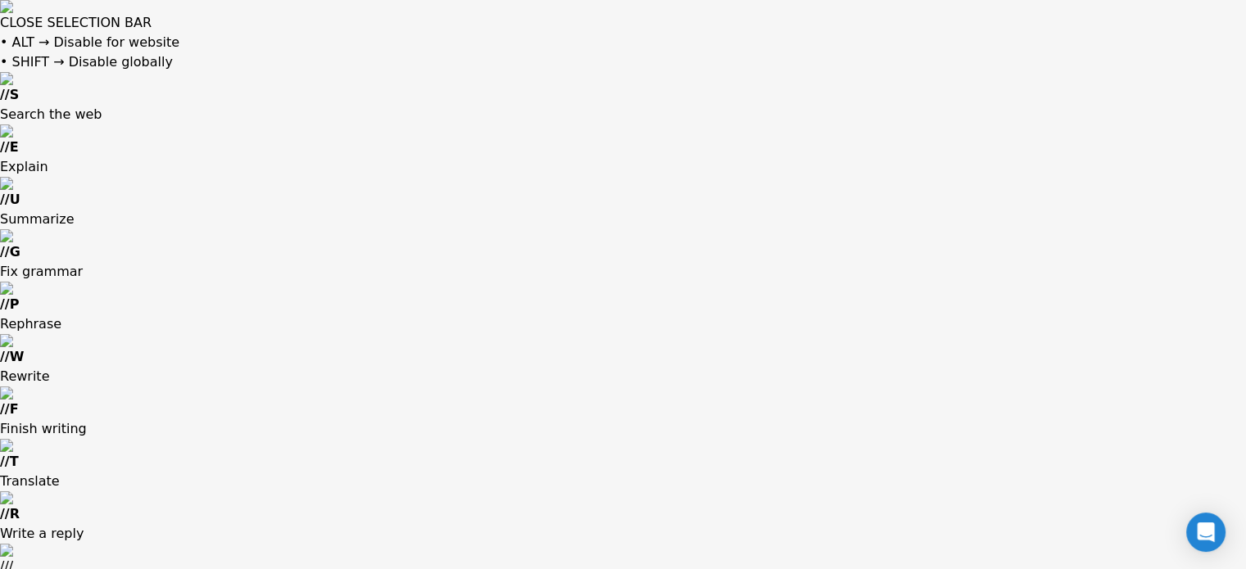
scroll to position [10, 0]
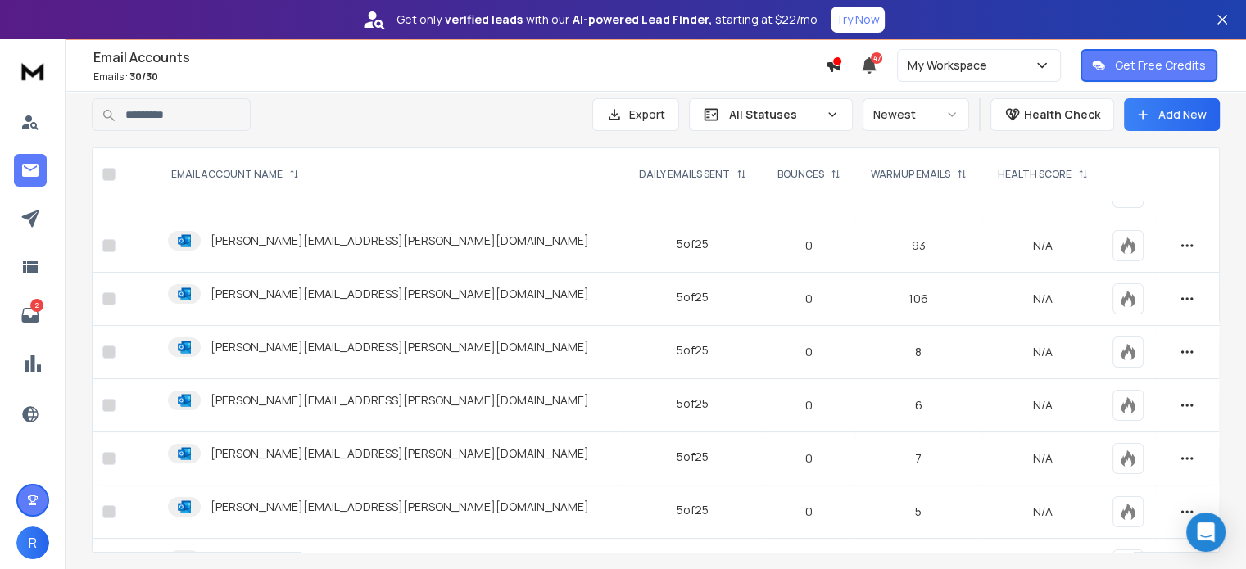
scroll to position [0, 0]
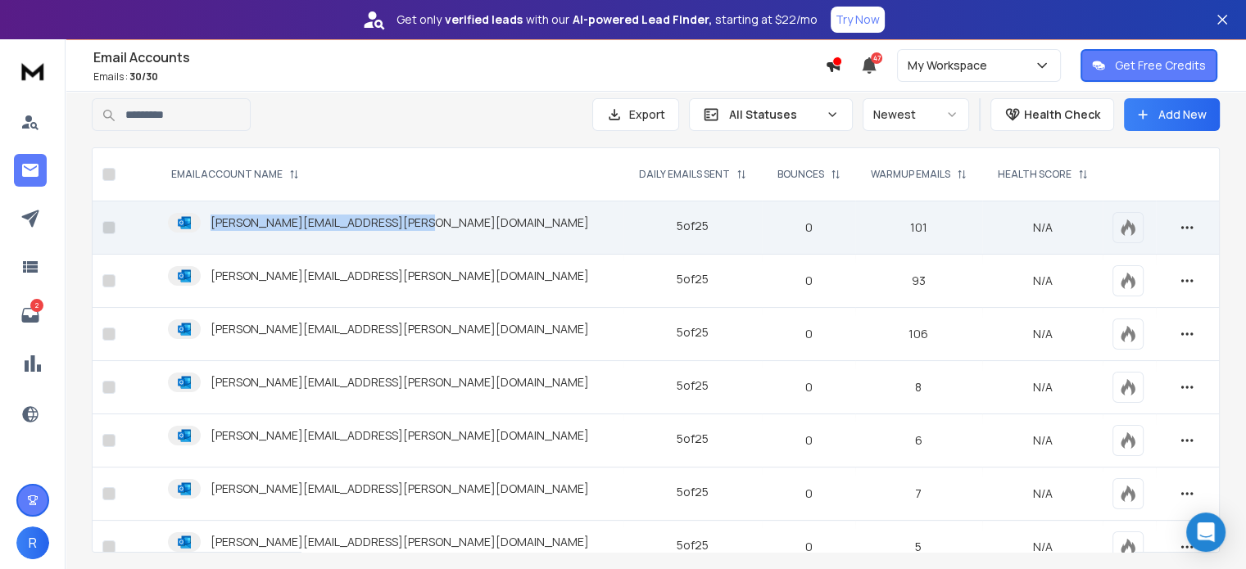
drag, startPoint x: 202, startPoint y: 215, endPoint x: 423, endPoint y: 229, distance: 221.6
click at [423, 229] on div "[PERSON_NAME][EMAIL_ADDRESS][PERSON_NAME][DOMAIN_NAME]" at bounding box center [391, 223] width 446 height 20
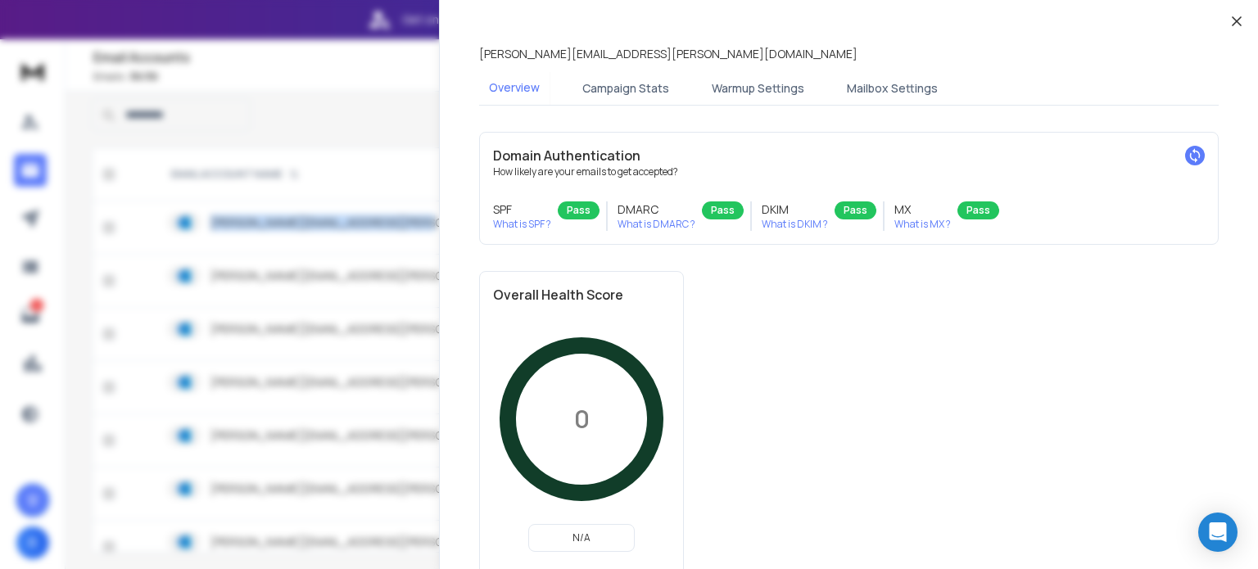
click at [1235, 20] on icon "button" at bounding box center [1237, 21] width 16 height 16
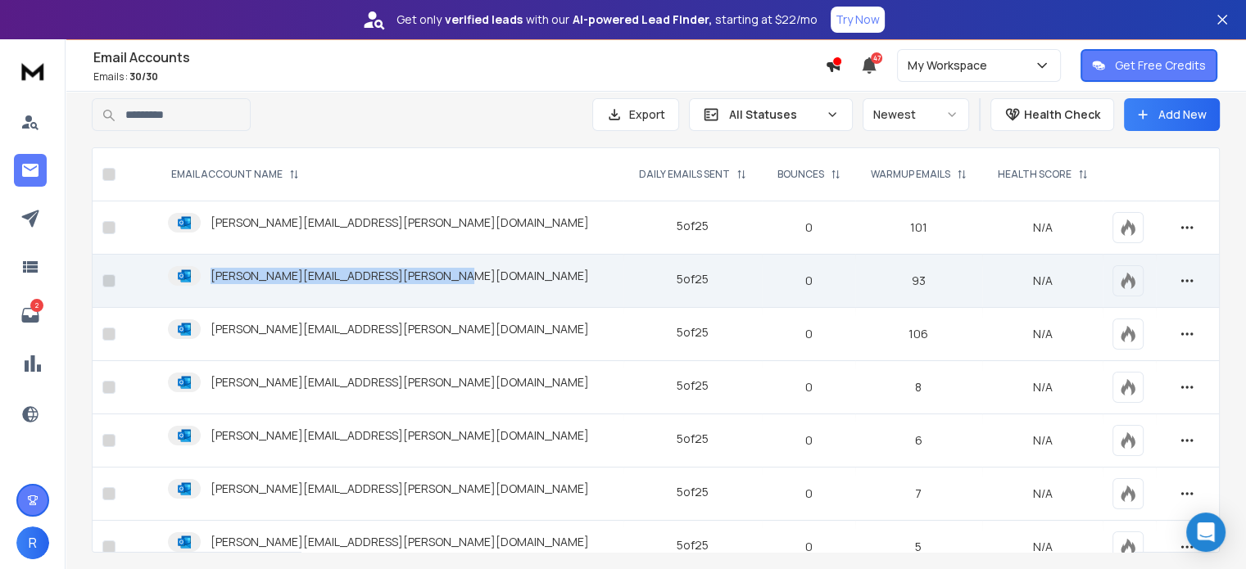
drag, startPoint x: 205, startPoint y: 283, endPoint x: 424, endPoint y: 284, distance: 219.5
click at [424, 284] on div "[PERSON_NAME][EMAIL_ADDRESS][PERSON_NAME][DOMAIN_NAME]" at bounding box center [391, 276] width 446 height 20
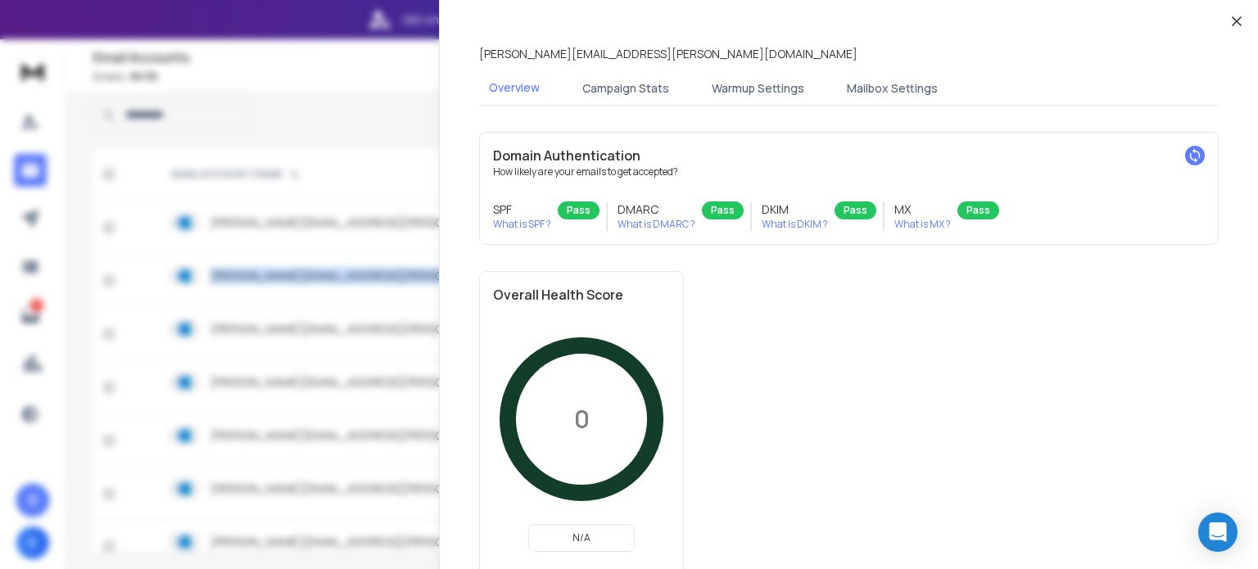
click at [1233, 24] on icon "button" at bounding box center [1237, 21] width 16 height 16
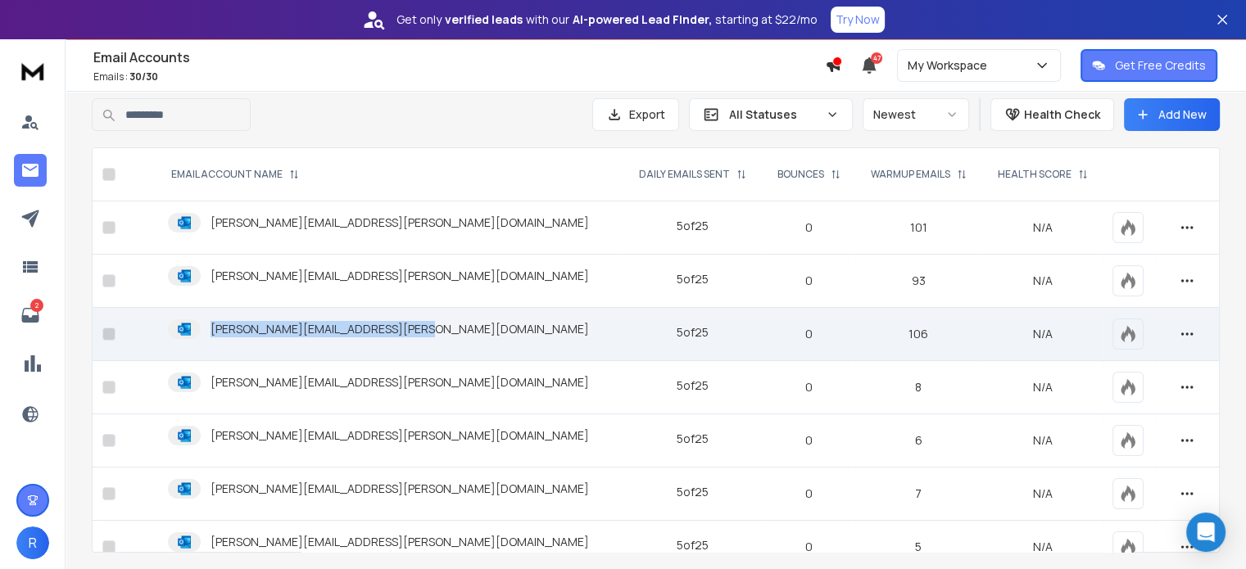
drag, startPoint x: 206, startPoint y: 331, endPoint x: 431, endPoint y: 337, distance: 224.5
click at [431, 337] on div "[PERSON_NAME][EMAIL_ADDRESS][PERSON_NAME][DOMAIN_NAME]" at bounding box center [391, 329] width 446 height 20
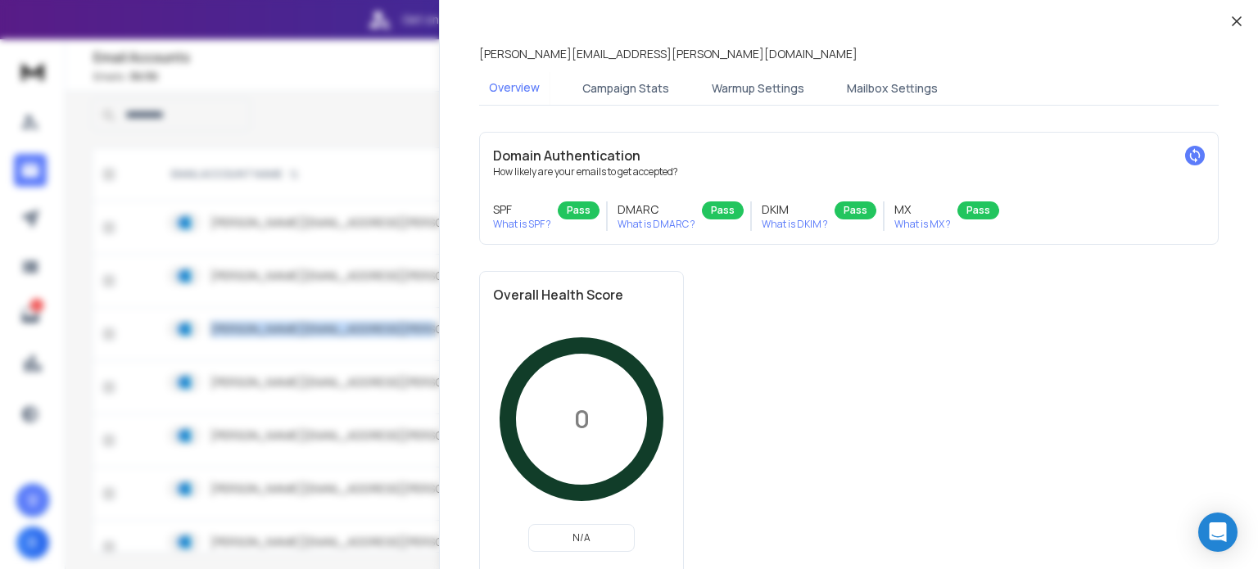
click at [1233, 19] on icon "button" at bounding box center [1237, 21] width 8 height 8
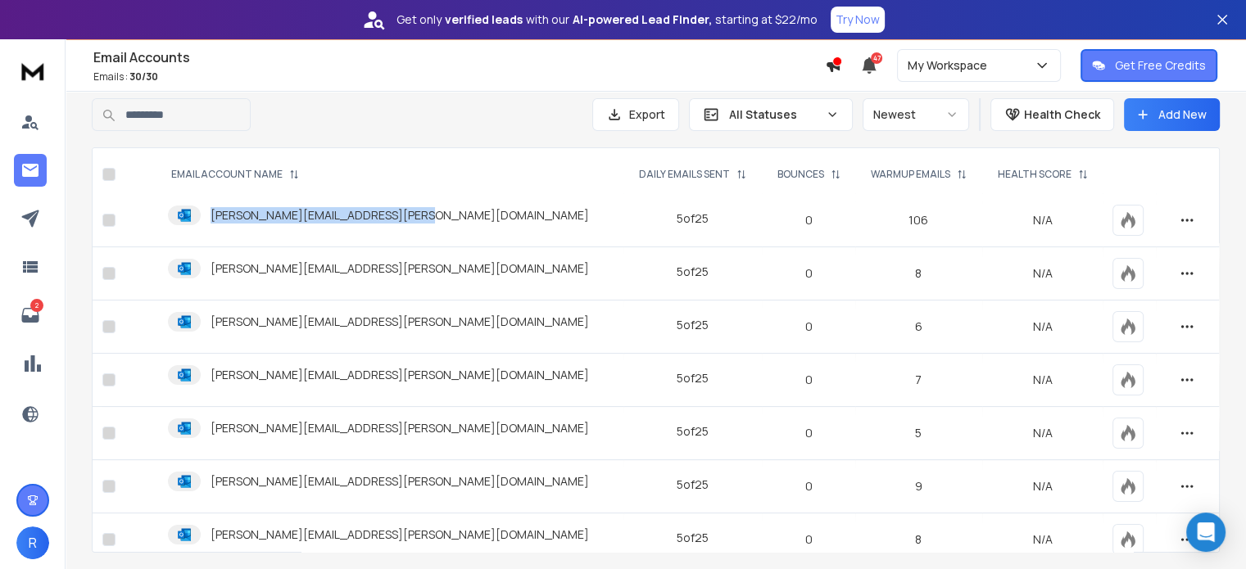
scroll to position [128, 0]
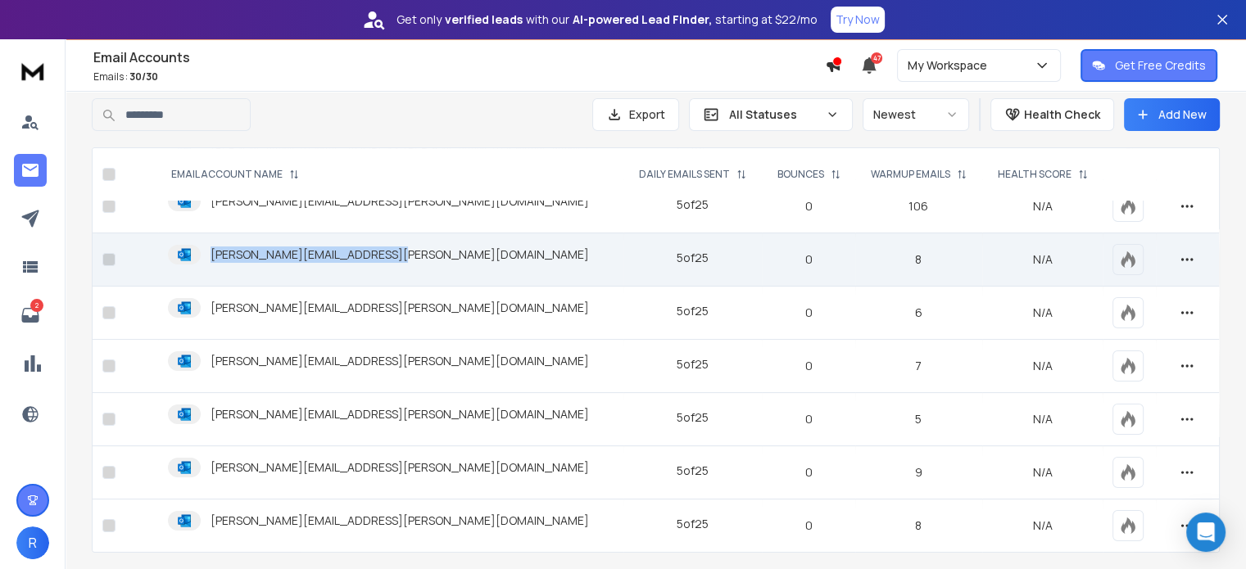
drag, startPoint x: 201, startPoint y: 251, endPoint x: 374, endPoint y: 267, distance: 174.4
click at [374, 267] on td "[PERSON_NAME][EMAIL_ADDRESS][PERSON_NAME][DOMAIN_NAME]" at bounding box center [390, 259] width 465 height 53
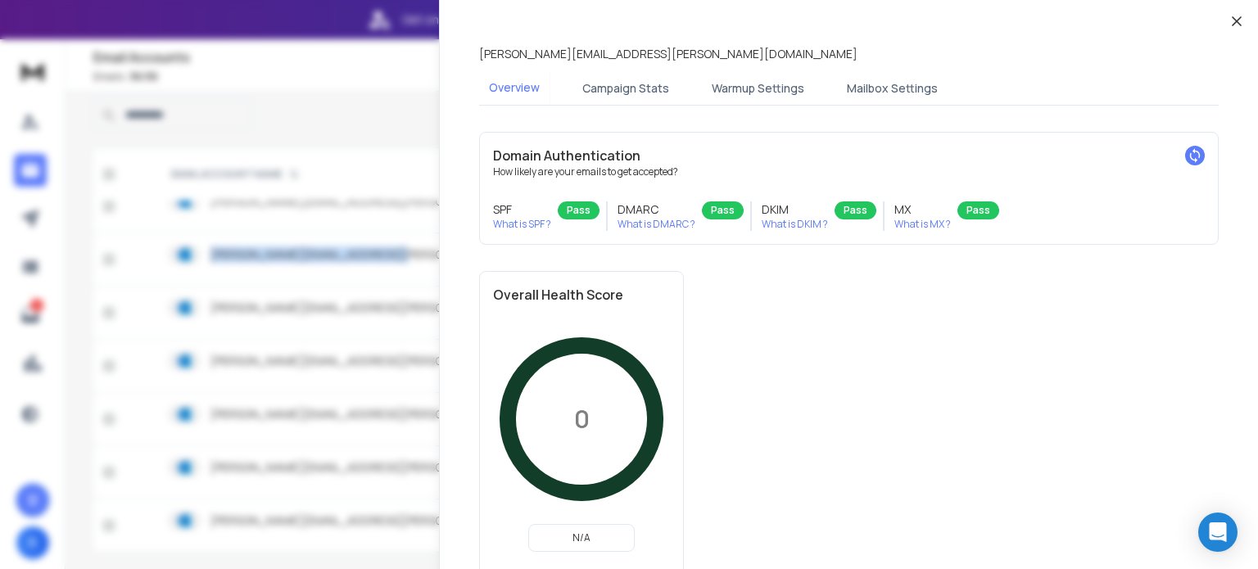
click at [1229, 21] on icon "button" at bounding box center [1237, 21] width 16 height 16
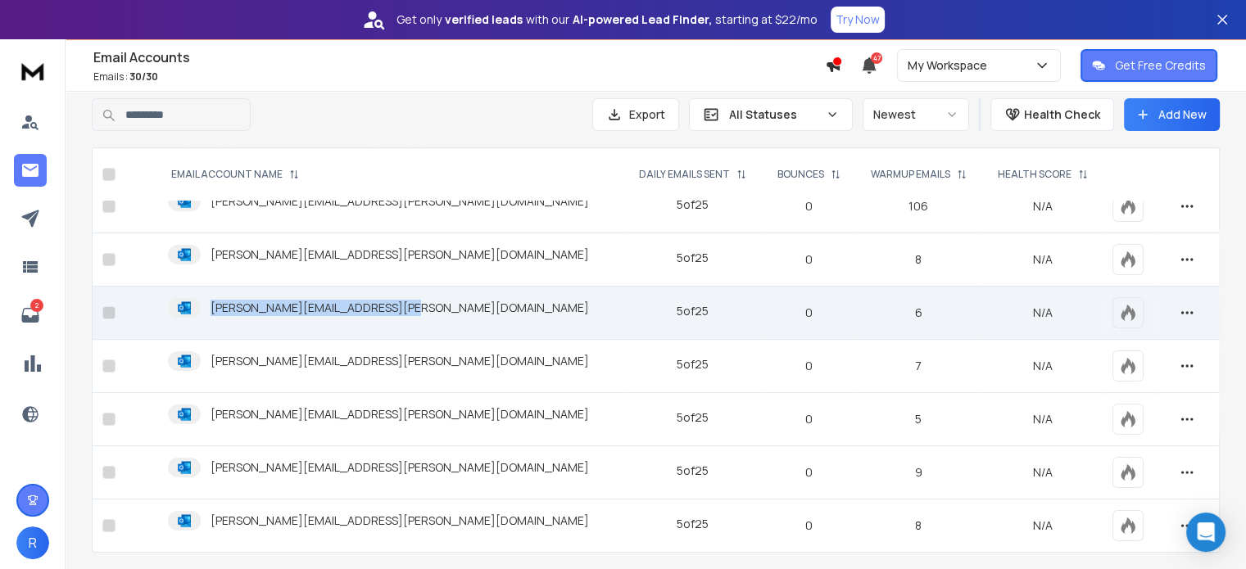
drag, startPoint x: 433, startPoint y: 306, endPoint x: 210, endPoint y: 310, distance: 222.8
click at [210, 310] on div "[PERSON_NAME][EMAIL_ADDRESS][PERSON_NAME][DOMAIN_NAME]" at bounding box center [391, 308] width 446 height 20
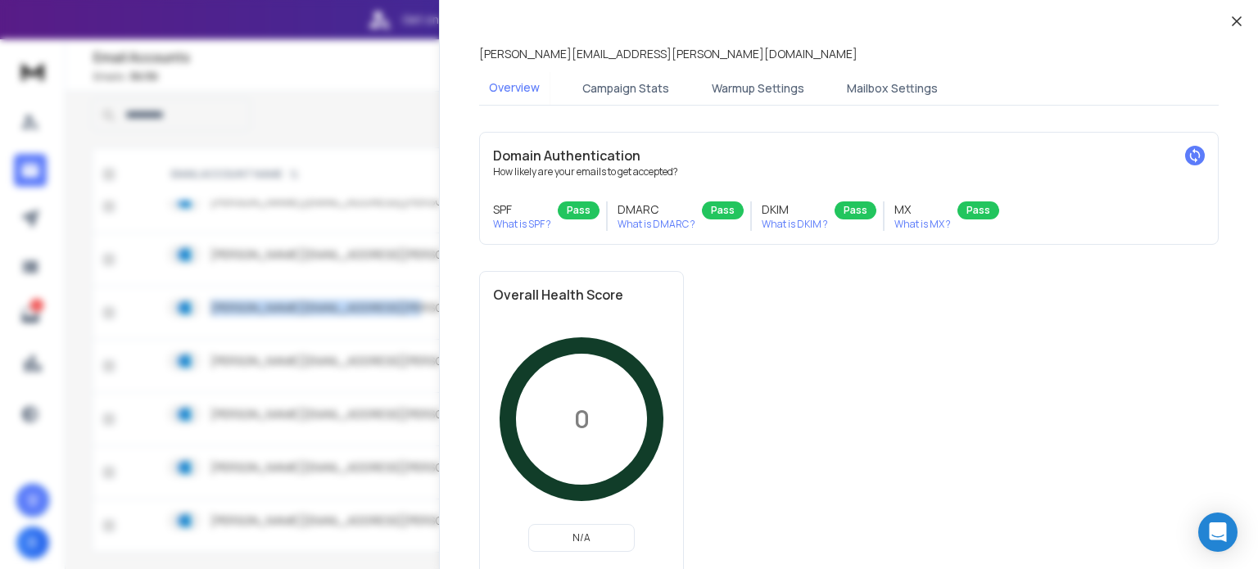
click at [1229, 22] on icon "button" at bounding box center [1237, 21] width 16 height 16
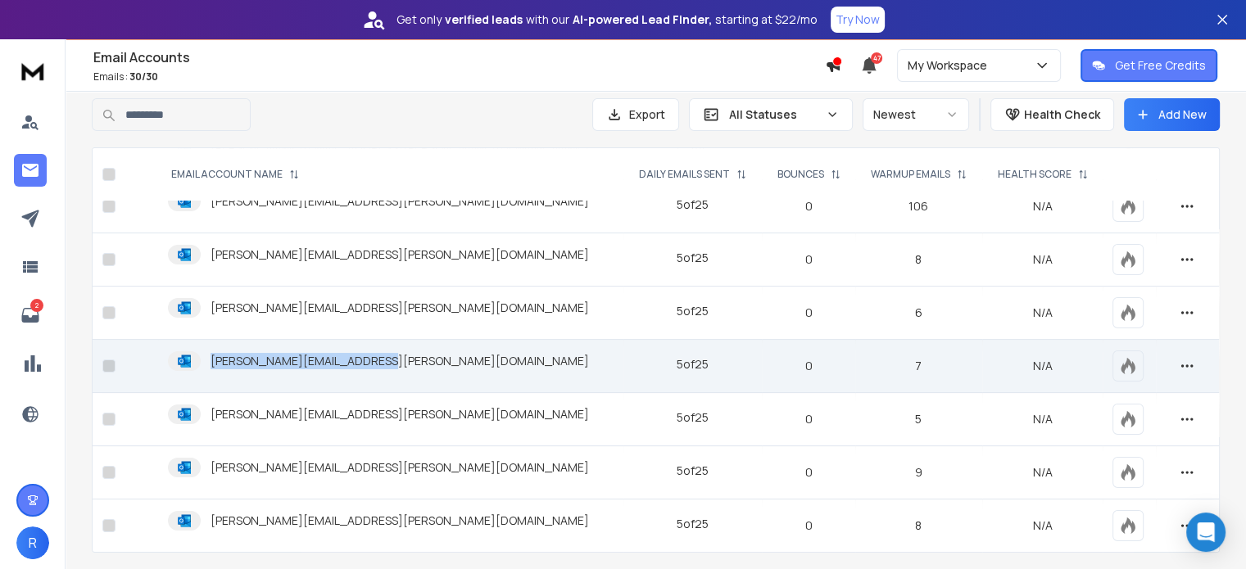
drag, startPoint x: 409, startPoint y: 358, endPoint x: 211, endPoint y: 363, distance: 198.3
click at [211, 363] on div "[PERSON_NAME][EMAIL_ADDRESS][PERSON_NAME][DOMAIN_NAME]" at bounding box center [391, 361] width 446 height 20
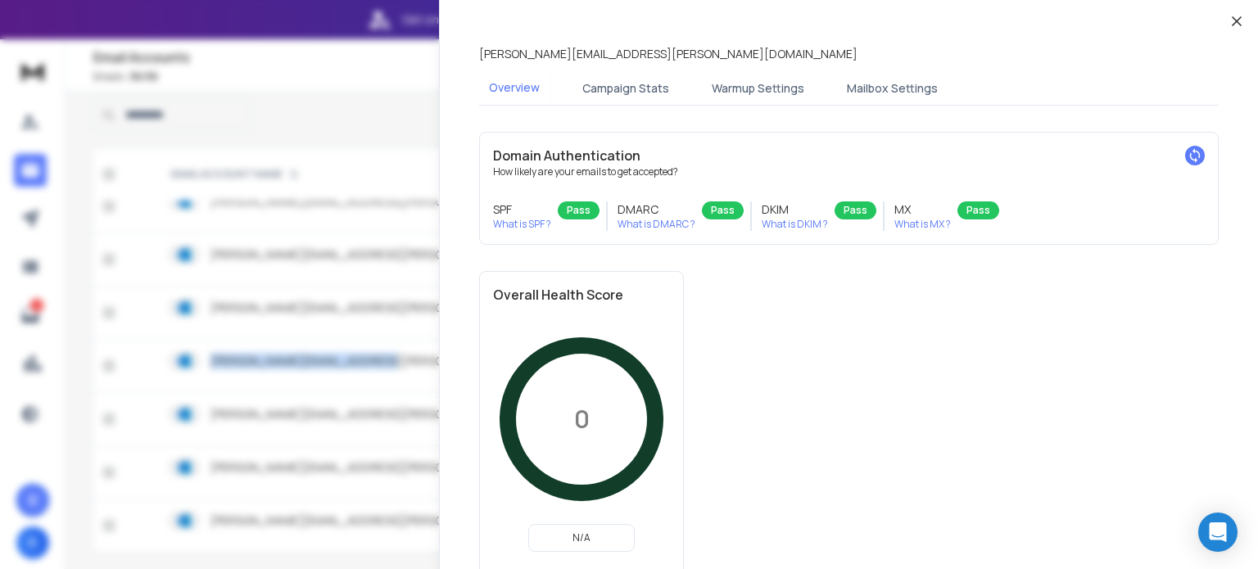
click at [1233, 22] on icon "button" at bounding box center [1237, 21] width 8 height 8
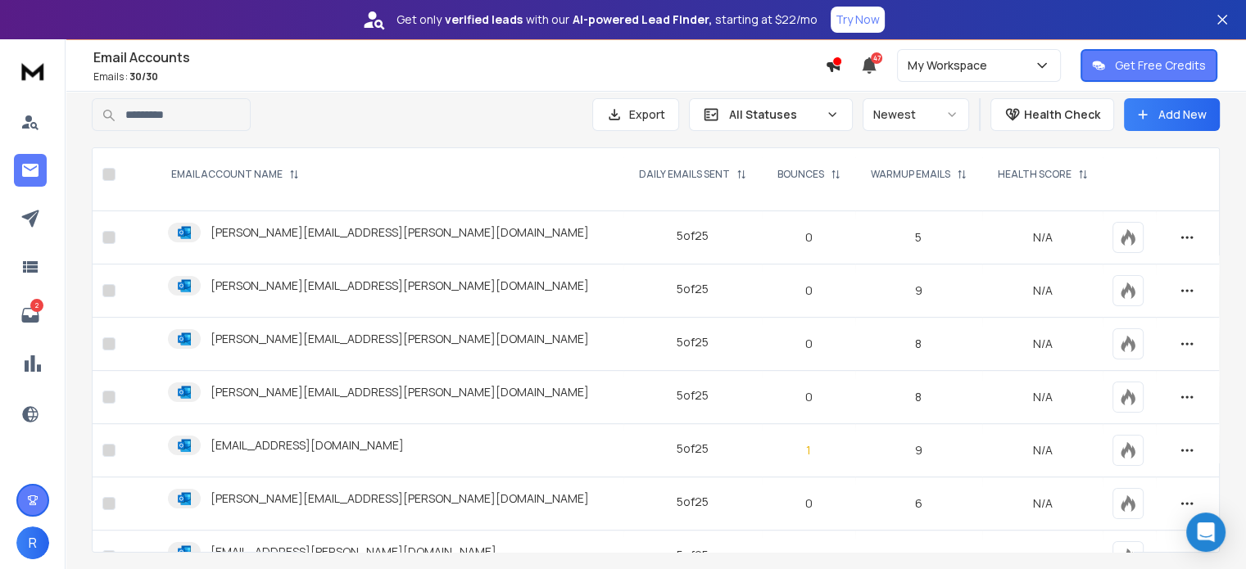
scroll to position [312, 0]
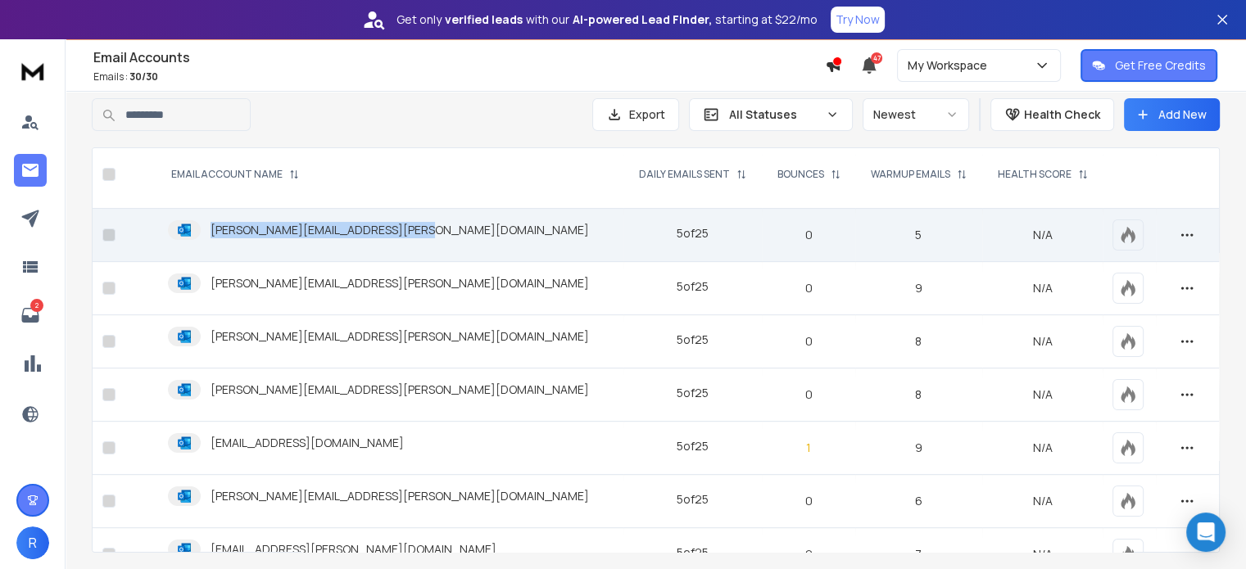
drag, startPoint x: 198, startPoint y: 229, endPoint x: 412, endPoint y: 232, distance: 213.8
click at [412, 232] on div "[PERSON_NAME][EMAIL_ADDRESS][PERSON_NAME][DOMAIN_NAME]" at bounding box center [391, 230] width 446 height 20
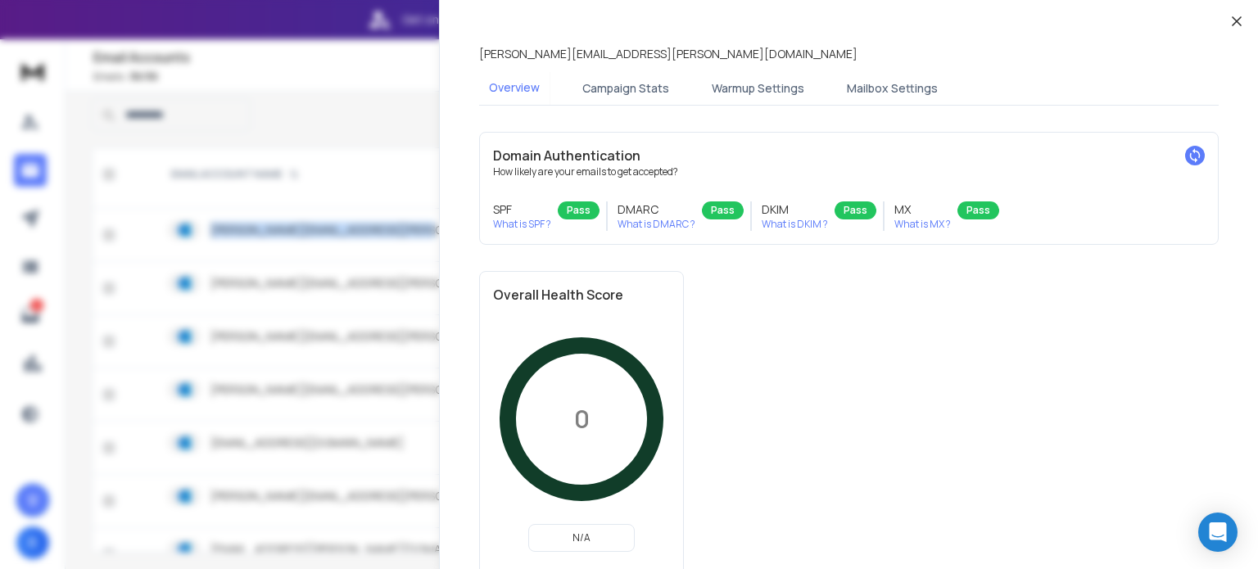
click at [1231, 19] on icon "button" at bounding box center [1237, 21] width 16 height 16
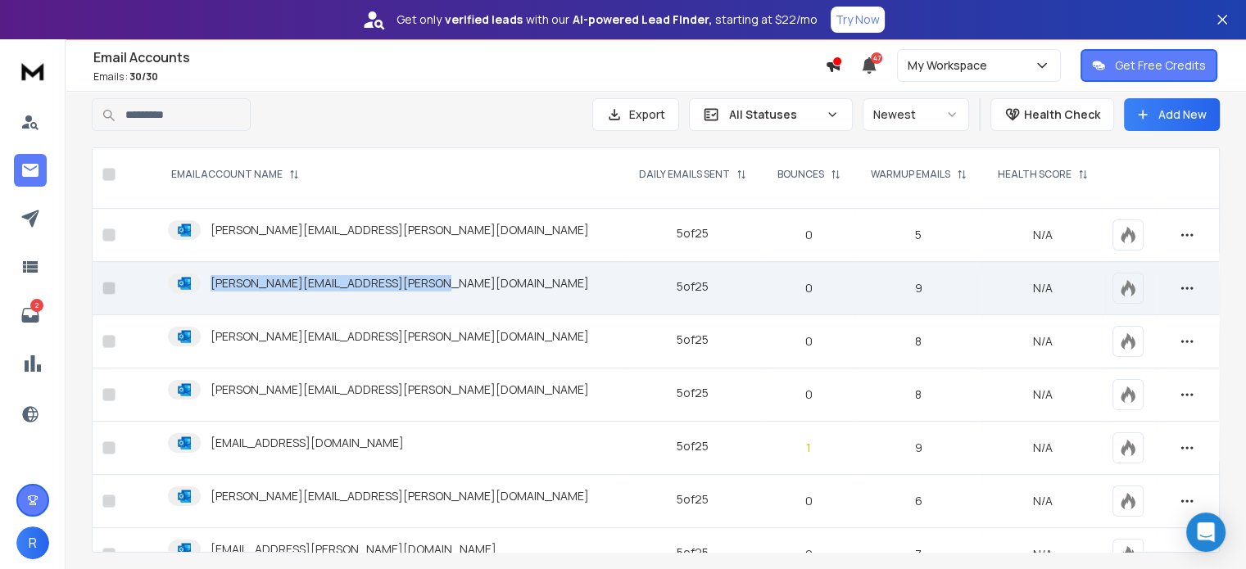
drag, startPoint x: 501, startPoint y: 288, endPoint x: 205, endPoint y: 288, distance: 296.5
click at [205, 288] on td "[PERSON_NAME][EMAIL_ADDRESS][PERSON_NAME][DOMAIN_NAME]" at bounding box center [390, 288] width 465 height 53
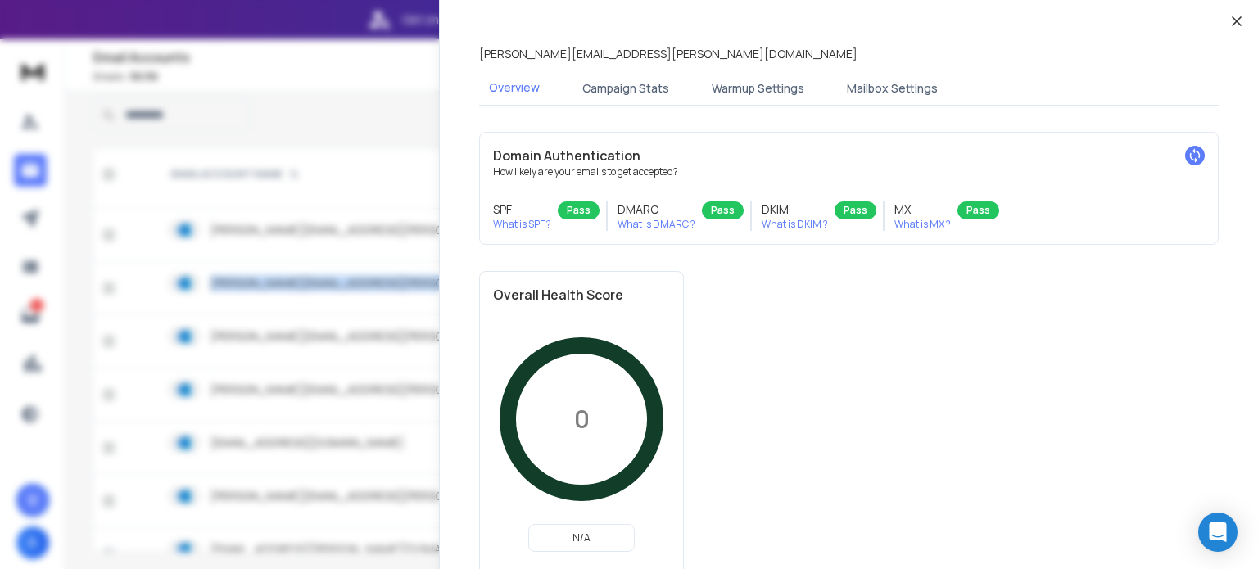
click at [1229, 16] on icon "button" at bounding box center [1237, 21] width 16 height 16
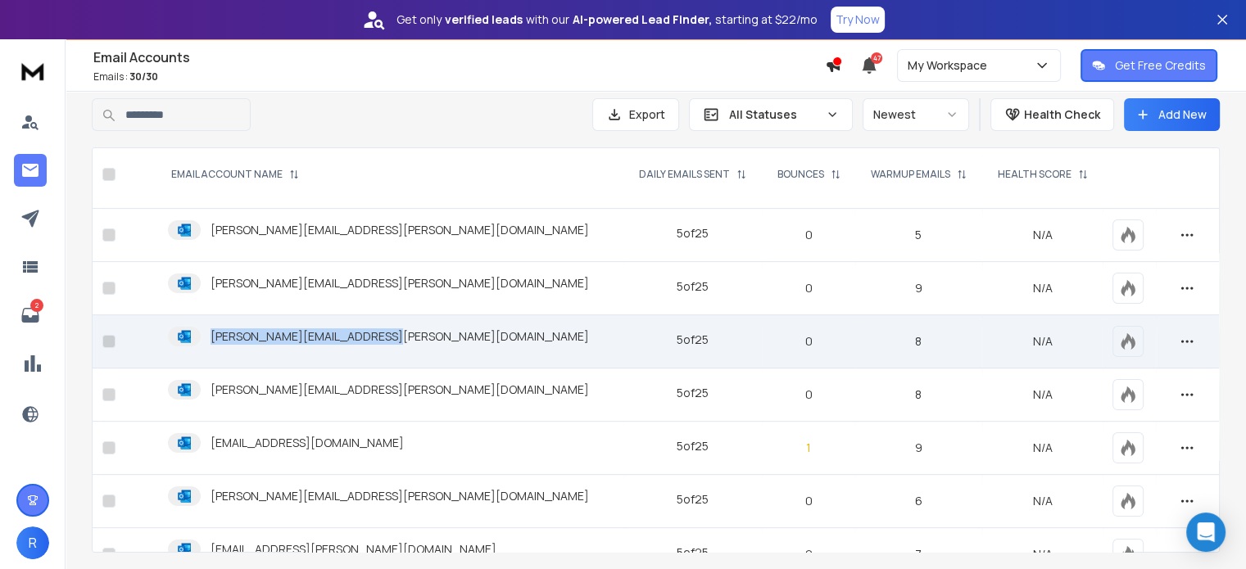
drag, startPoint x: 423, startPoint y: 333, endPoint x: 213, endPoint y: 337, distance: 209.8
click at [213, 337] on div "[PERSON_NAME][EMAIL_ADDRESS][PERSON_NAME][DOMAIN_NAME]" at bounding box center [391, 337] width 446 height 20
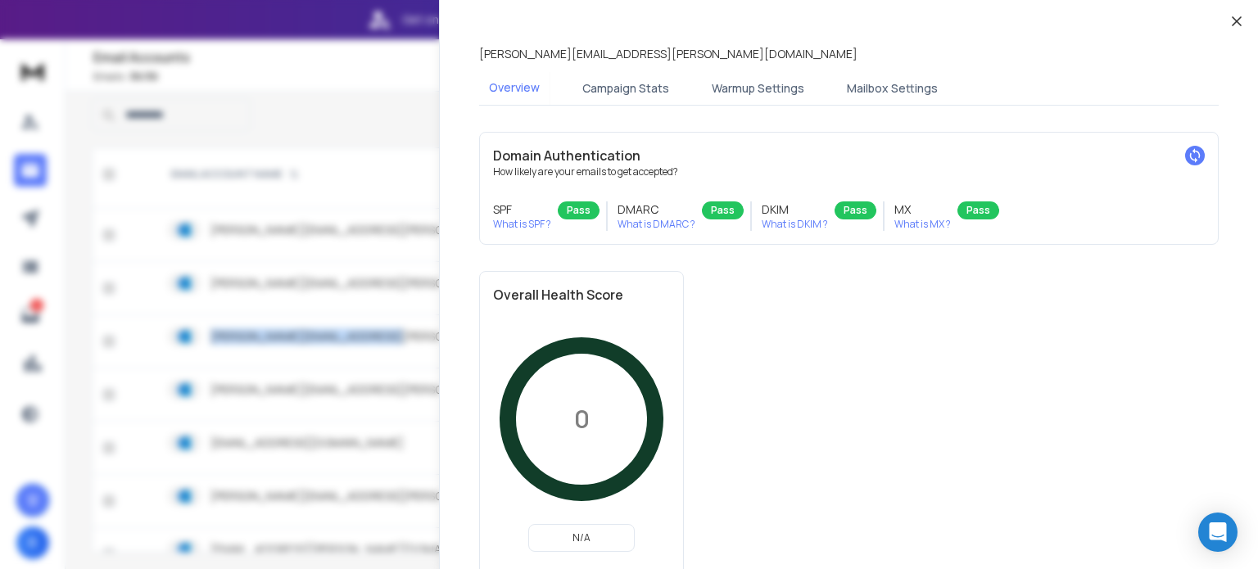
click at [1229, 20] on icon "button" at bounding box center [1237, 21] width 16 height 16
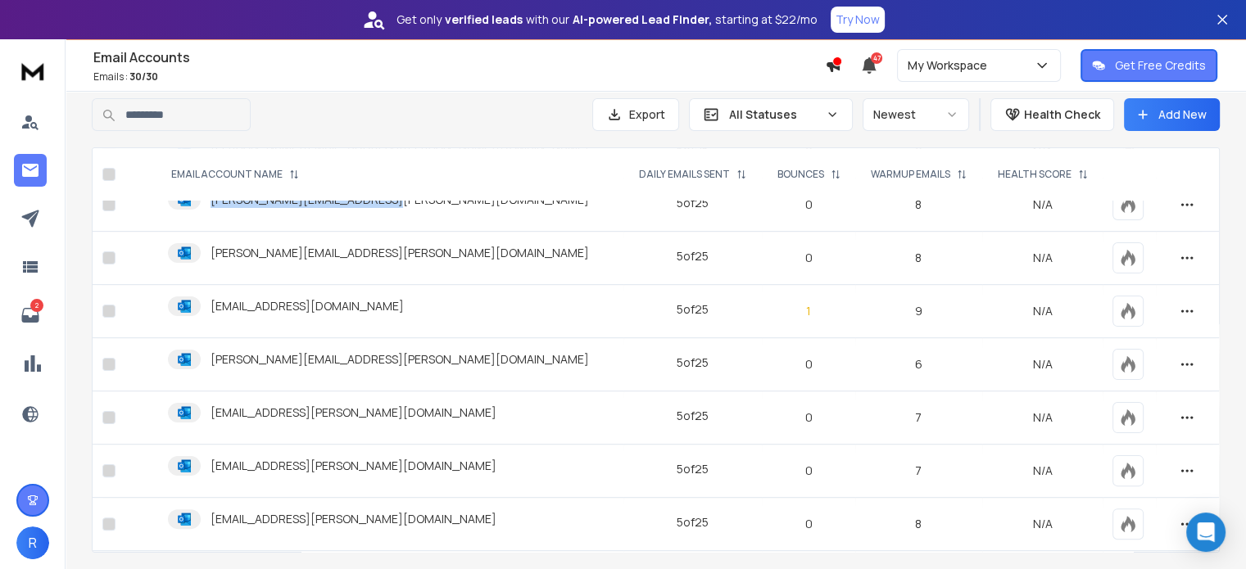
scroll to position [464, 0]
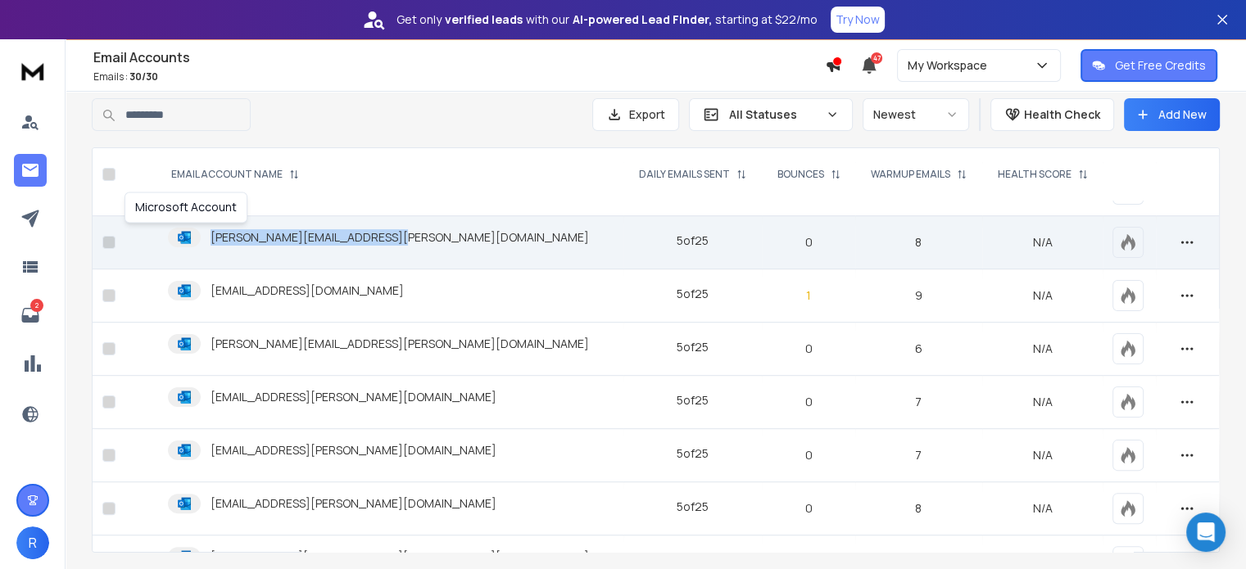
drag, startPoint x: 411, startPoint y: 238, endPoint x: 193, endPoint y: 234, distance: 217.9
click at [193, 234] on div "[PERSON_NAME][EMAIL_ADDRESS][PERSON_NAME][DOMAIN_NAME]" at bounding box center [391, 238] width 446 height 20
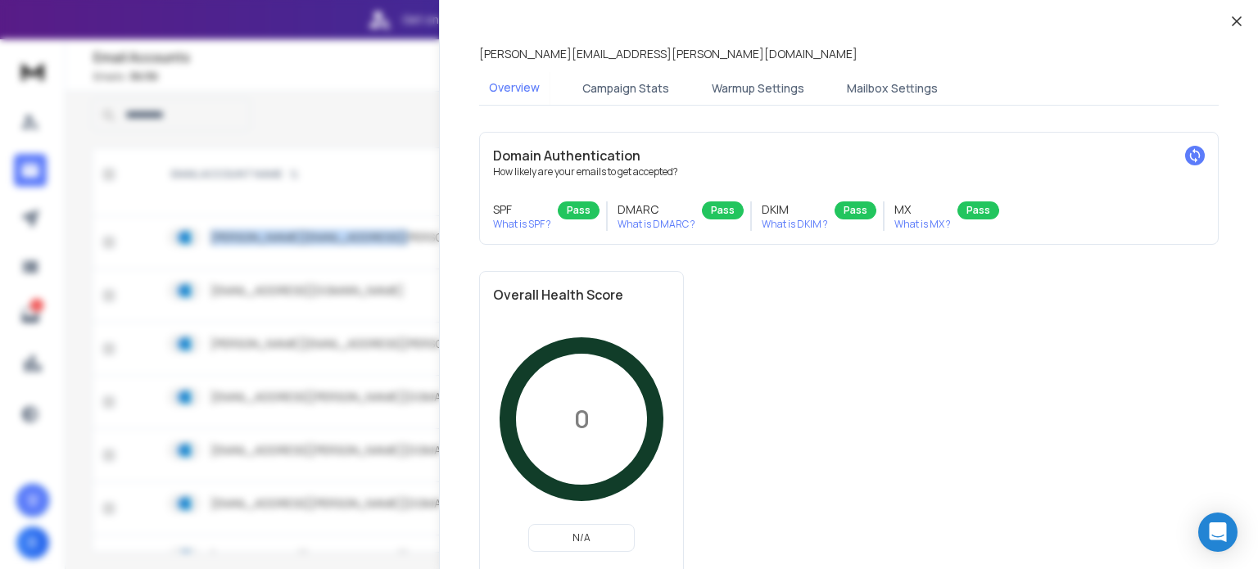
click at [1234, 19] on icon "button" at bounding box center [1237, 21] width 8 height 8
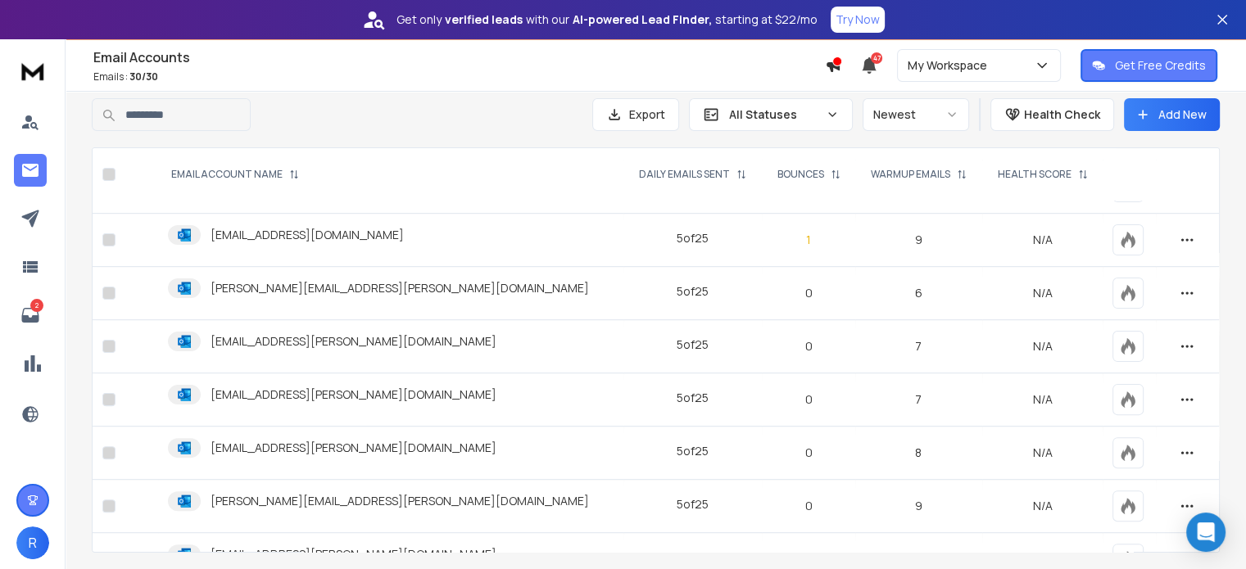
scroll to position [528, 0]
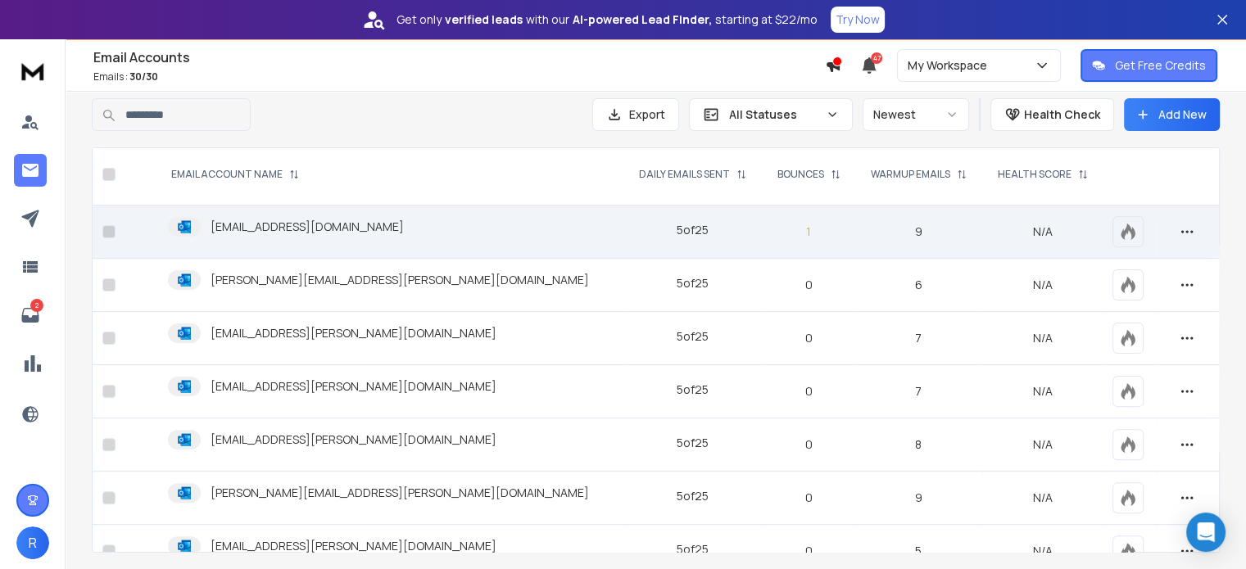
drag, startPoint x: 412, startPoint y: 223, endPoint x: 206, endPoint y: 222, distance: 205.6
click at [206, 222] on div "[EMAIL_ADDRESS][DOMAIN_NAME]" at bounding box center [391, 227] width 446 height 20
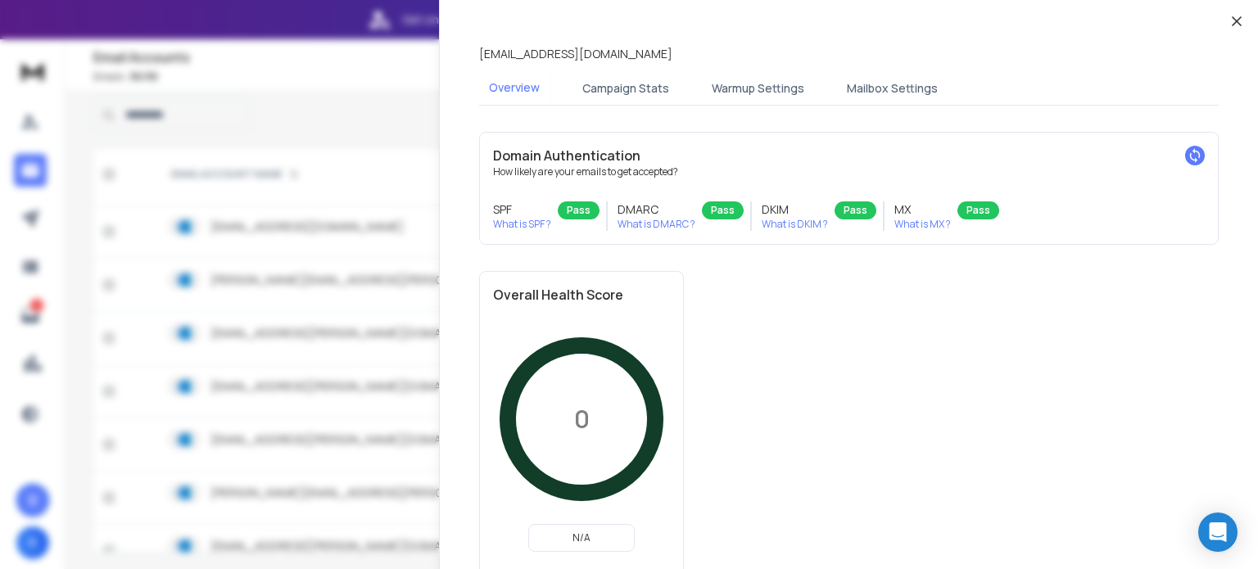
click at [1234, 23] on icon "button" at bounding box center [1237, 21] width 8 height 8
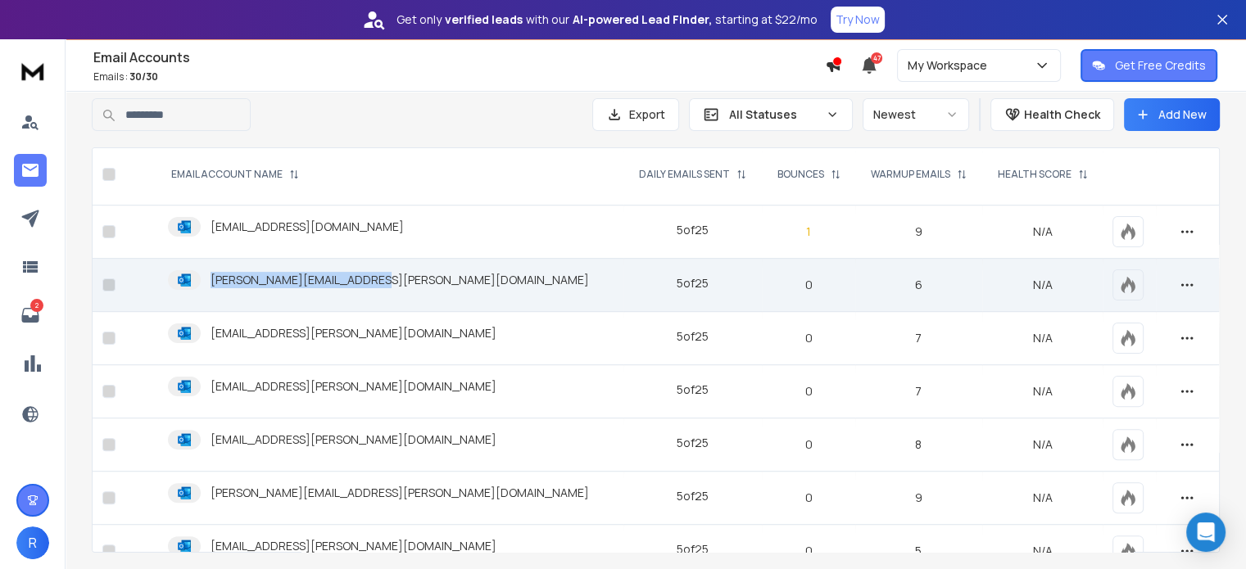
drag, startPoint x: 405, startPoint y: 283, endPoint x: 206, endPoint y: 278, distance: 199.1
click at [206, 278] on div "[PERSON_NAME][EMAIL_ADDRESS][PERSON_NAME][DOMAIN_NAME]" at bounding box center [391, 280] width 446 height 20
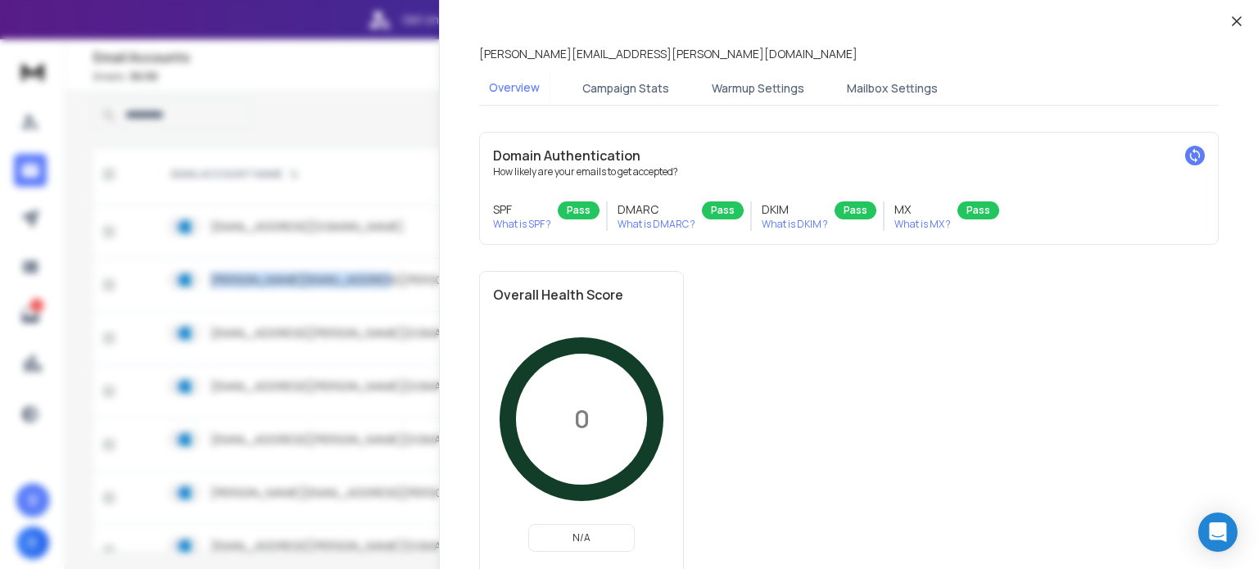
click at [1231, 24] on icon "button" at bounding box center [1237, 21] width 16 height 16
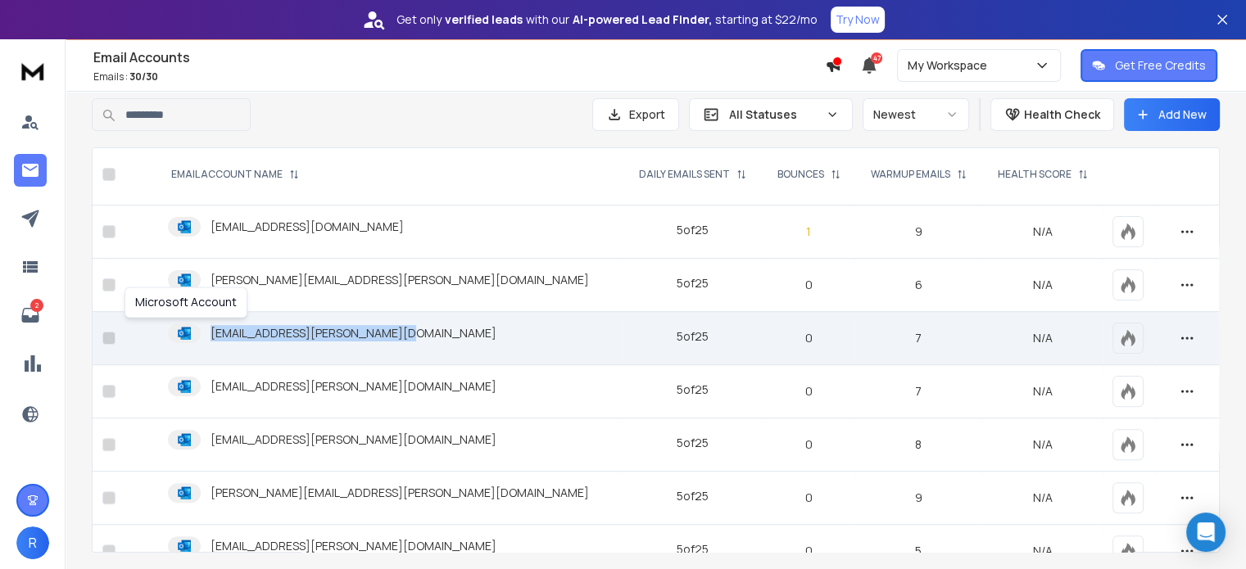
drag, startPoint x: 390, startPoint y: 327, endPoint x: 162, endPoint y: 327, distance: 227.7
click at [162, 327] on td "[EMAIL_ADDRESS][PERSON_NAME][DOMAIN_NAME]" at bounding box center [390, 338] width 465 height 53
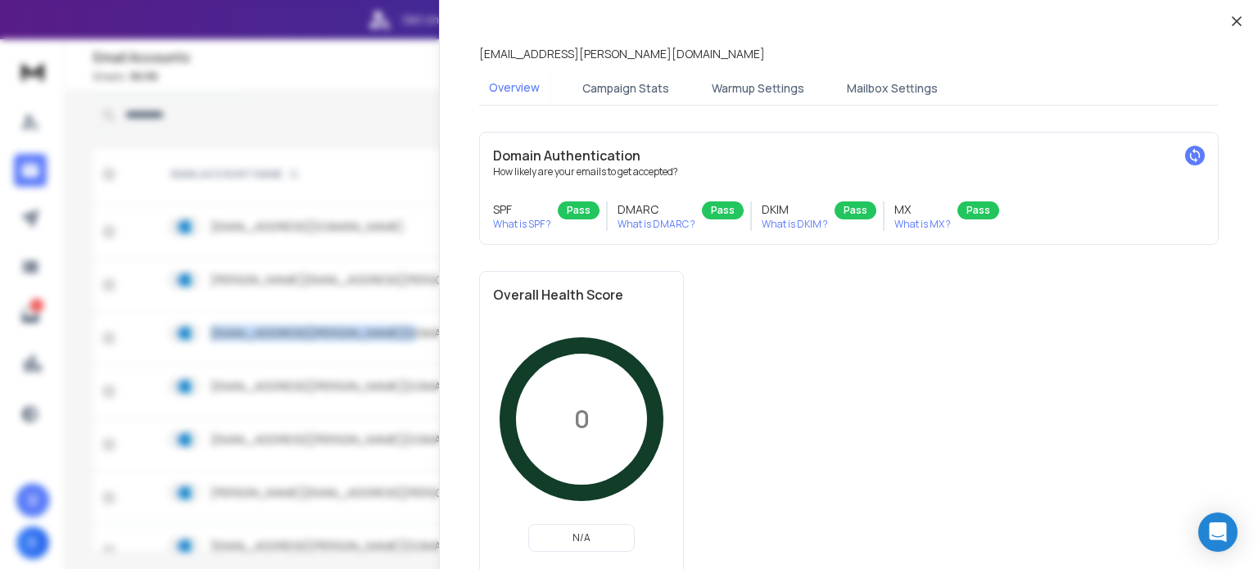
click at [1233, 25] on icon "button" at bounding box center [1237, 21] width 8 height 8
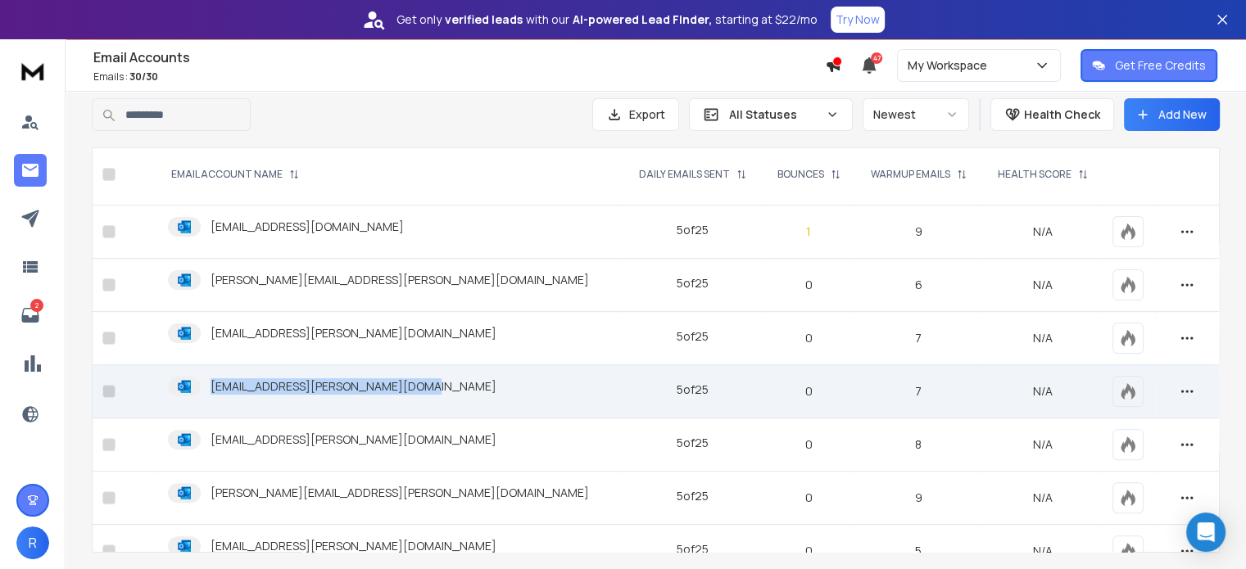
drag, startPoint x: 406, startPoint y: 379, endPoint x: 206, endPoint y: 386, distance: 200.0
click at [206, 386] on div "[EMAIL_ADDRESS][PERSON_NAME][DOMAIN_NAME]" at bounding box center [391, 387] width 446 height 20
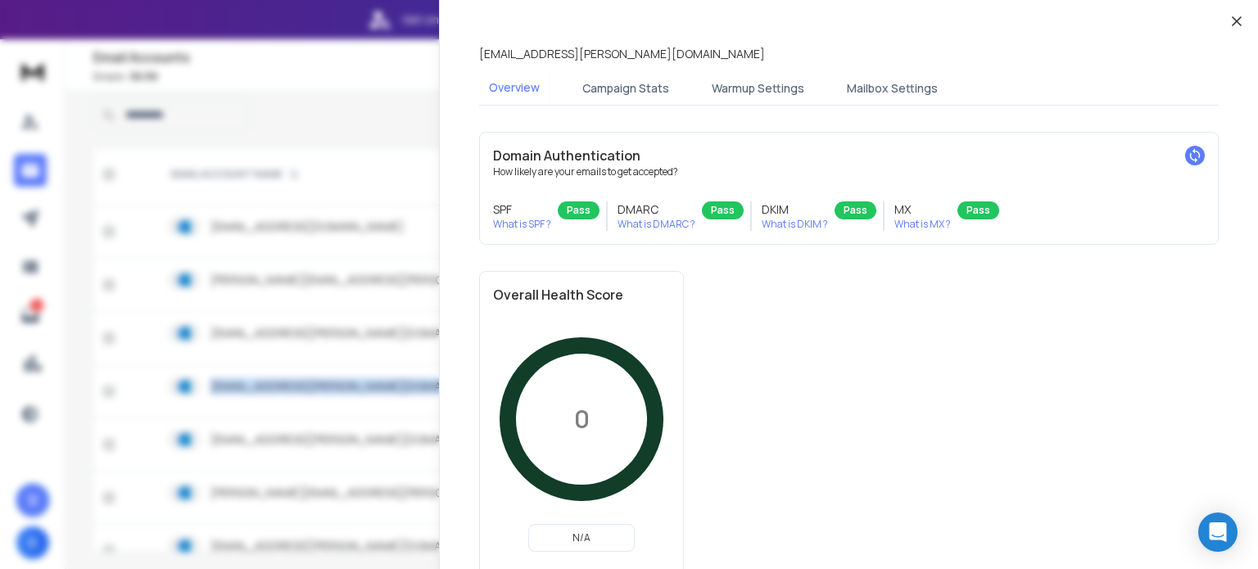
click at [1239, 19] on icon "button" at bounding box center [1237, 21] width 16 height 16
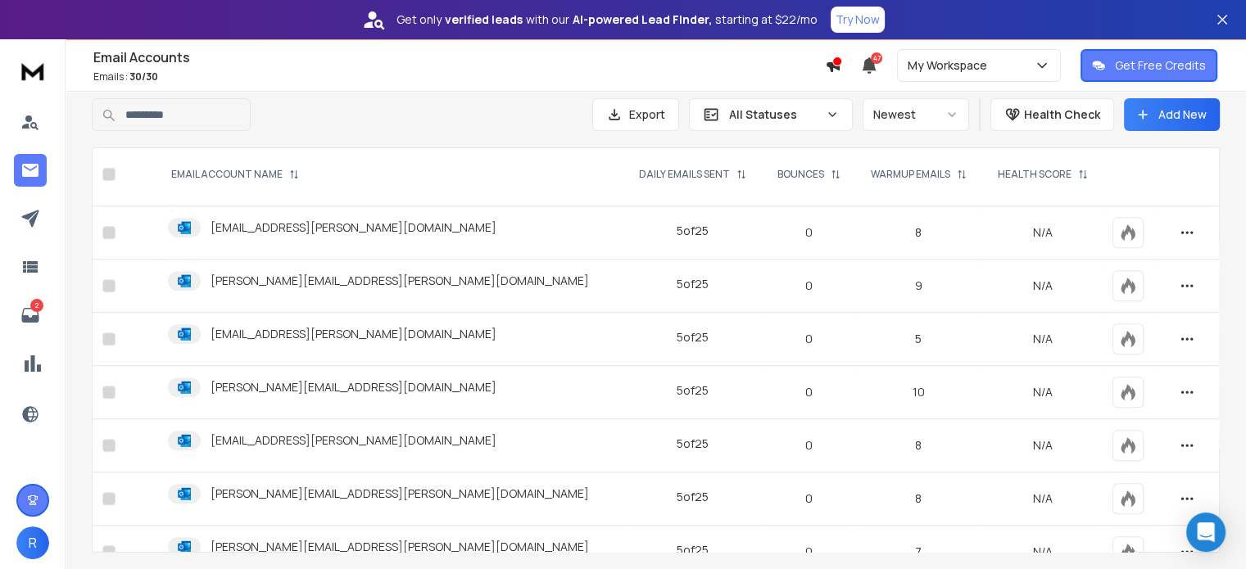
scroll to position [750, 0]
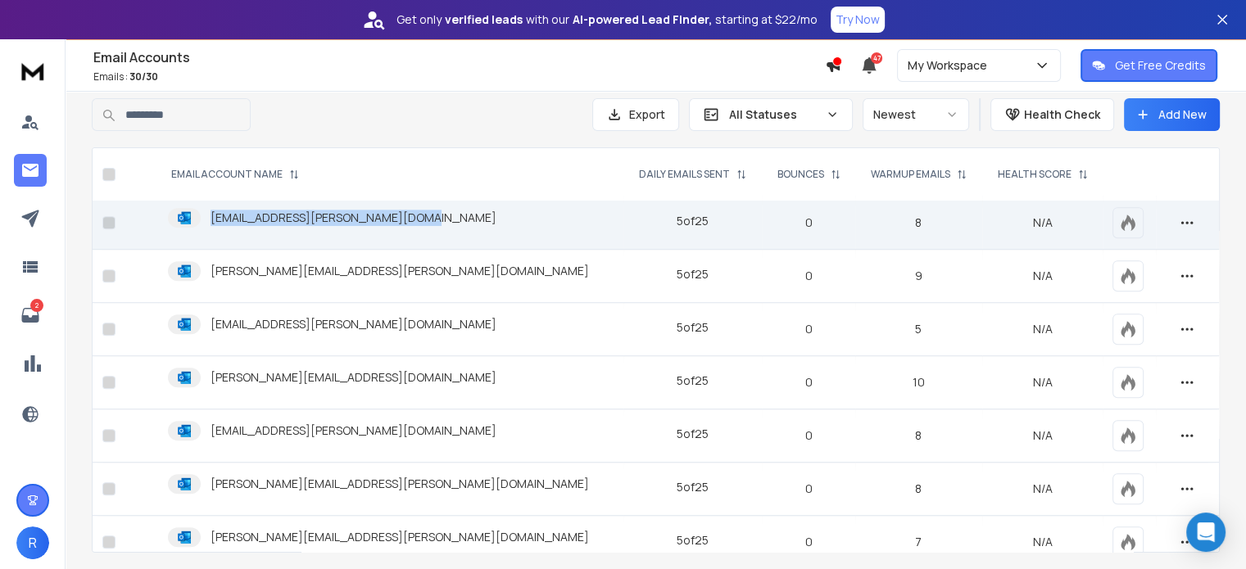
drag, startPoint x: 406, startPoint y: 206, endPoint x: 212, endPoint y: 219, distance: 194.6
click at [212, 219] on div "[EMAIL_ADDRESS][PERSON_NAME][DOMAIN_NAME]" at bounding box center [391, 218] width 446 height 20
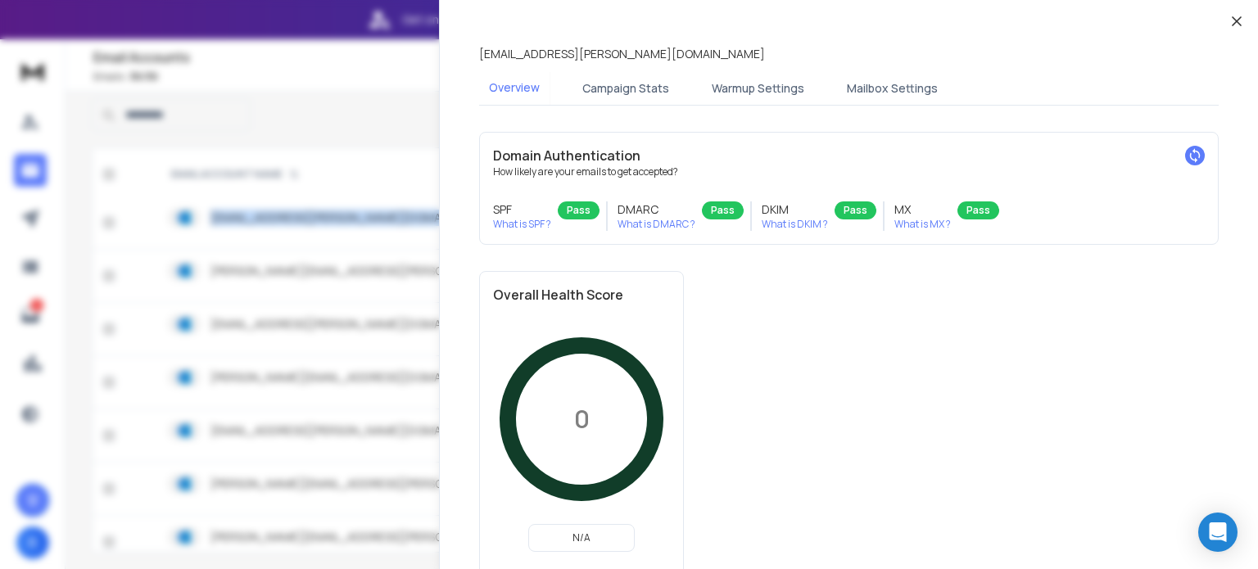
click at [1232, 19] on icon "button" at bounding box center [1237, 21] width 16 height 16
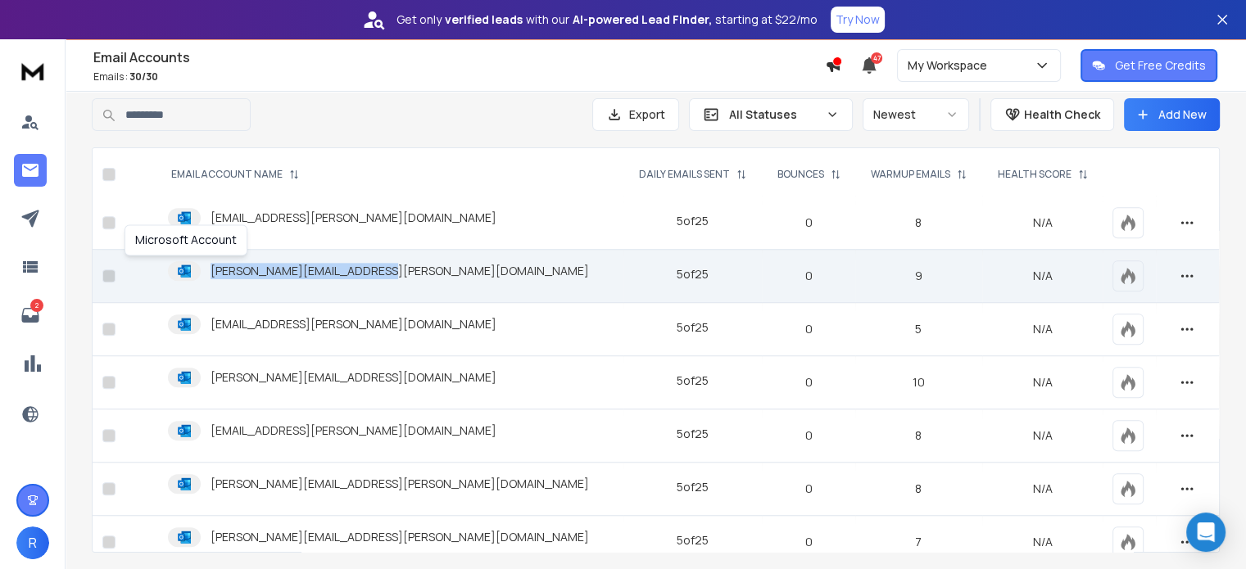
drag, startPoint x: 377, startPoint y: 268, endPoint x: 183, endPoint y: 271, distance: 193.3
click at [183, 271] on div "[PERSON_NAME][EMAIL_ADDRESS][PERSON_NAME][DOMAIN_NAME]" at bounding box center [391, 271] width 446 height 20
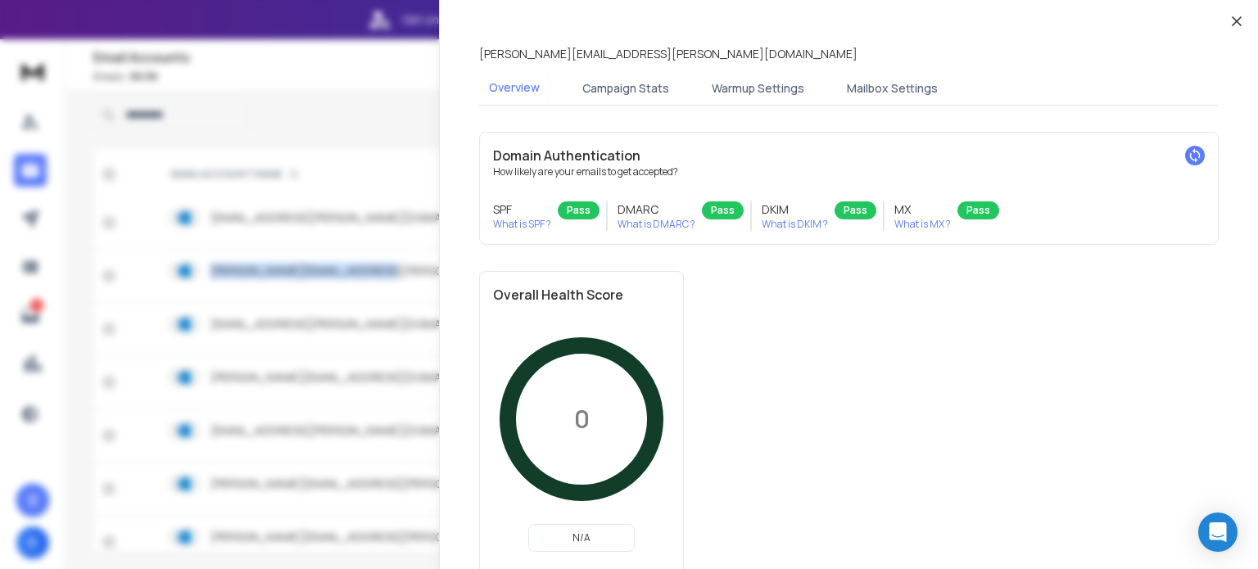
click at [1233, 19] on icon "button" at bounding box center [1237, 21] width 8 height 8
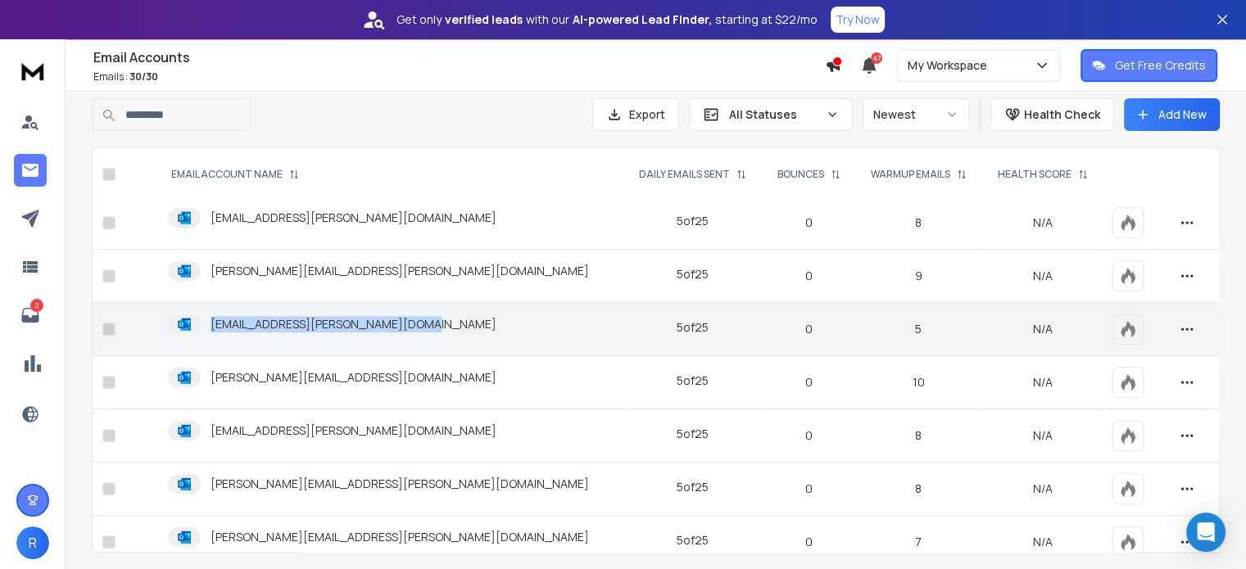
drag, startPoint x: 420, startPoint y: 313, endPoint x: 205, endPoint y: 328, distance: 215.9
click at [205, 328] on div "[EMAIL_ADDRESS][PERSON_NAME][DOMAIN_NAME]" at bounding box center [391, 325] width 446 height 20
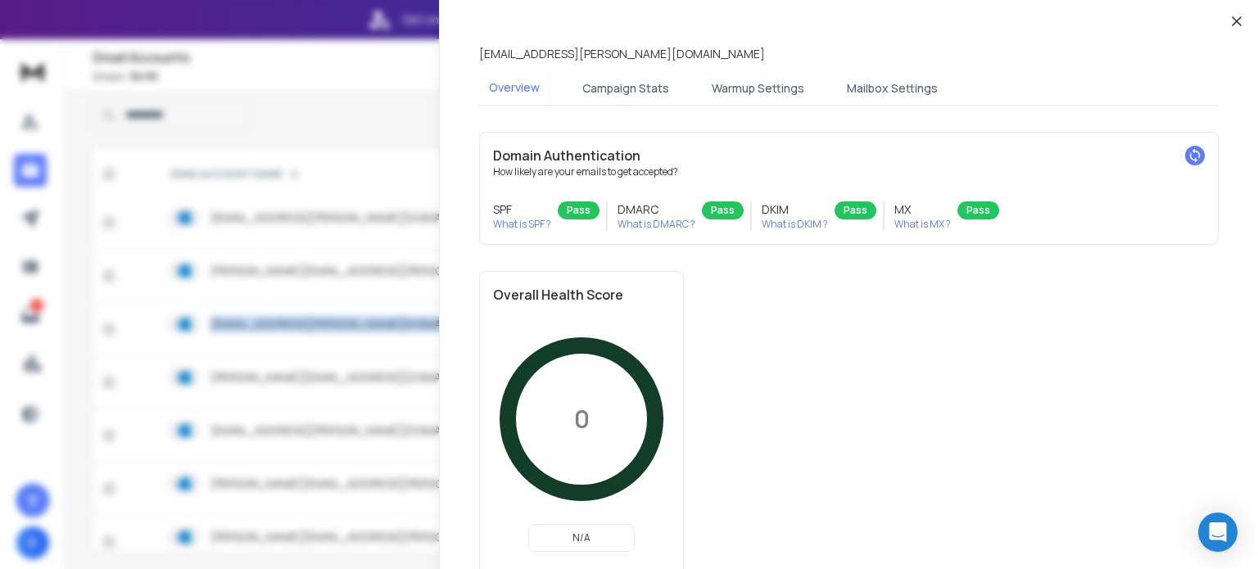
click at [1235, 25] on icon "button" at bounding box center [1237, 21] width 16 height 16
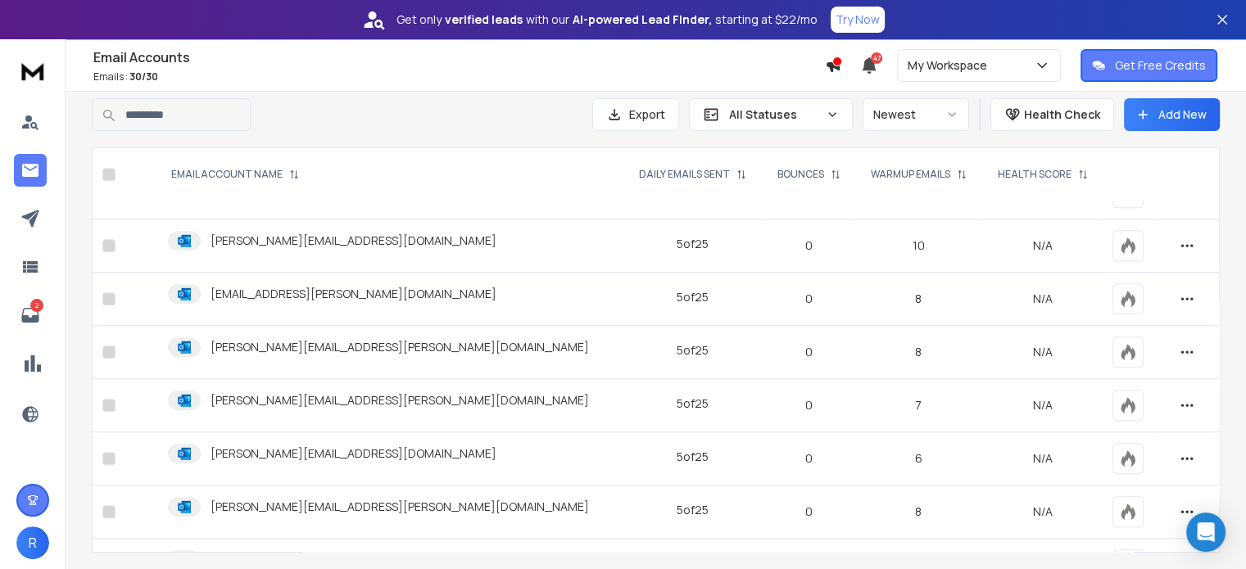
scroll to position [895, 0]
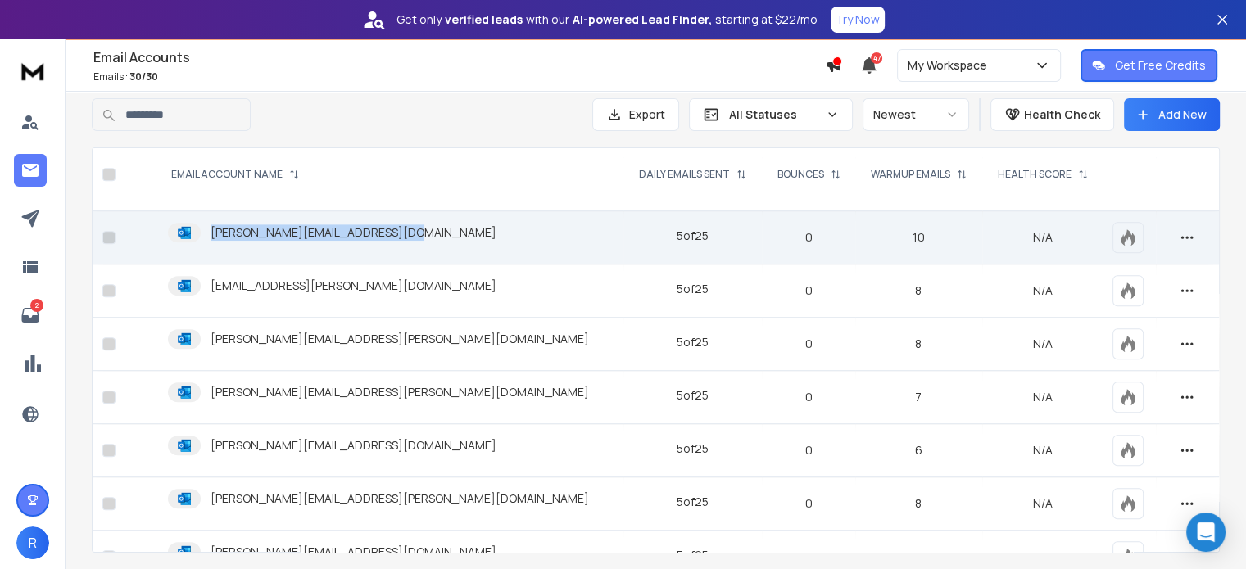
drag, startPoint x: 414, startPoint y: 242, endPoint x: 205, endPoint y: 237, distance: 208.9
click at [205, 237] on td "[PERSON_NAME][EMAIL_ADDRESS][DOMAIN_NAME]" at bounding box center [390, 237] width 465 height 53
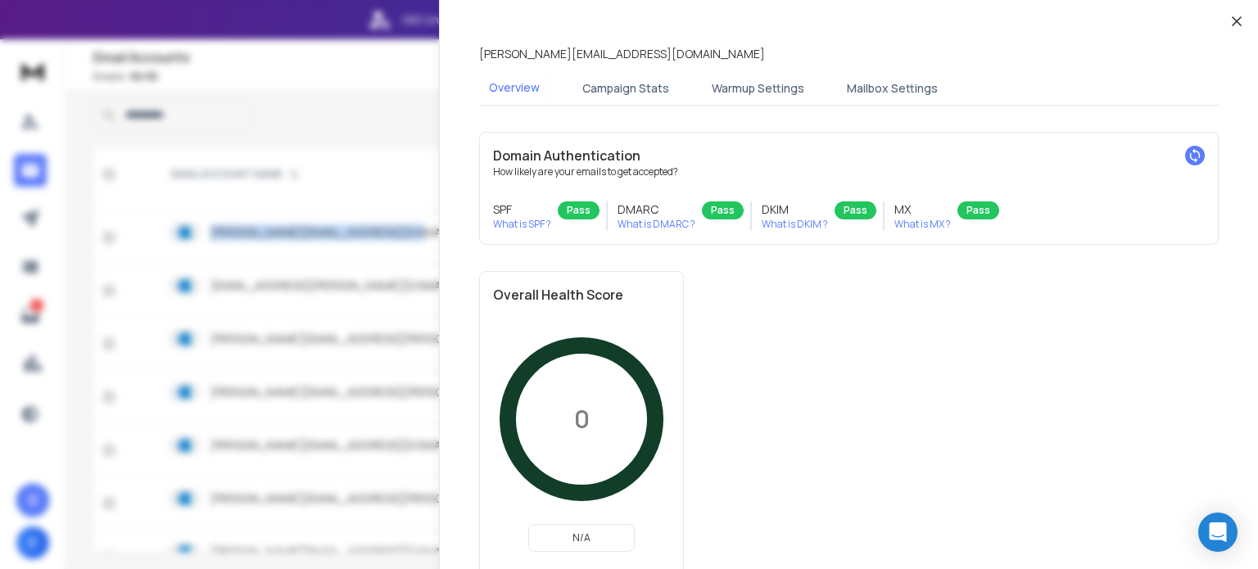
click at [1233, 21] on icon "button" at bounding box center [1237, 21] width 8 height 8
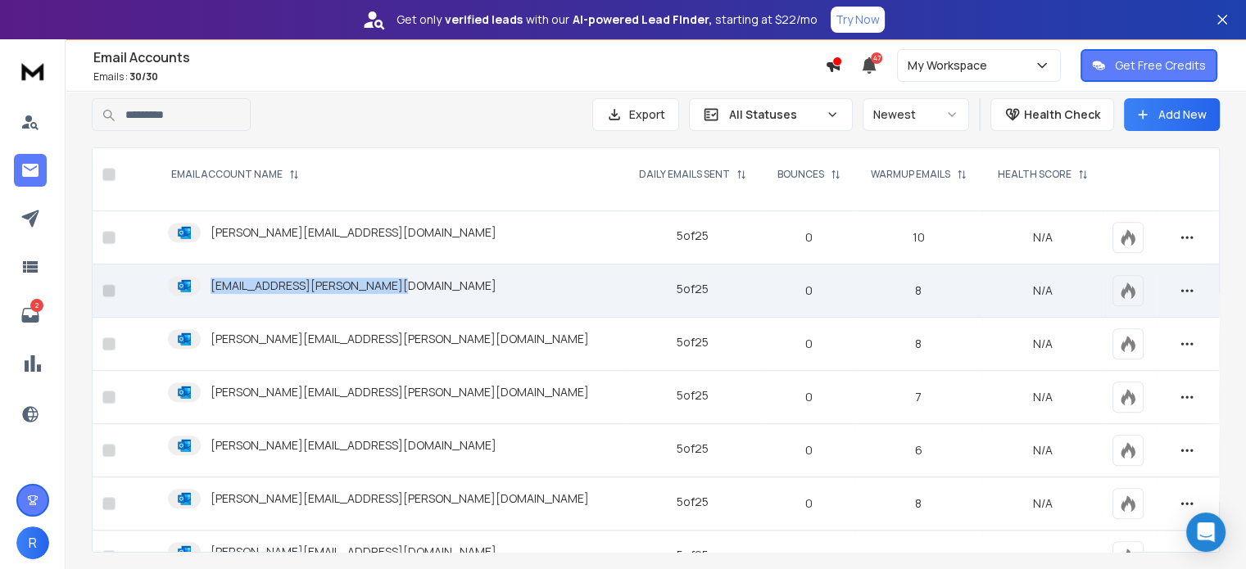
drag, startPoint x: 449, startPoint y: 275, endPoint x: 209, endPoint y: 297, distance: 241.0
click at [209, 297] on td "[EMAIL_ADDRESS][PERSON_NAME][DOMAIN_NAME]" at bounding box center [390, 291] width 465 height 53
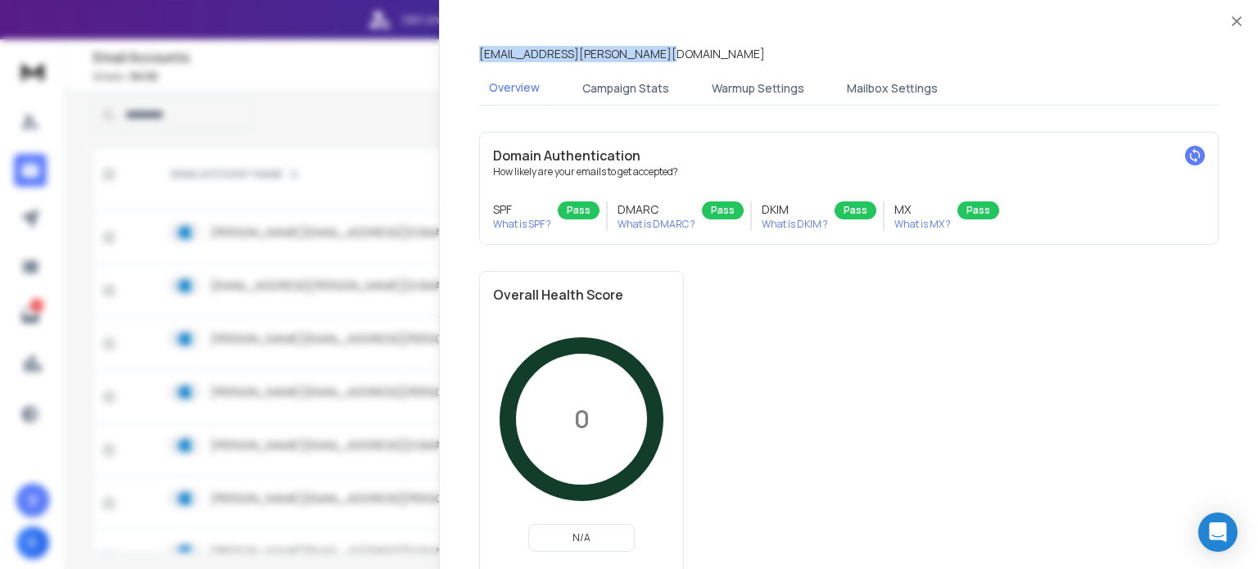
drag, startPoint x: 670, startPoint y: 55, endPoint x: 472, endPoint y: 64, distance: 198.4
click at [472, 64] on div "[EMAIL_ADDRESS][PERSON_NAME][DOMAIN_NAME] Overview Campaign Stats Warmup Settin…" at bounding box center [849, 322] width 779 height 605
click at [1233, 22] on icon "button" at bounding box center [1237, 21] width 8 height 8
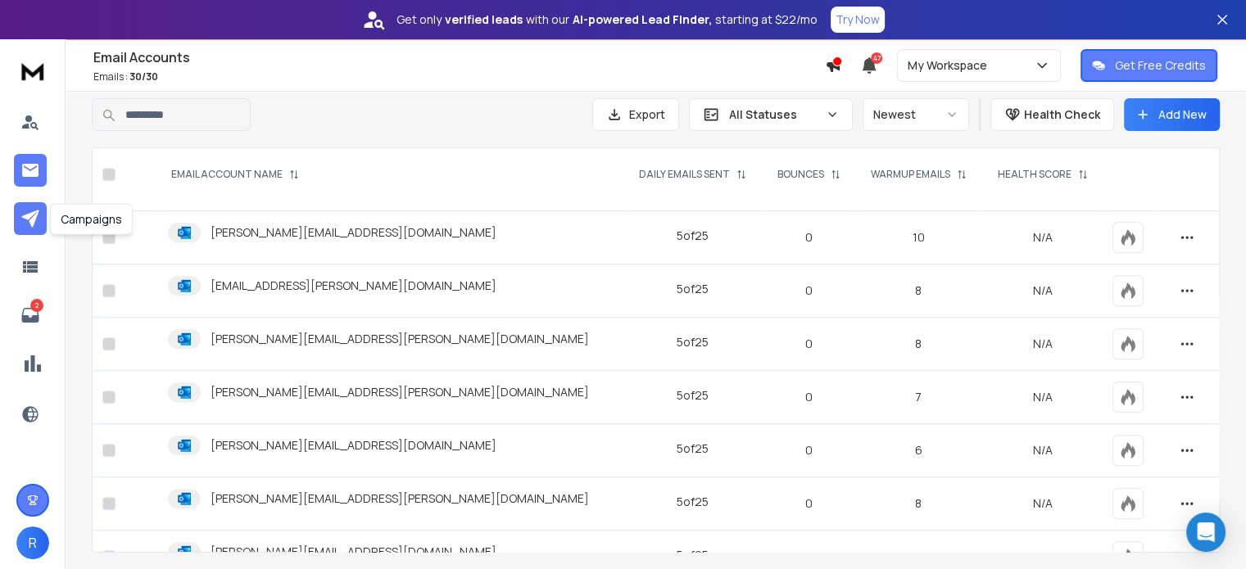
click at [22, 214] on icon at bounding box center [30, 219] width 20 height 20
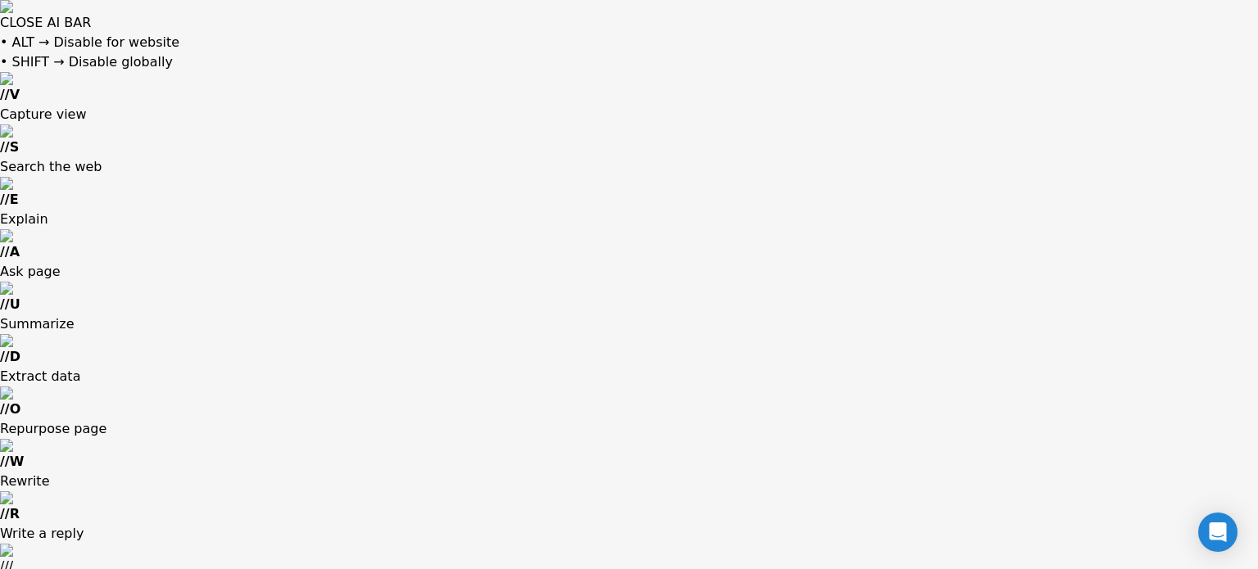
scroll to position [155, 0]
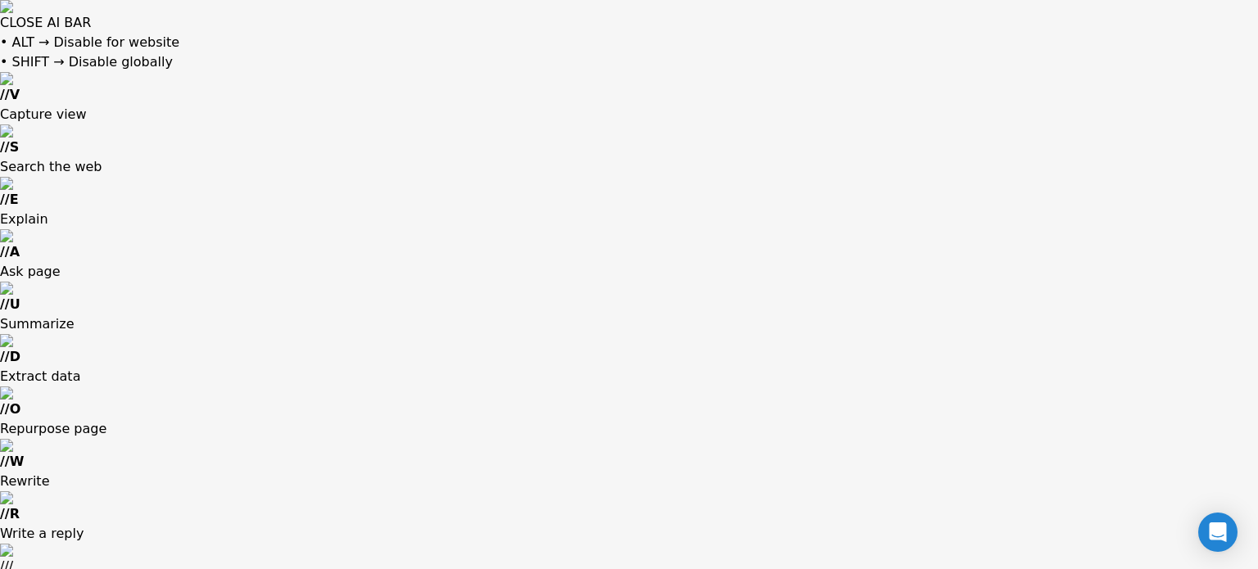
drag, startPoint x: 1049, startPoint y: 378, endPoint x: 1049, endPoint y: 406, distance: 27.9
drag, startPoint x: 166, startPoint y: 188, endPoint x: 304, endPoint y: 106, distance: 159.7
